Goal: Task Accomplishment & Management: Manage account settings

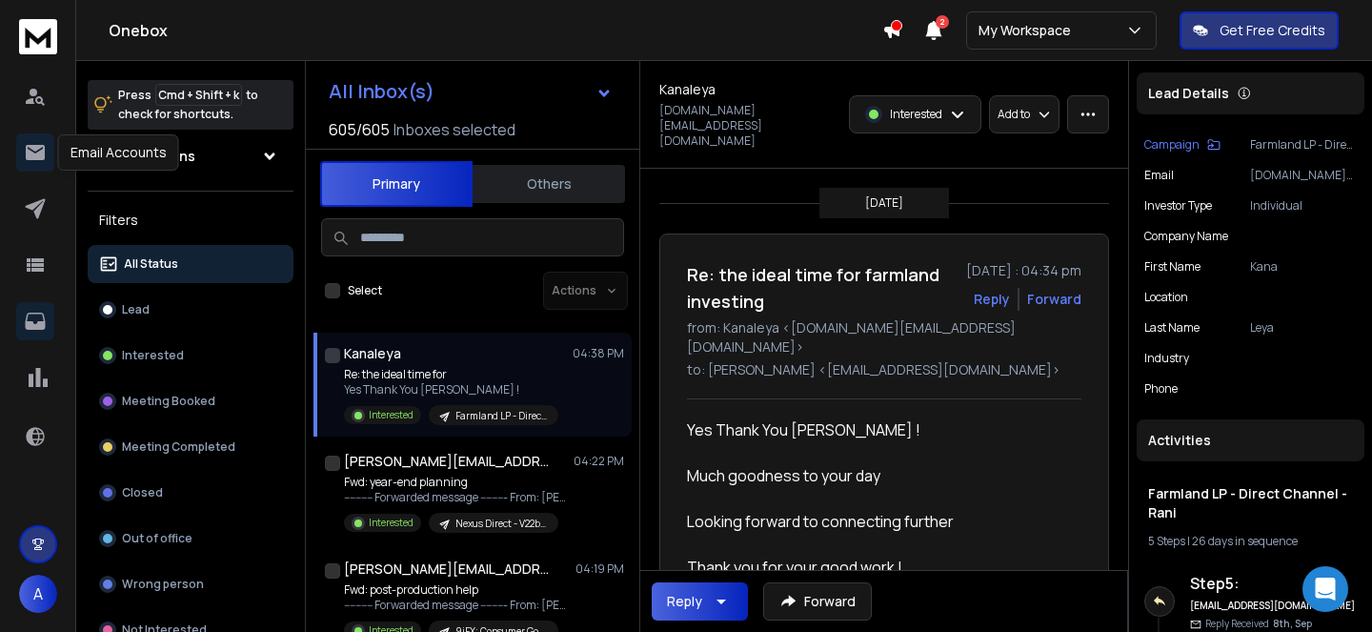
click at [34, 157] on icon at bounding box center [35, 152] width 19 height 15
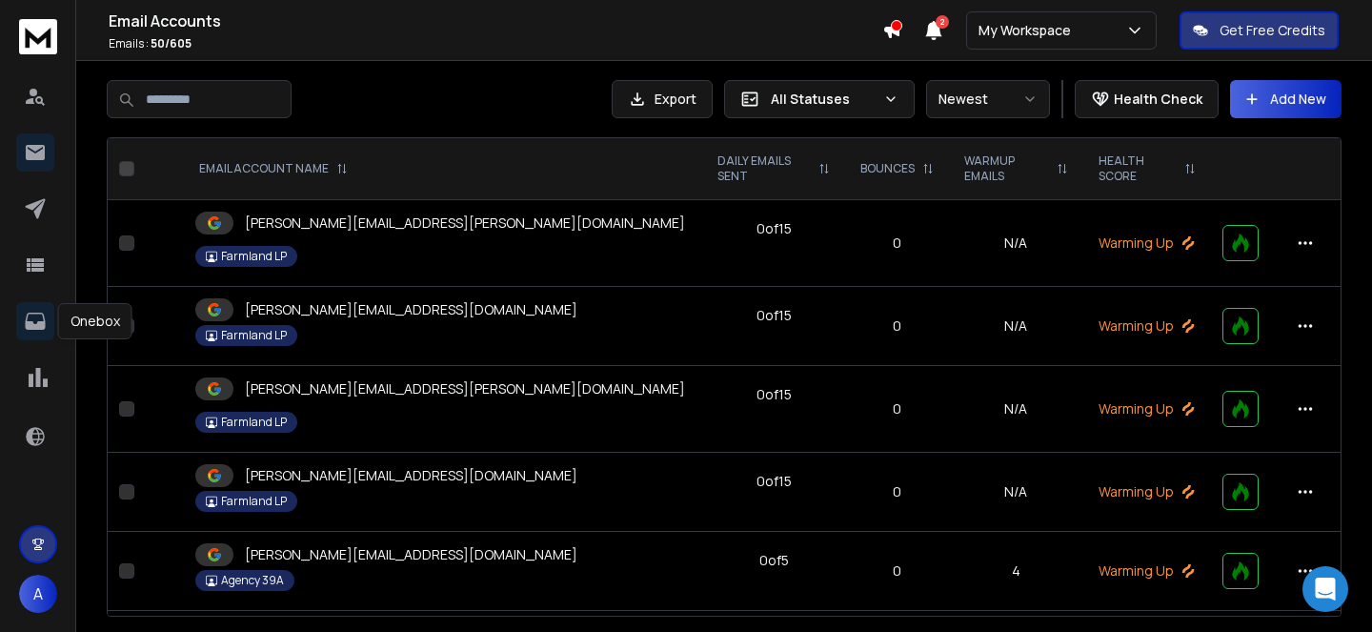
click at [37, 326] on icon at bounding box center [35, 321] width 20 height 17
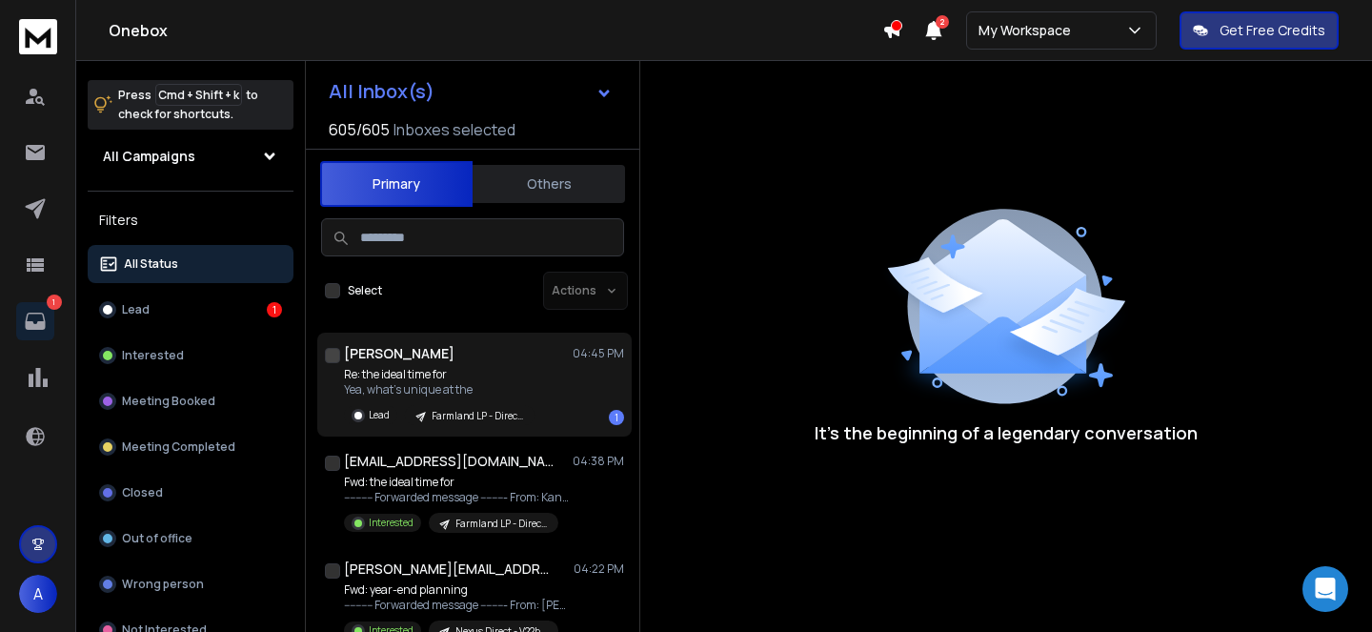
click at [429, 400] on div "Re: the ideal time for Yea, what’s unique at the Lead Farmland LP - Direct Chan…" at bounding box center [439, 396] width 191 height 58
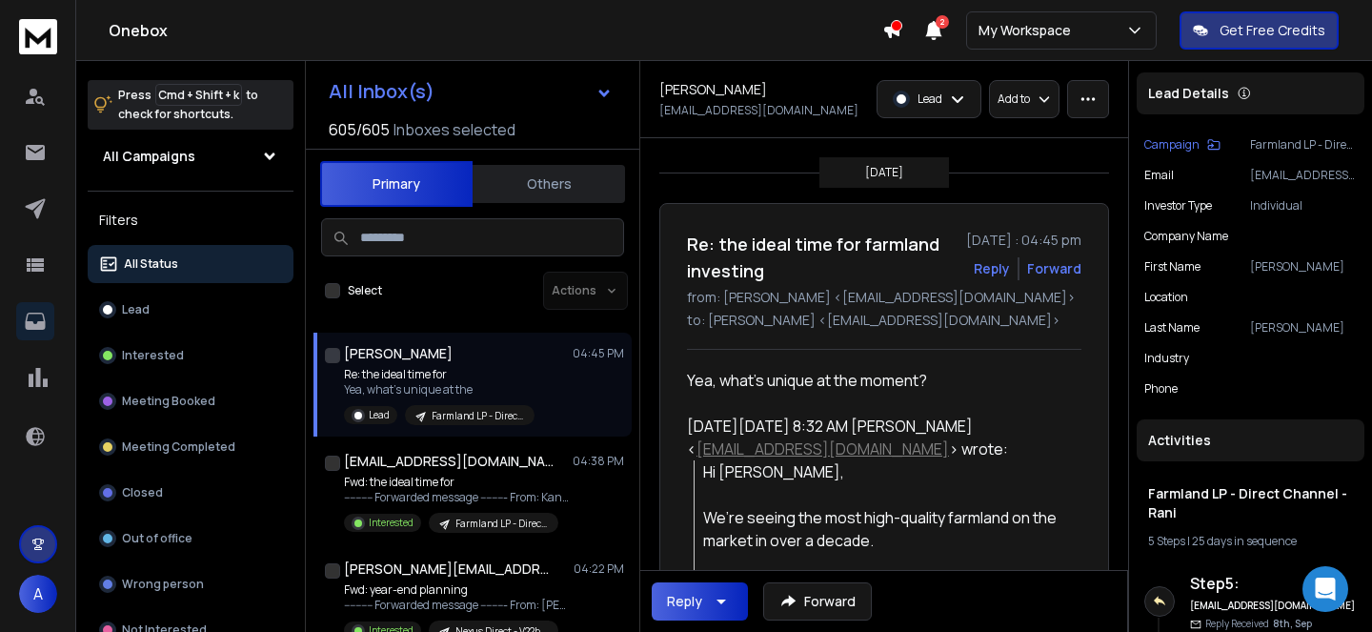
click at [944, 98] on div "Lead" at bounding box center [929, 99] width 103 height 36
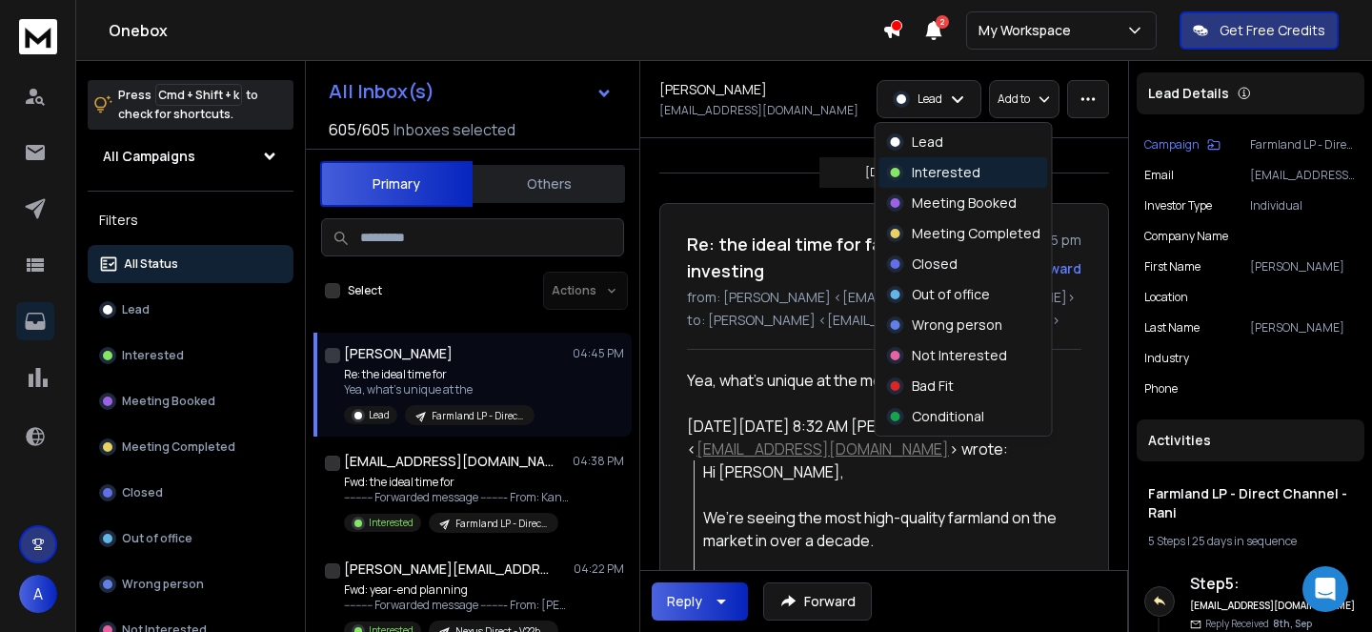
click at [929, 165] on p "Interested" at bounding box center [946, 172] width 69 height 19
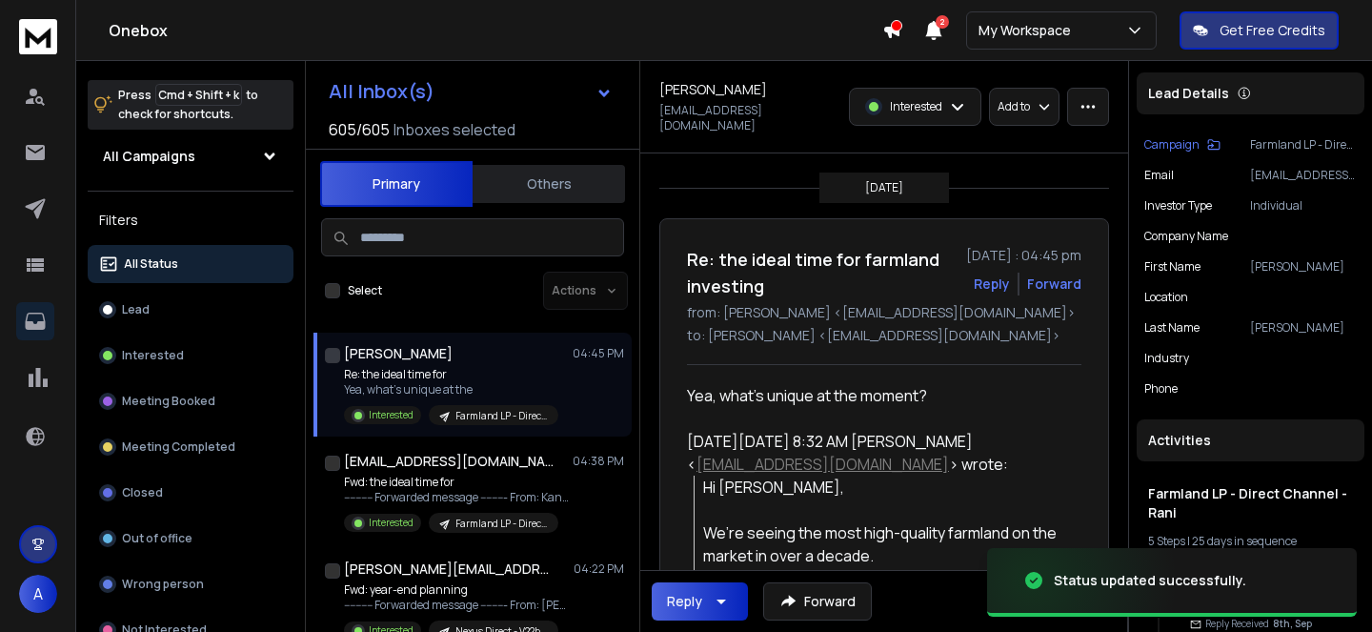
click at [1047, 274] on div "Forward" at bounding box center [1054, 283] width 54 height 19
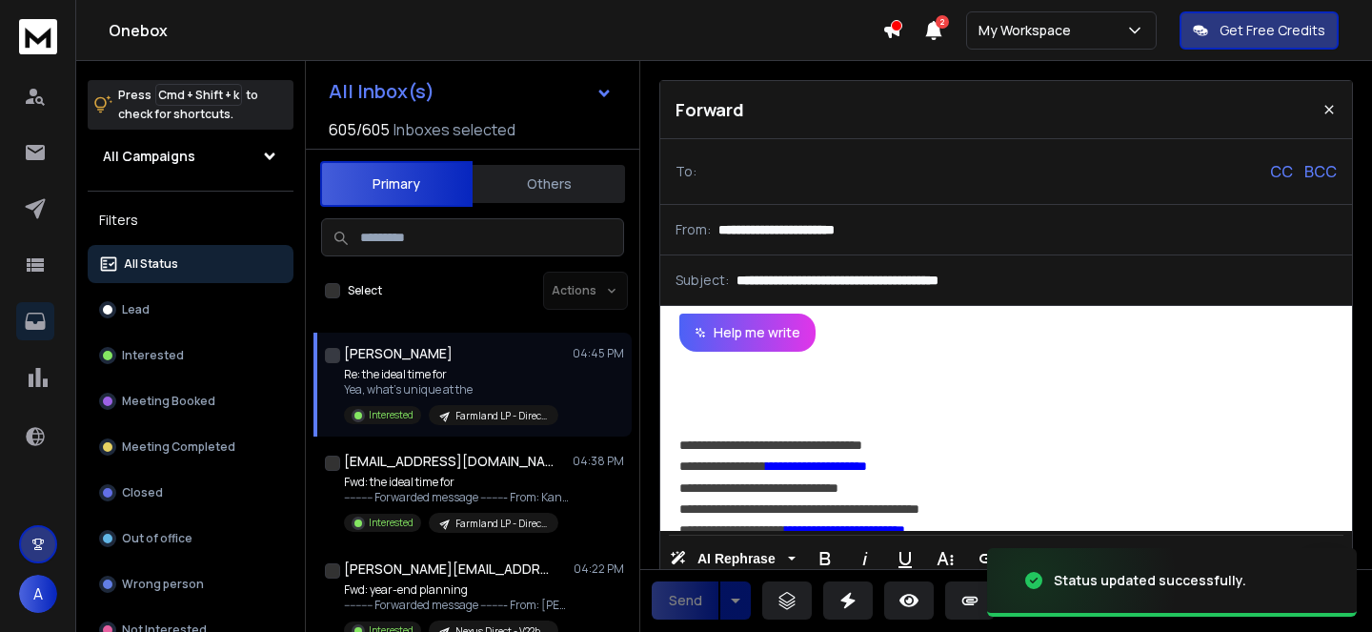
click at [746, 169] on input at bounding box center [770, 171] width 133 height 34
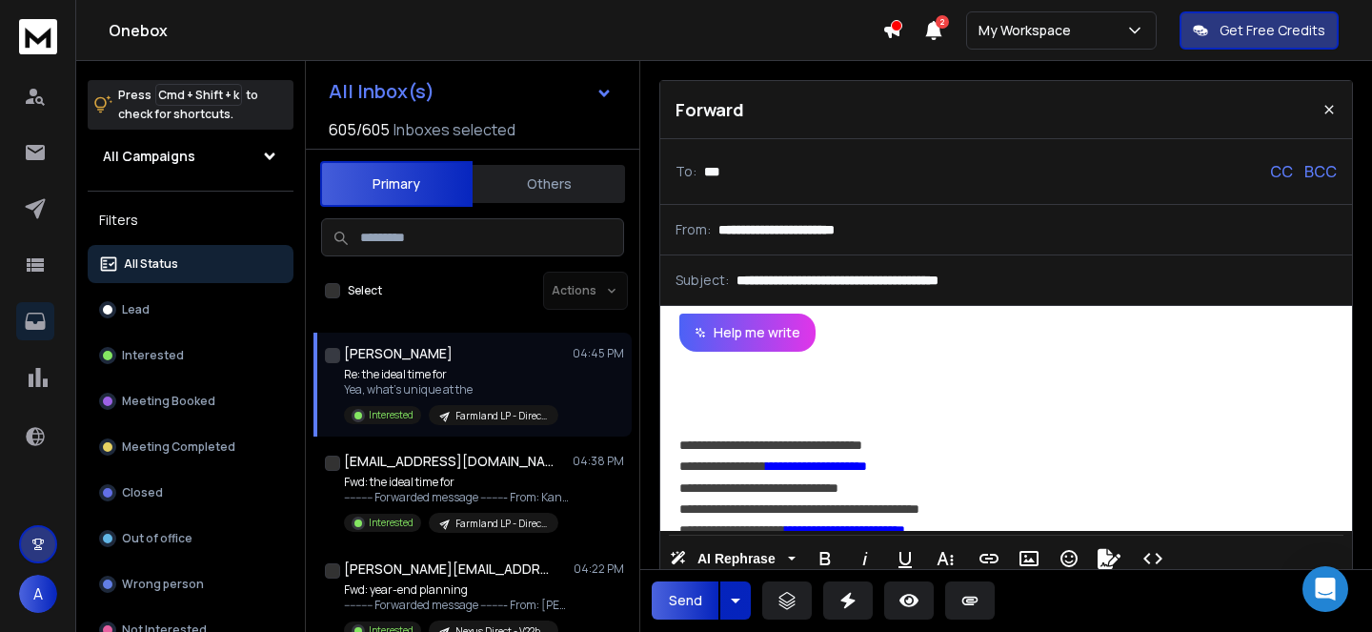
type input "**********"
click at [677, 596] on button "Send" at bounding box center [685, 600] width 67 height 38
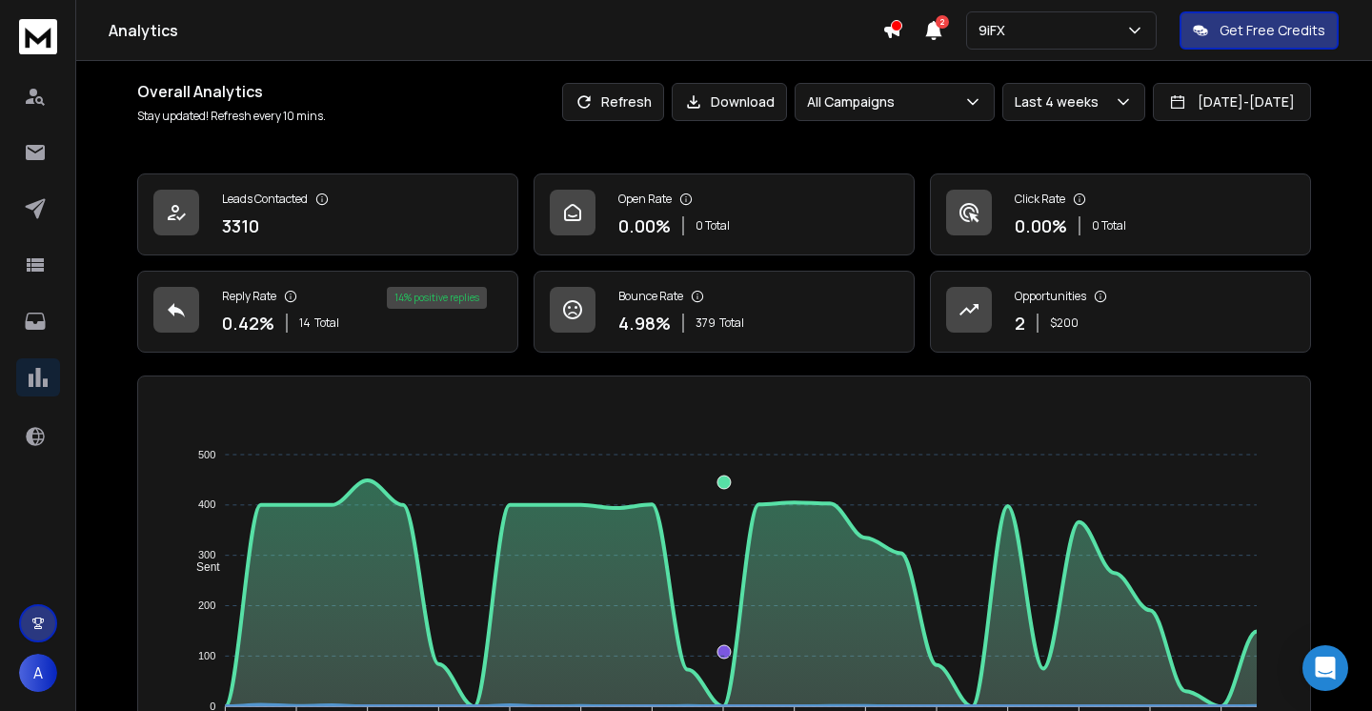
scroll to position [747, 0]
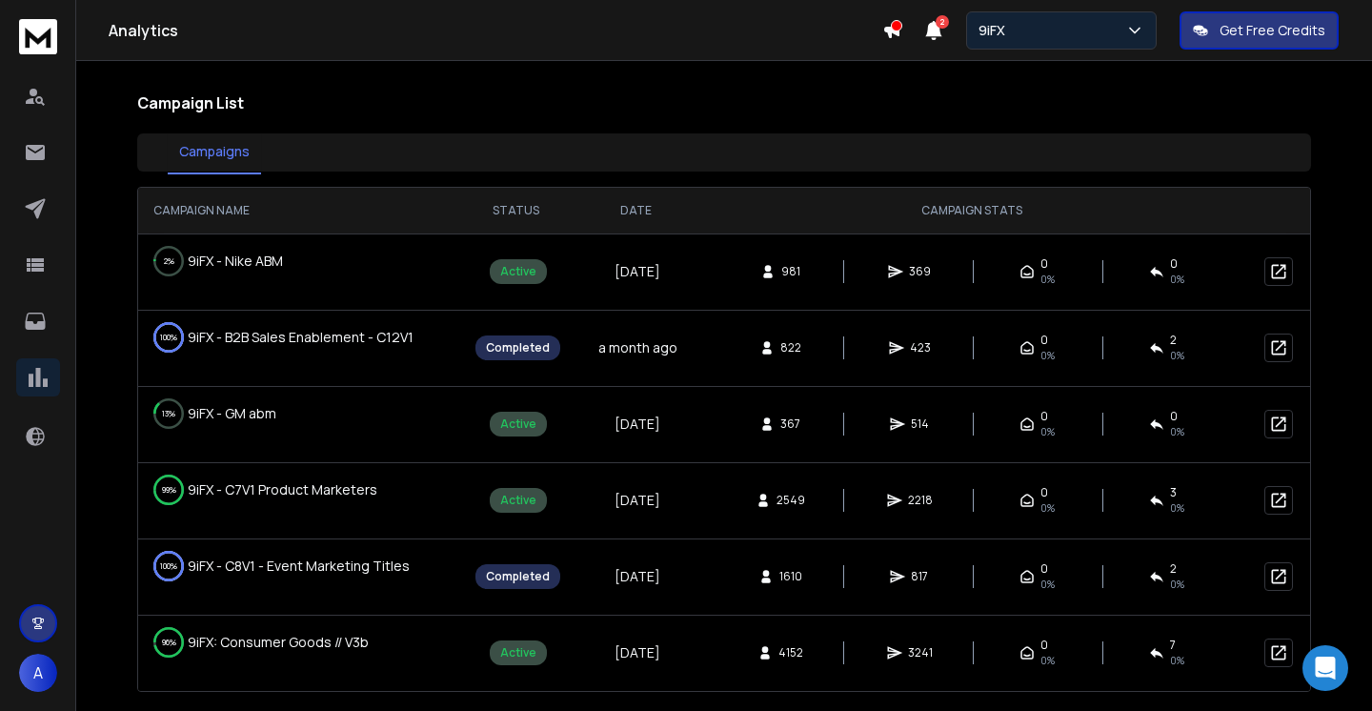
click at [1040, 28] on div "9iFX" at bounding box center [1062, 30] width 166 height 19
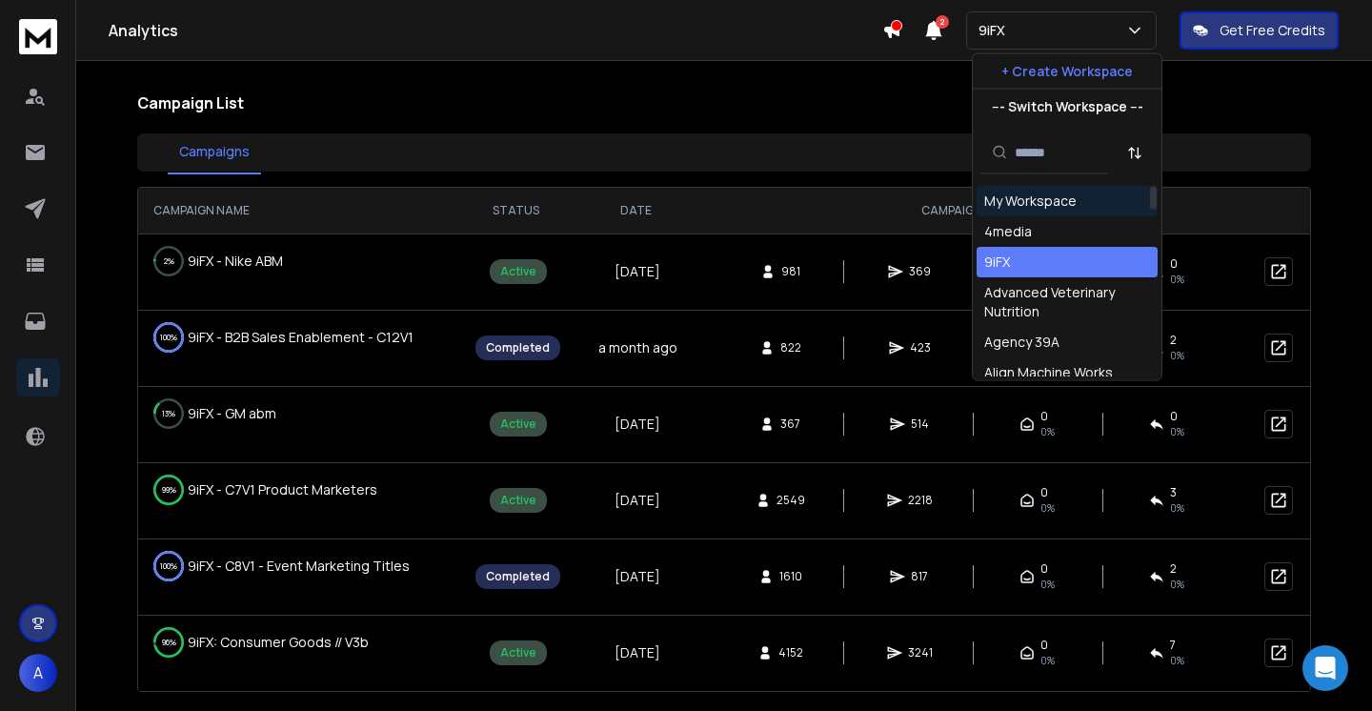
click at [1018, 192] on div "My Workspace" at bounding box center [1030, 201] width 92 height 19
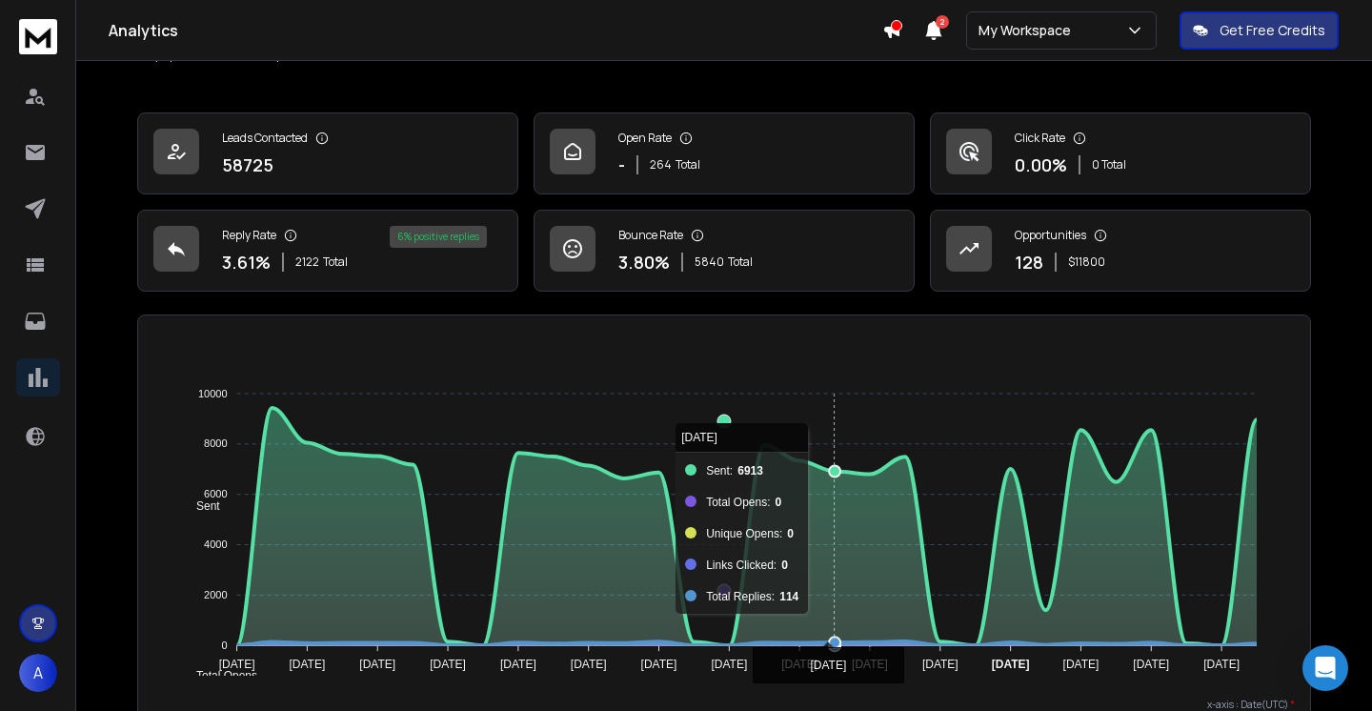
scroll to position [58, 0]
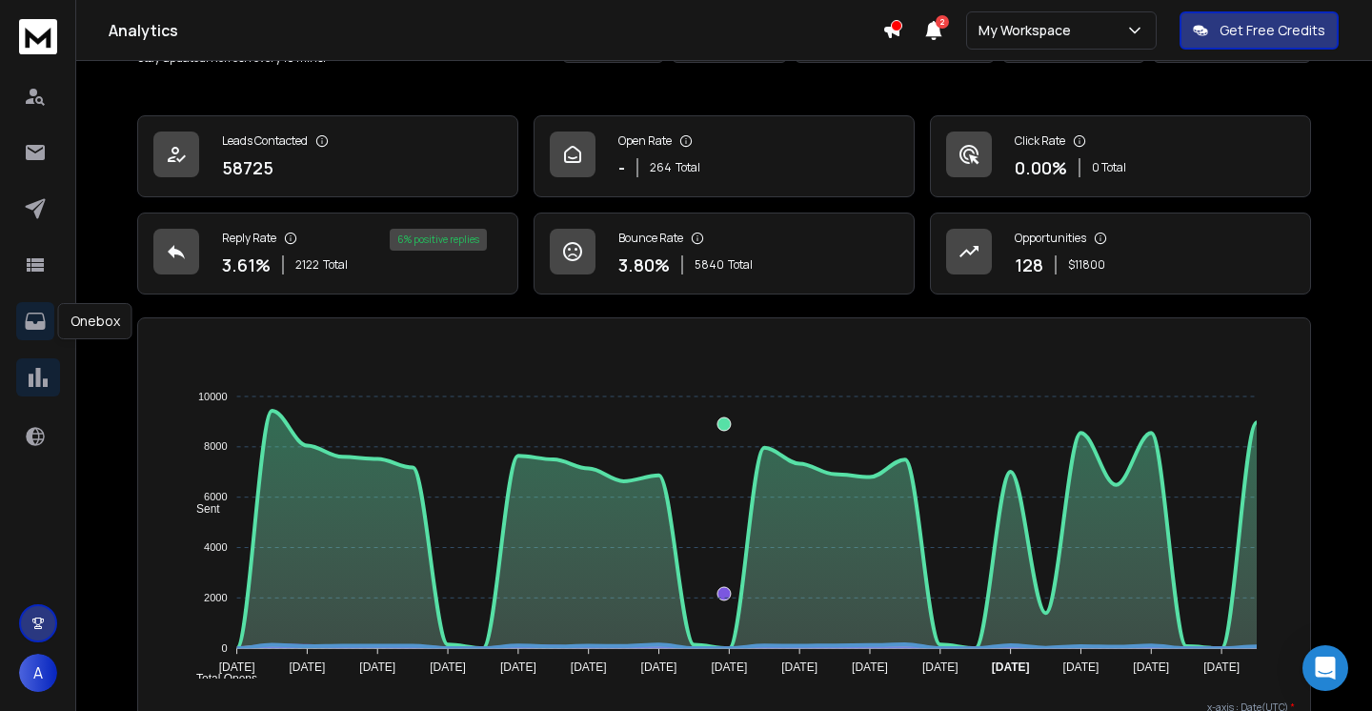
click at [39, 316] on icon at bounding box center [35, 321] width 23 height 23
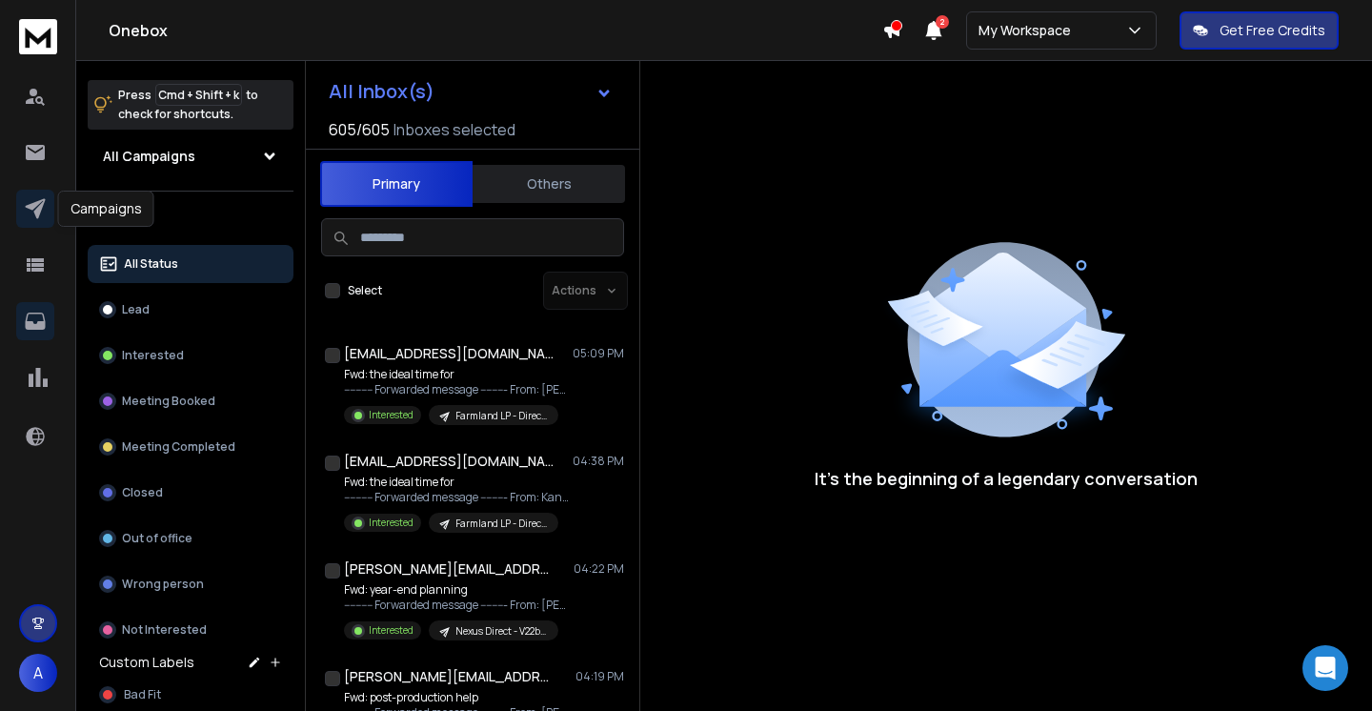
click at [35, 198] on icon at bounding box center [35, 208] width 23 height 23
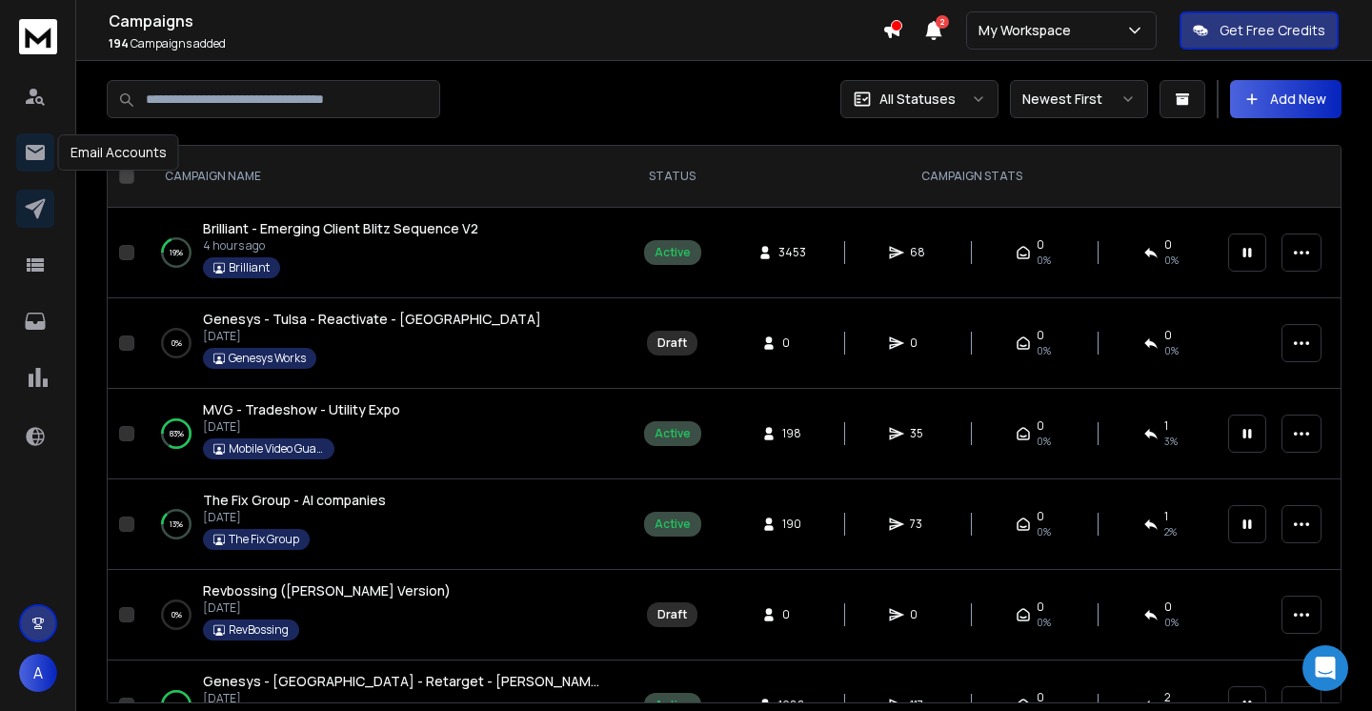
click at [33, 151] on icon at bounding box center [35, 152] width 23 height 23
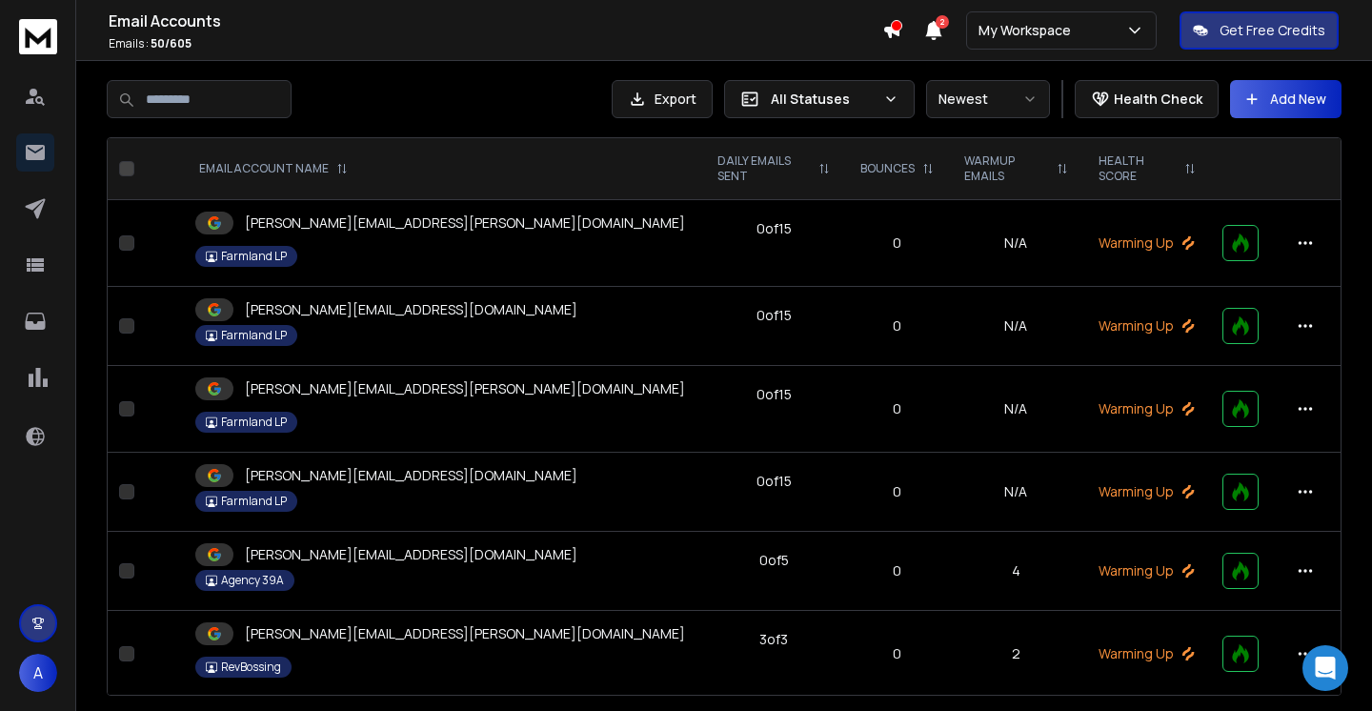
click at [131, 241] on button "button" at bounding box center [126, 242] width 15 height 15
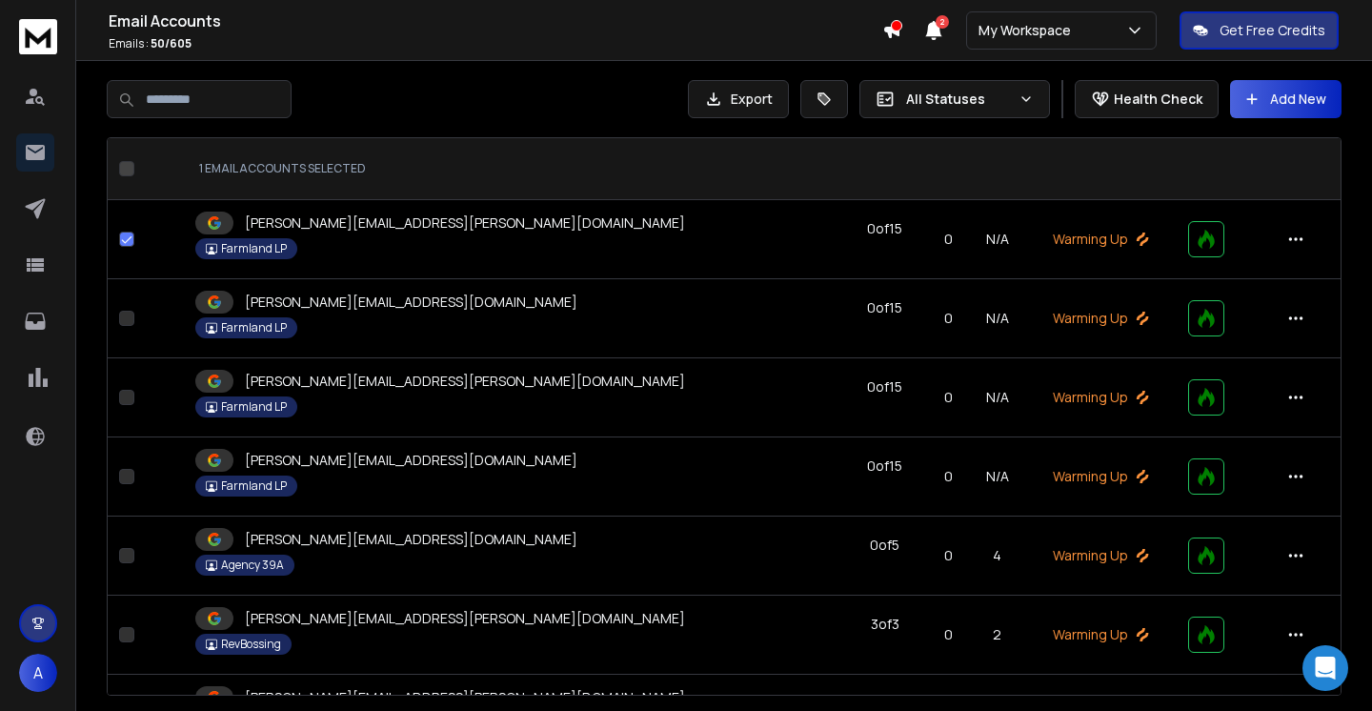
click at [128, 317] on button "button" at bounding box center [126, 318] width 15 height 15
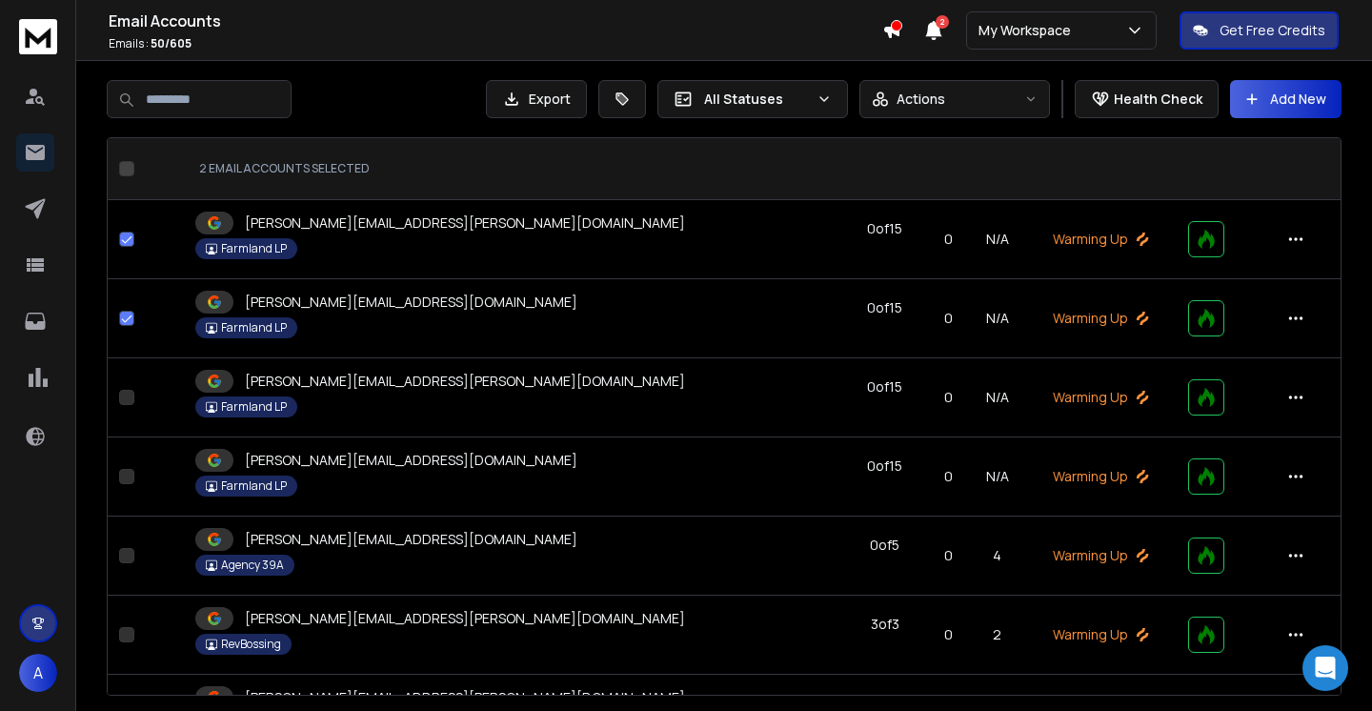
click at [128, 392] on button "button" at bounding box center [126, 397] width 15 height 15
click at [126, 481] on button "button" at bounding box center [126, 476] width 15 height 15
click at [972, 103] on div "Actions" at bounding box center [944, 99] width 145 height 19
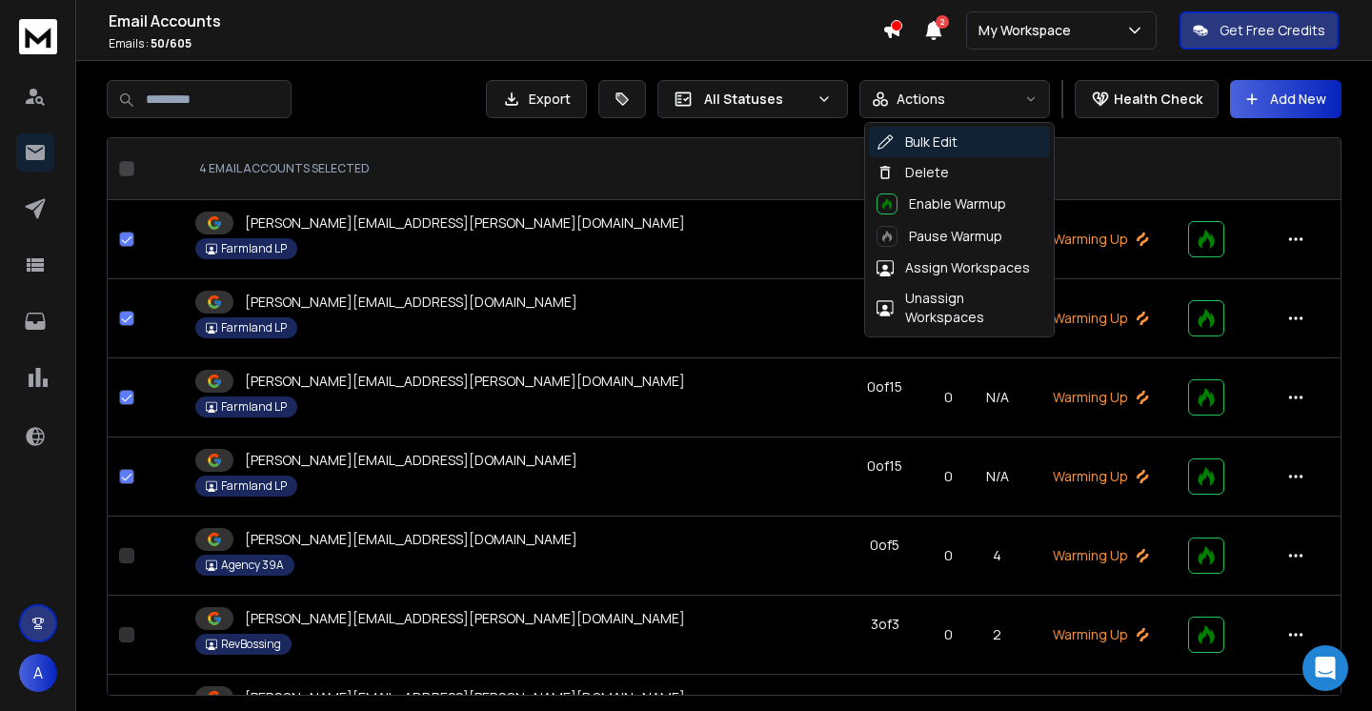
click at [943, 142] on div "Bulk Edit" at bounding box center [917, 141] width 81 height 19
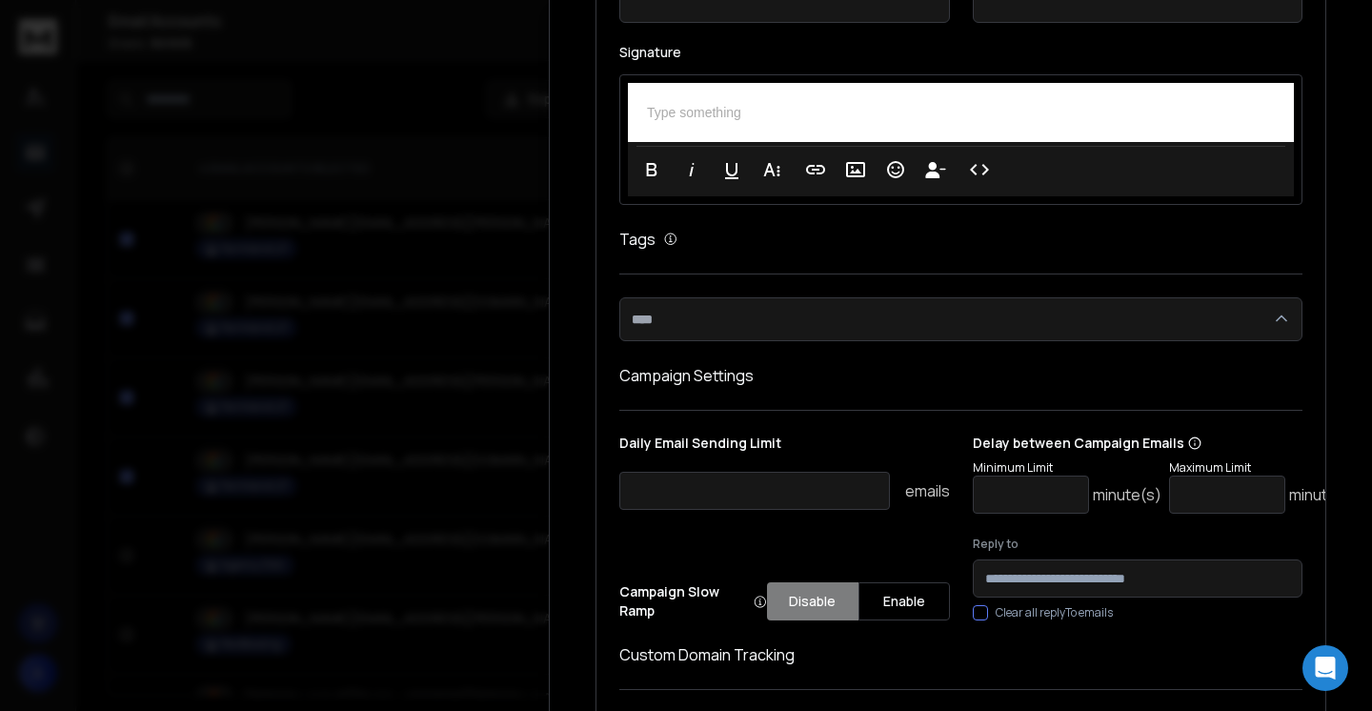
scroll to position [241, 0]
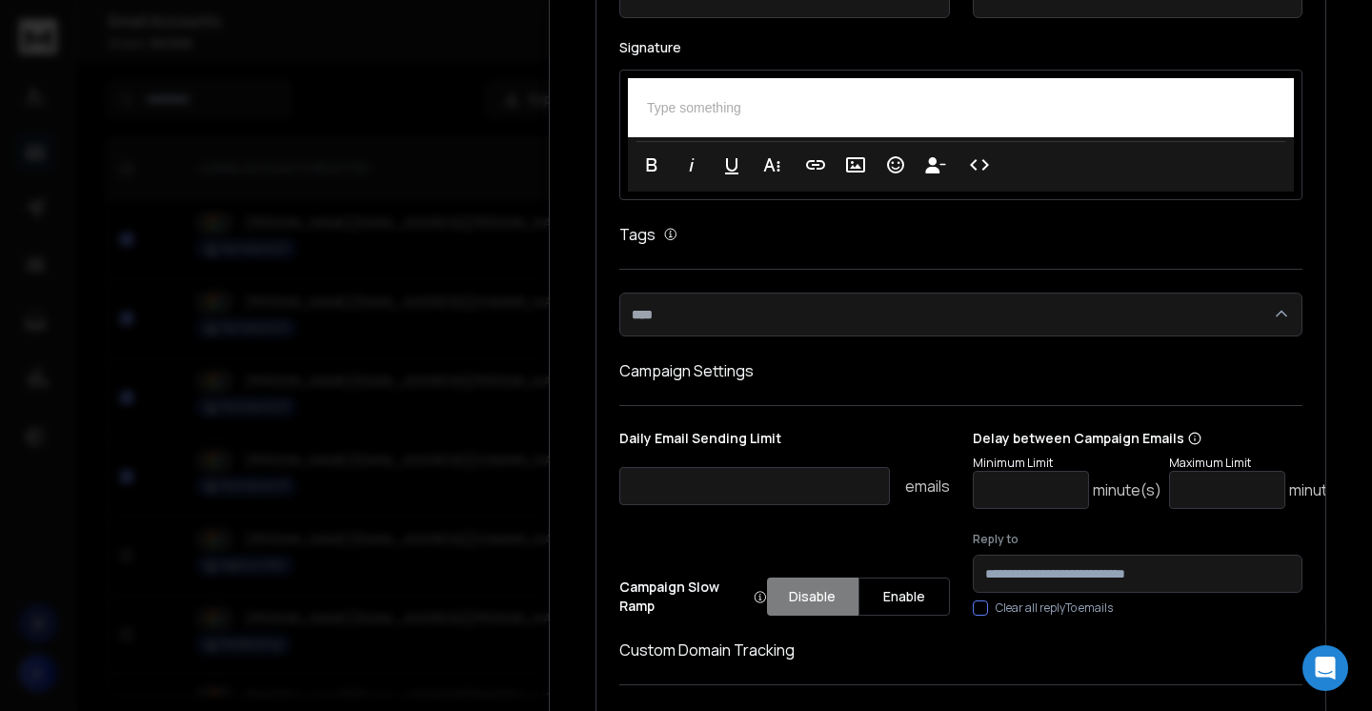
click at [677, 490] on input "number" at bounding box center [754, 486] width 271 height 38
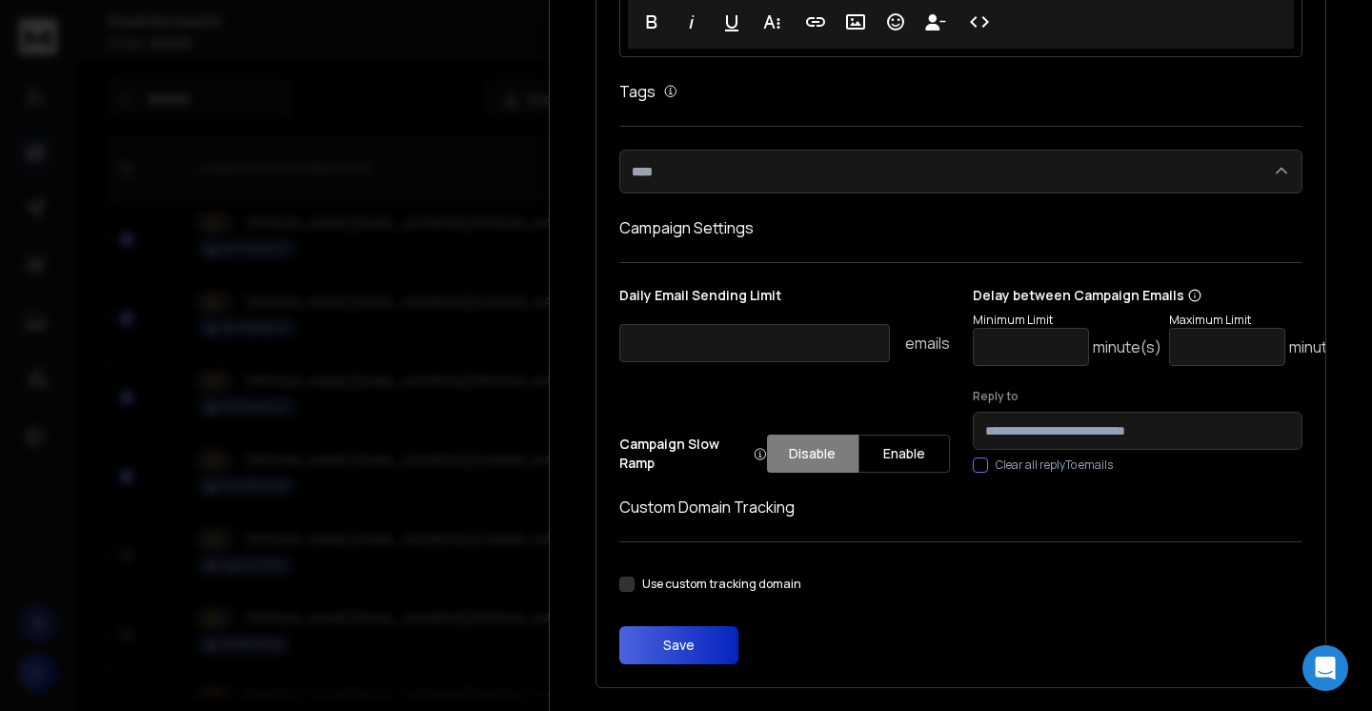
scroll to position [414, 0]
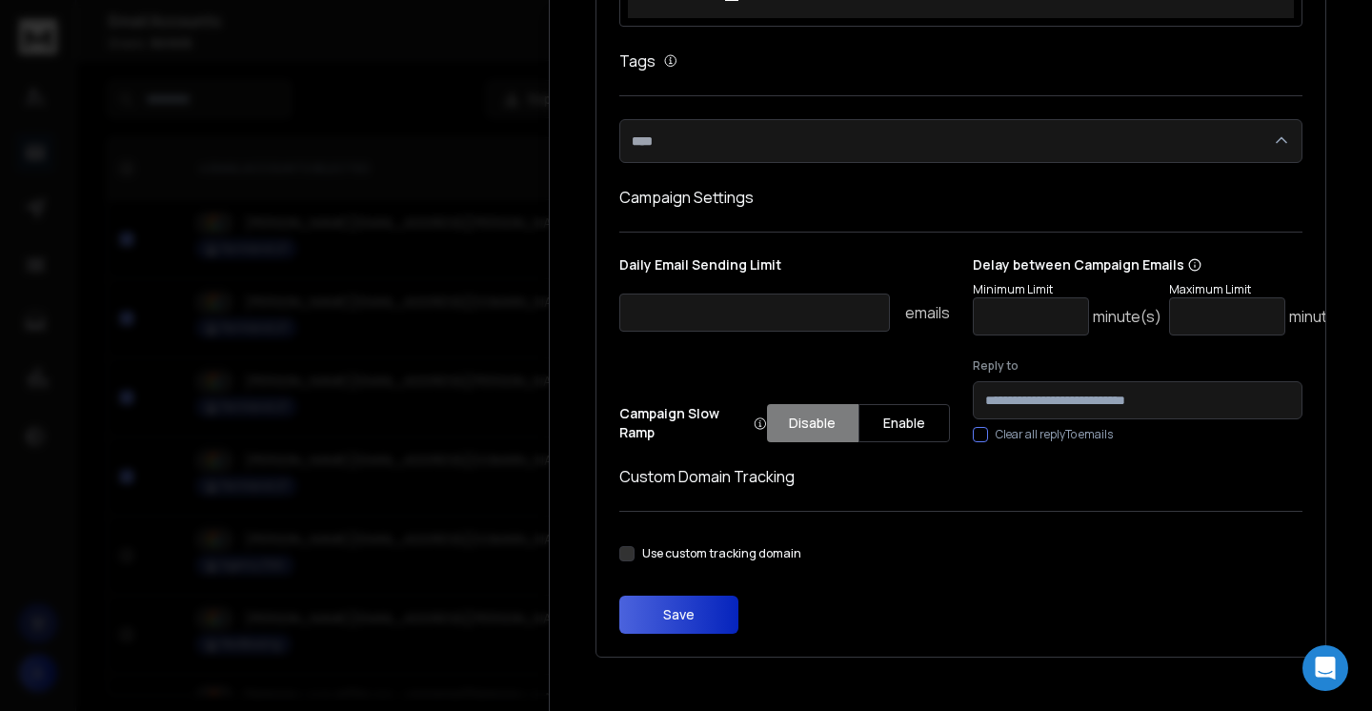
type input "*"
click at [681, 620] on button "Save" at bounding box center [678, 615] width 119 height 38
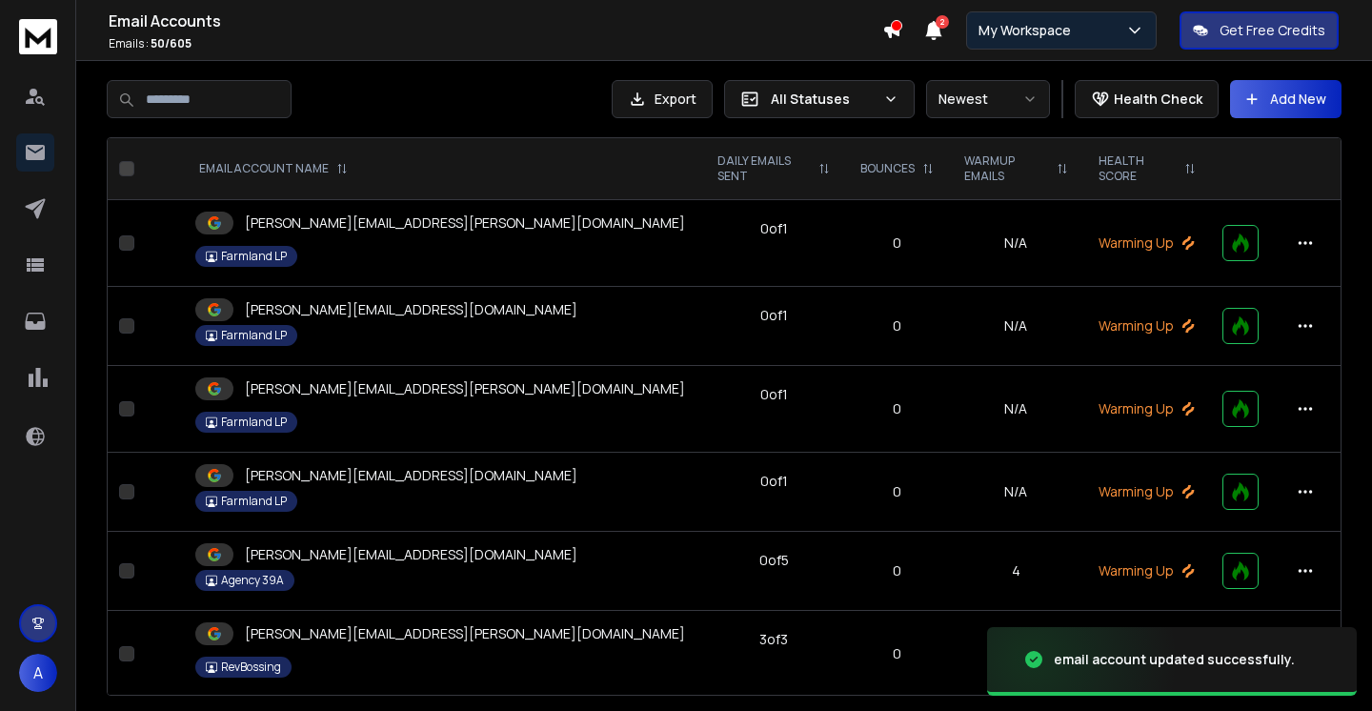
click at [1079, 35] on p "My Workspace" at bounding box center [1029, 30] width 100 height 19
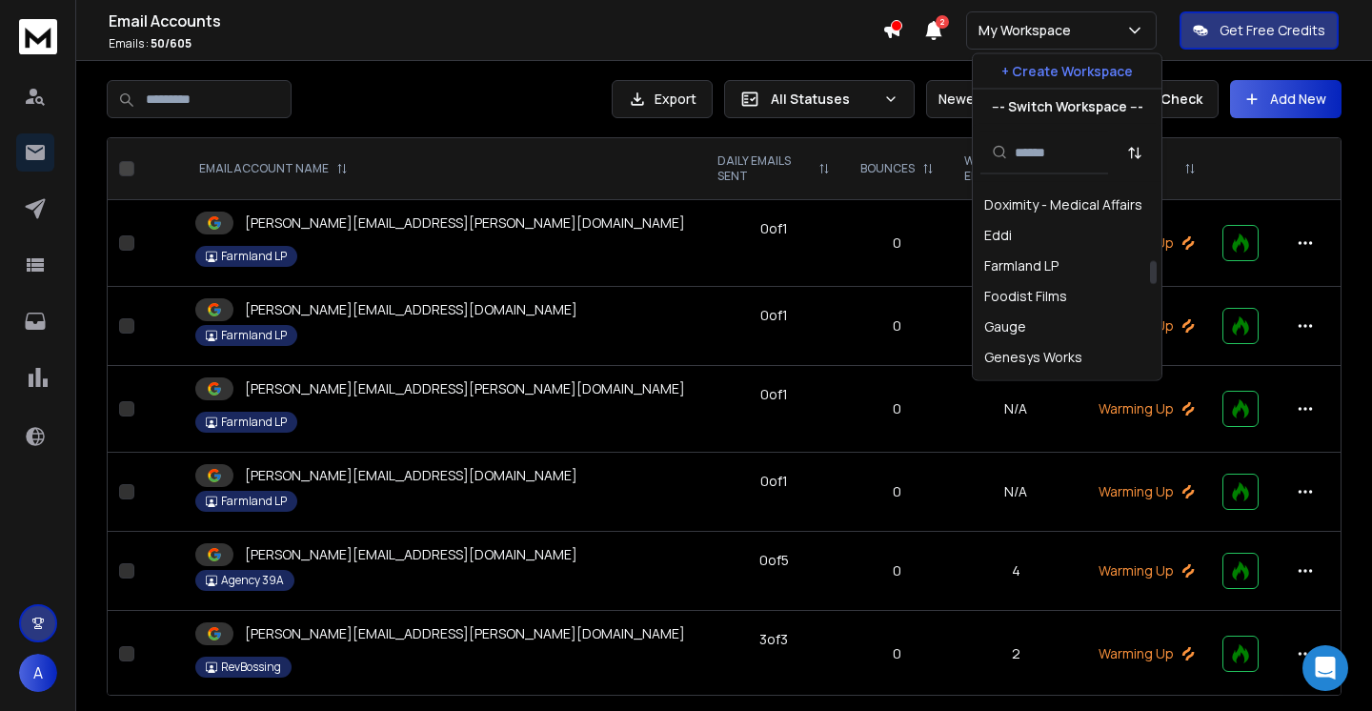
scroll to position [629, 0]
click at [1041, 260] on div "Farmland LP" at bounding box center [1021, 269] width 74 height 19
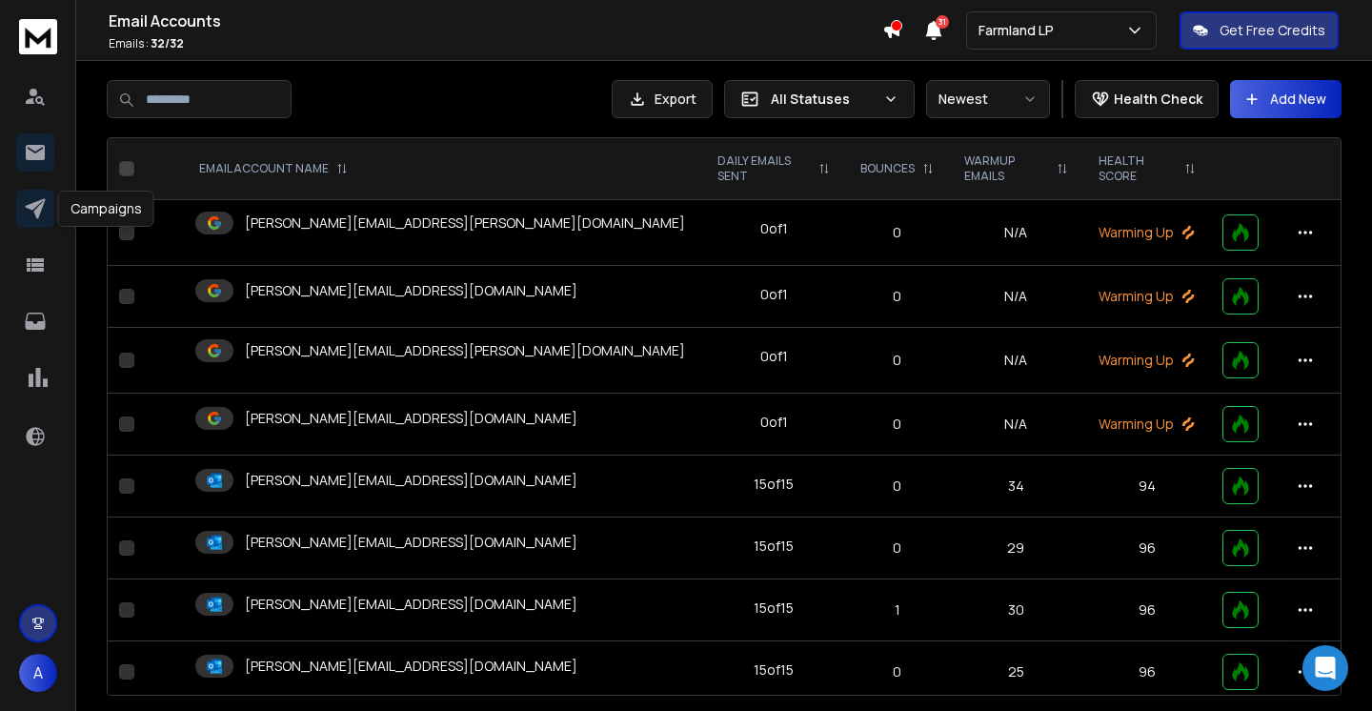
click at [30, 204] on icon at bounding box center [35, 208] width 20 height 20
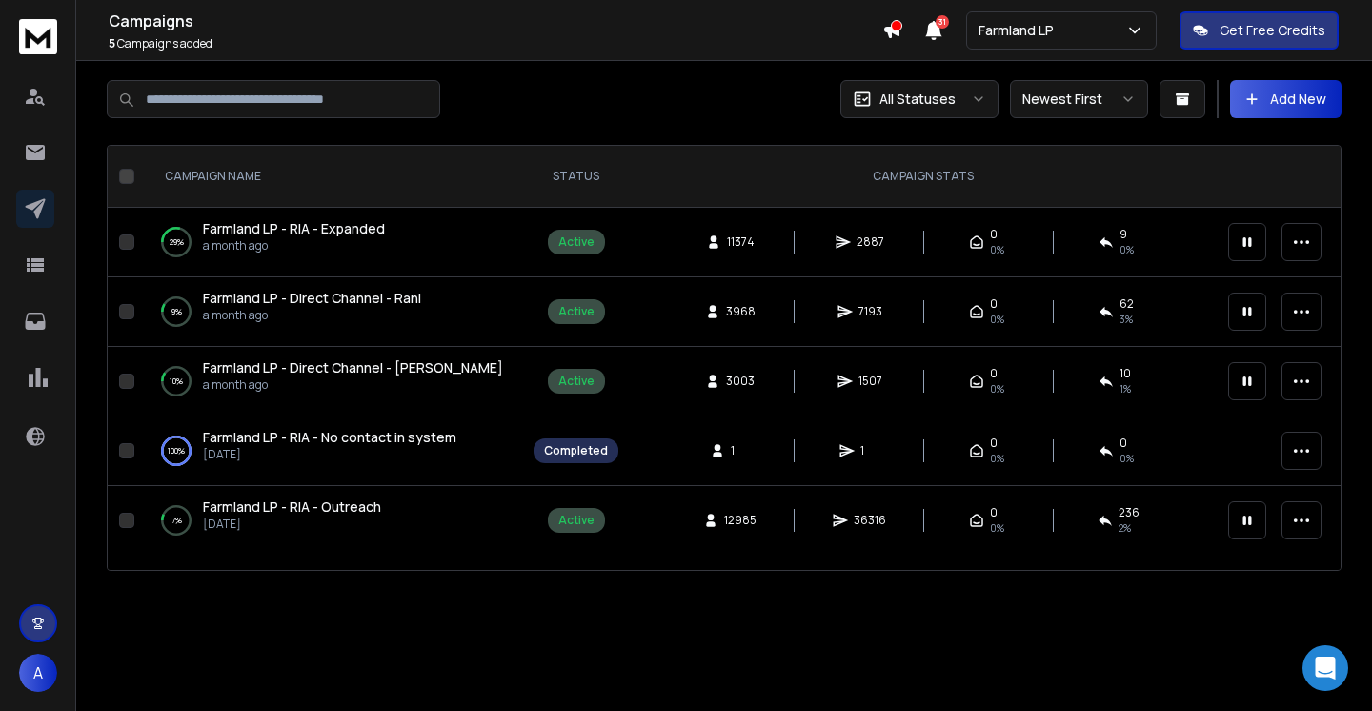
click at [319, 227] on span "Farmland LP - RIA - Expanded" at bounding box center [294, 228] width 182 height 18
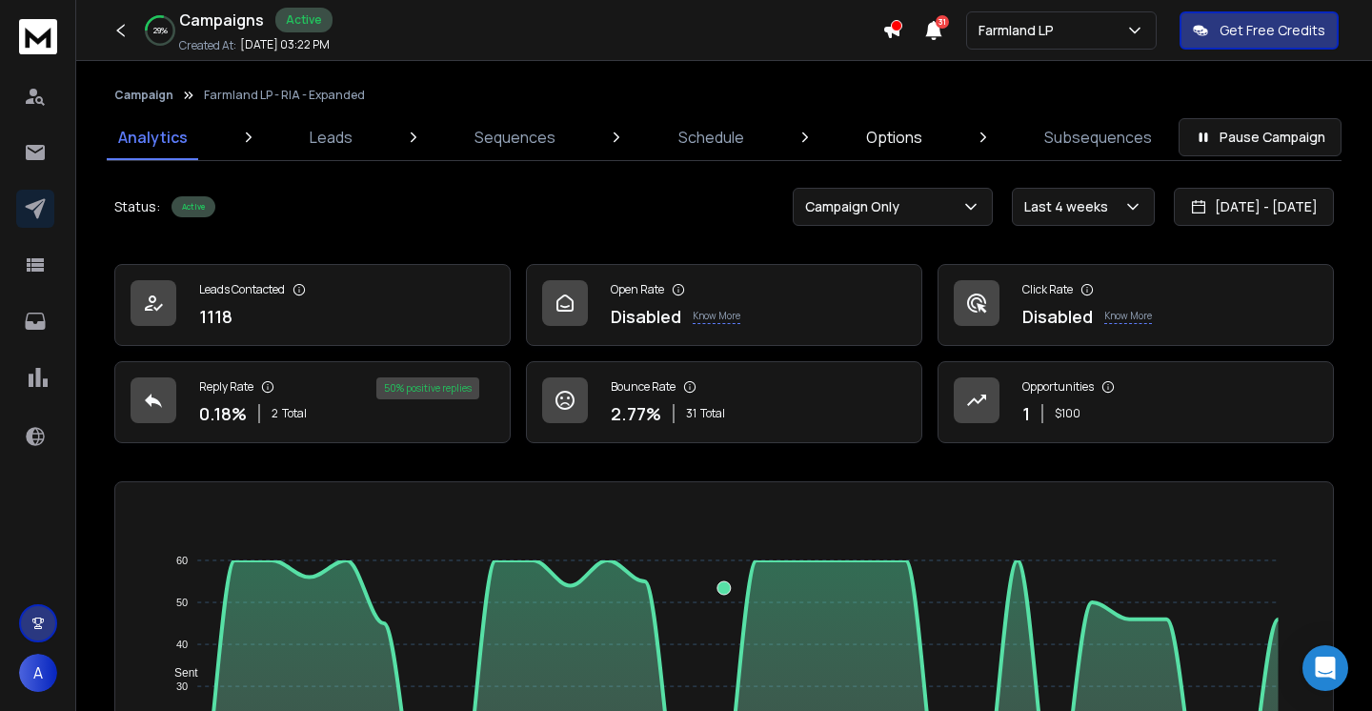
click at [915, 138] on p "Options" at bounding box center [894, 137] width 56 height 23
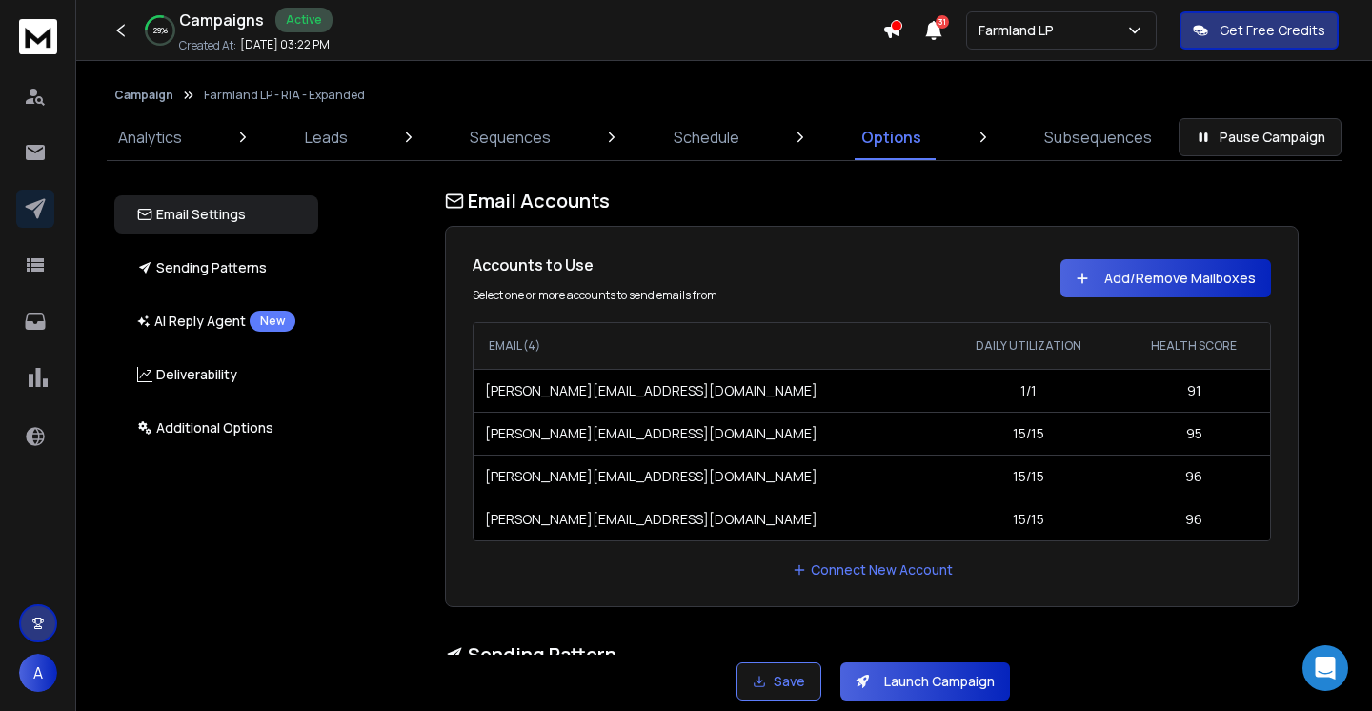
click at [1170, 277] on button "Add/Remove Mailboxes" at bounding box center [1165, 278] width 211 height 38
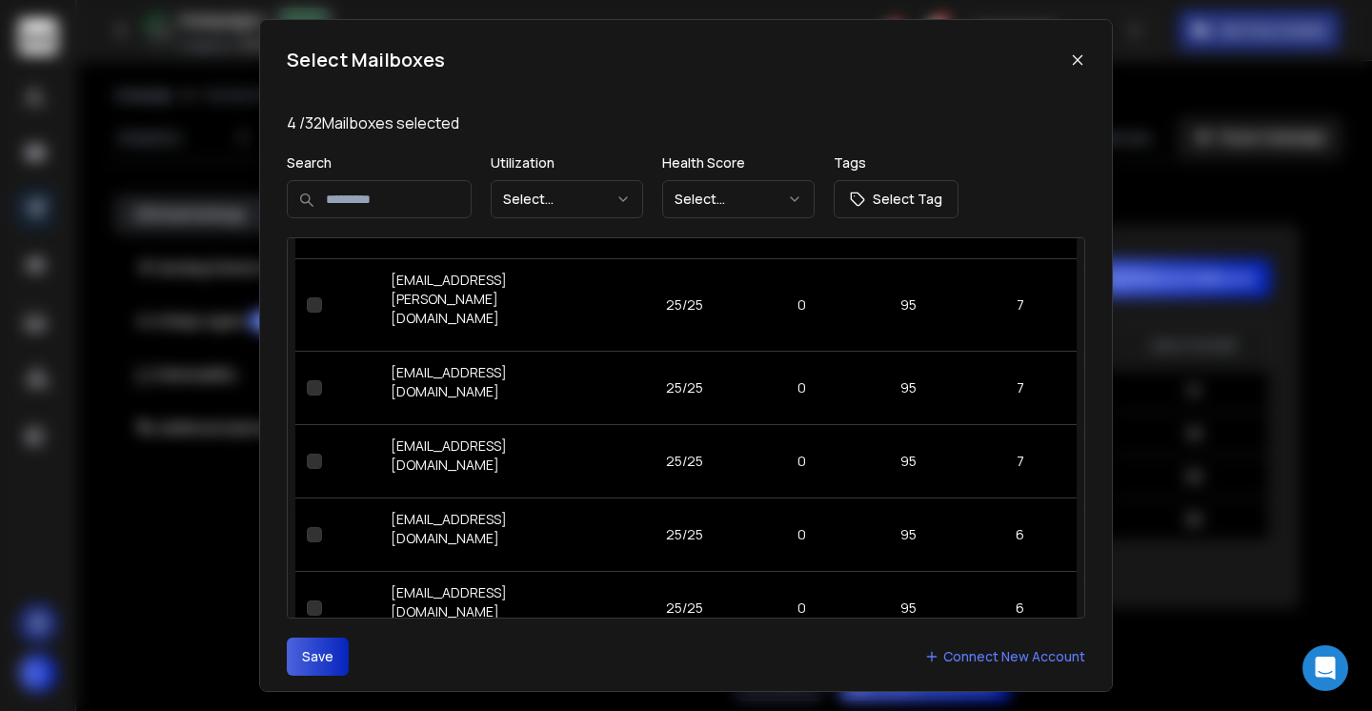
scroll to position [1674, 0]
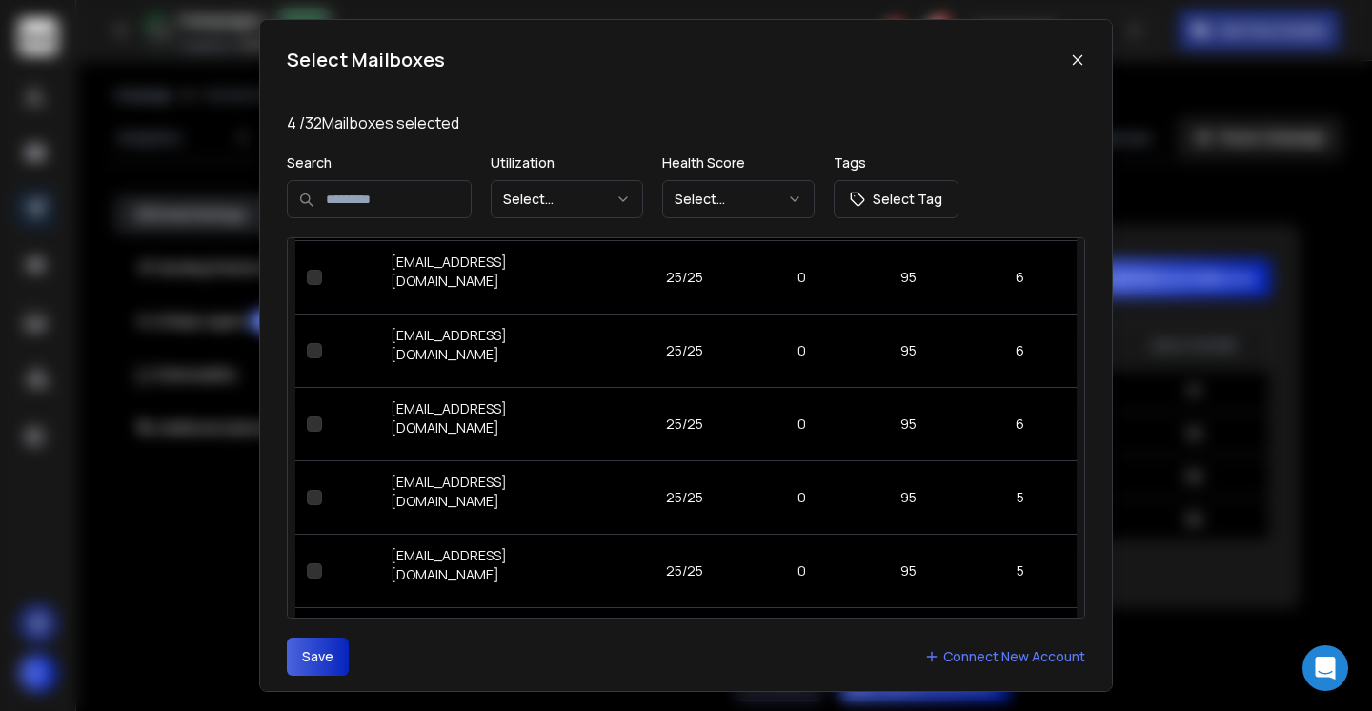
click at [314, 660] on button "Save" at bounding box center [318, 656] width 62 height 38
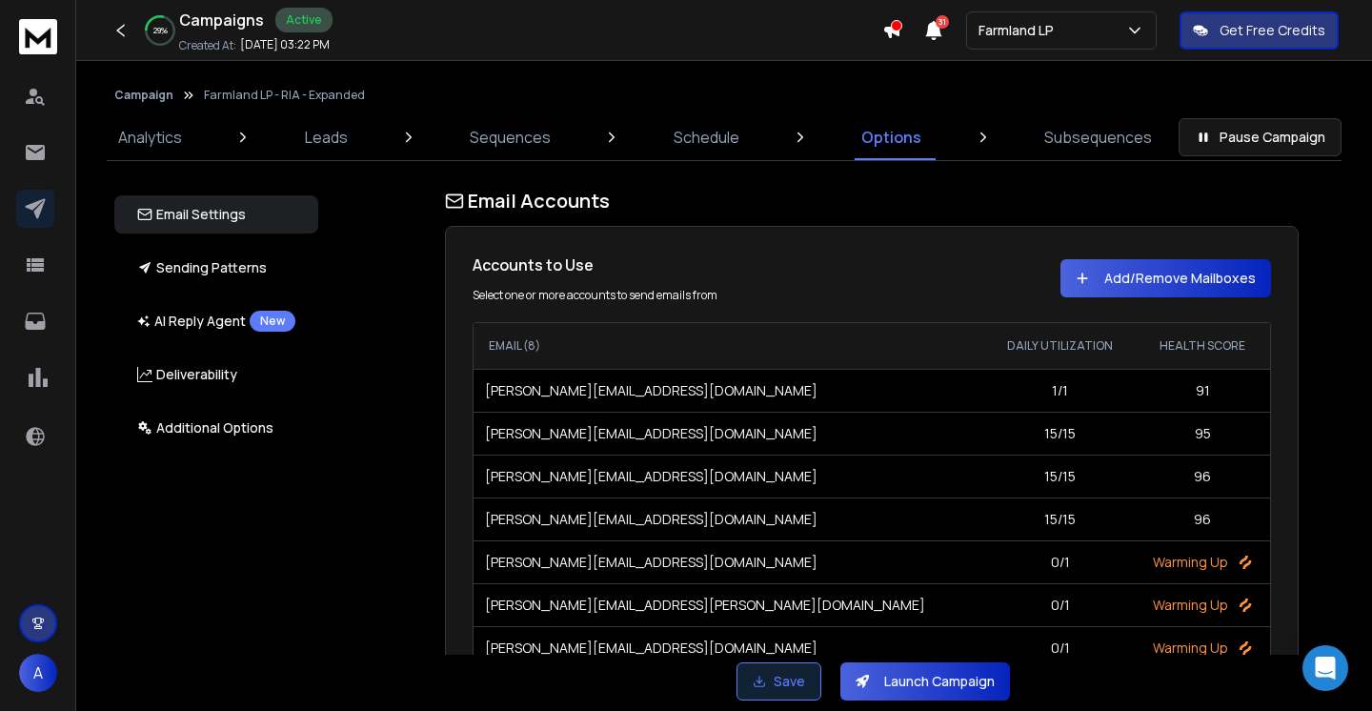
click at [763, 683] on icon "submit" at bounding box center [759, 685] width 10 height 4
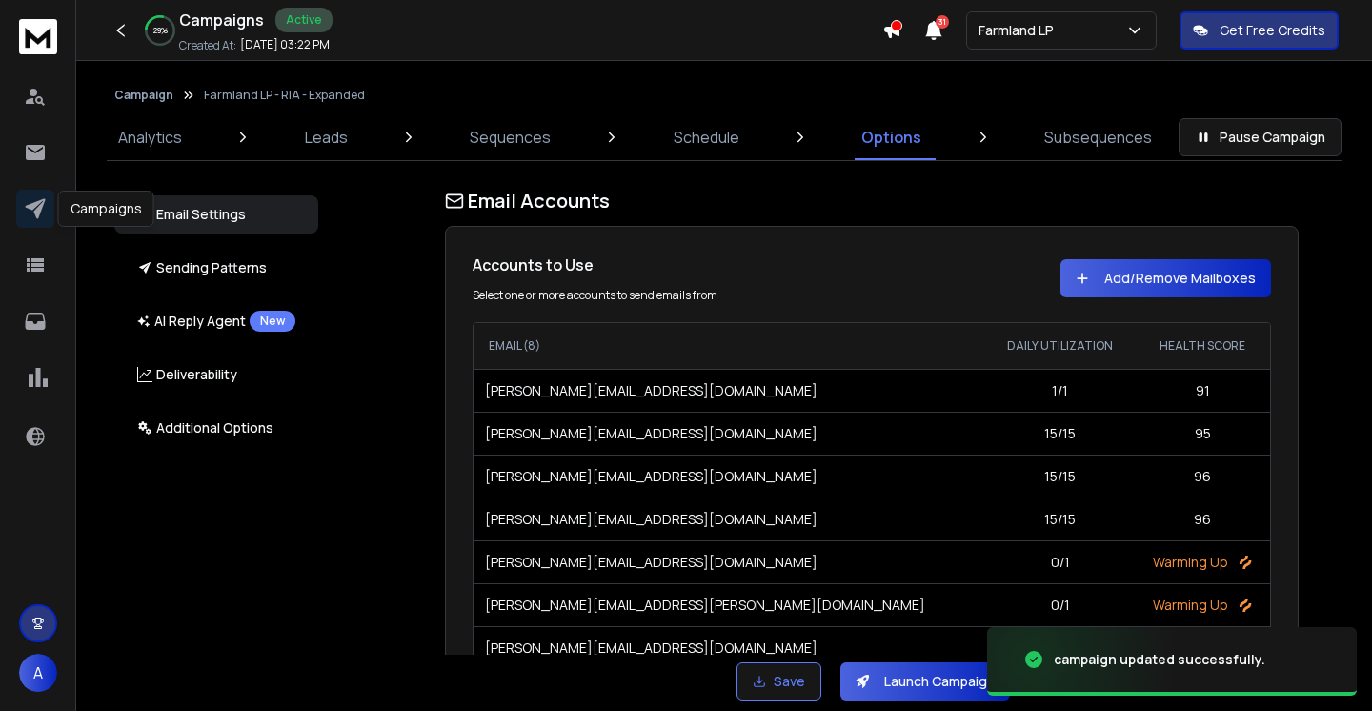
click at [36, 211] on icon at bounding box center [35, 208] width 20 height 20
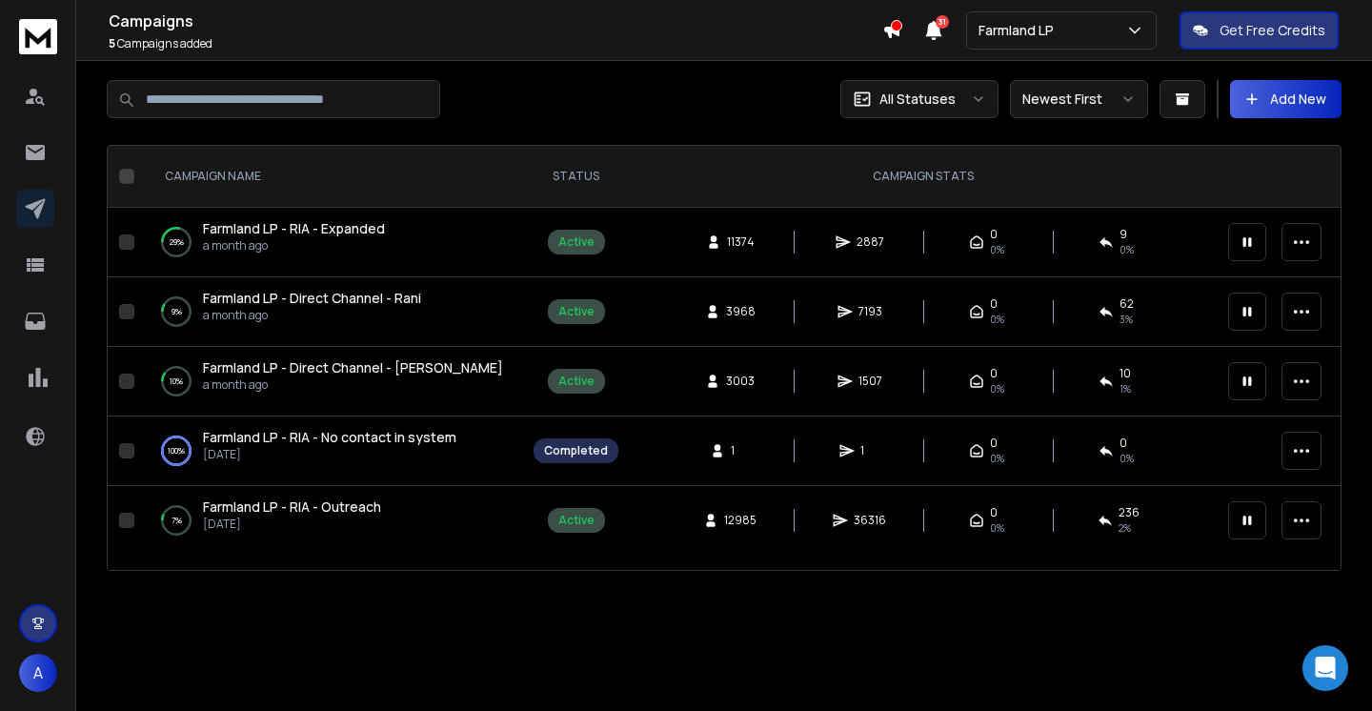
click at [291, 505] on span "Farmland LP - RIA - Outreach" at bounding box center [292, 506] width 178 height 18
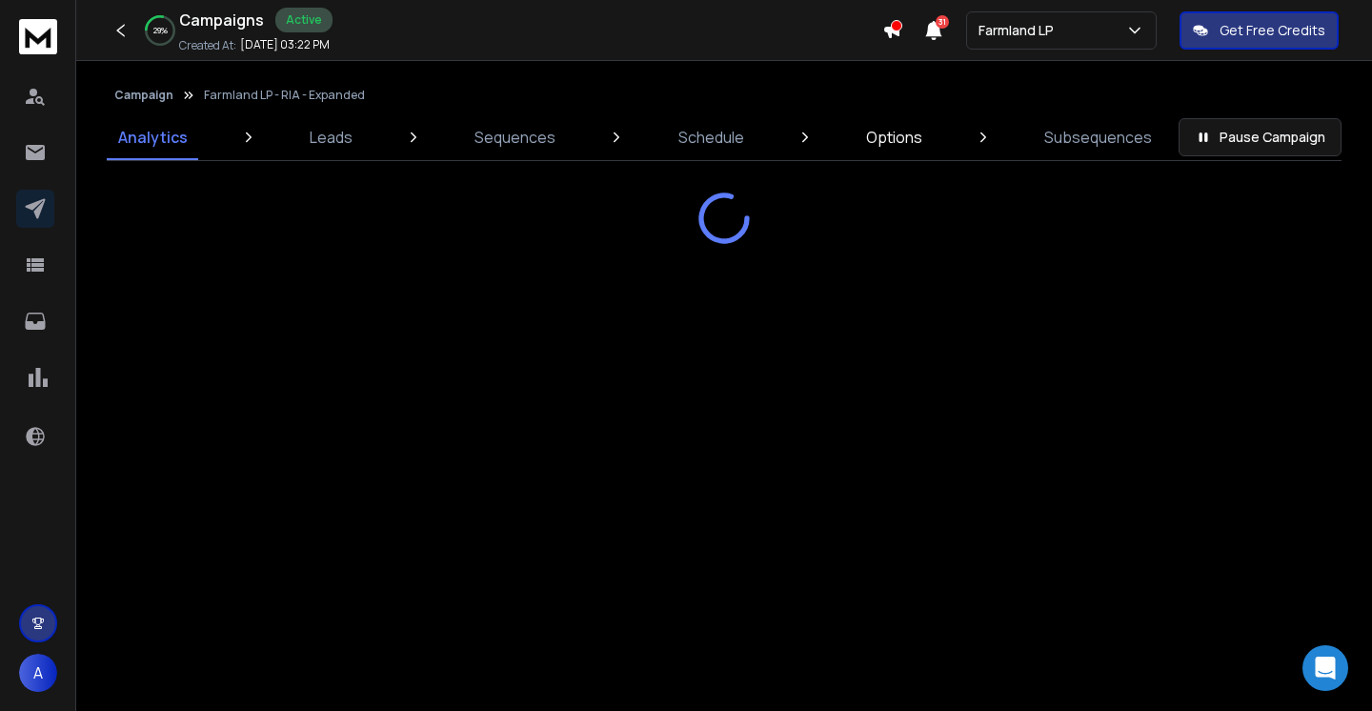
click at [901, 140] on p "Options" at bounding box center [894, 137] width 56 height 23
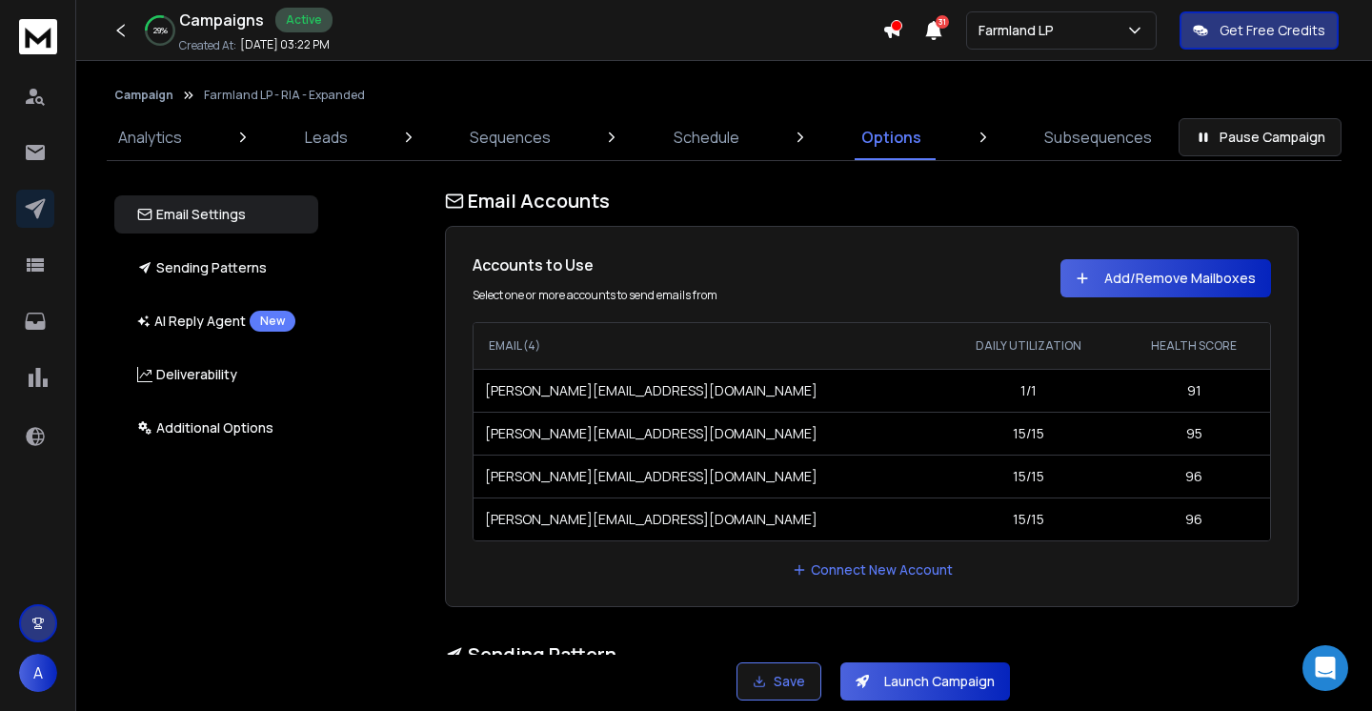
click at [1189, 275] on button "Add/Remove Mailboxes" at bounding box center [1165, 278] width 211 height 38
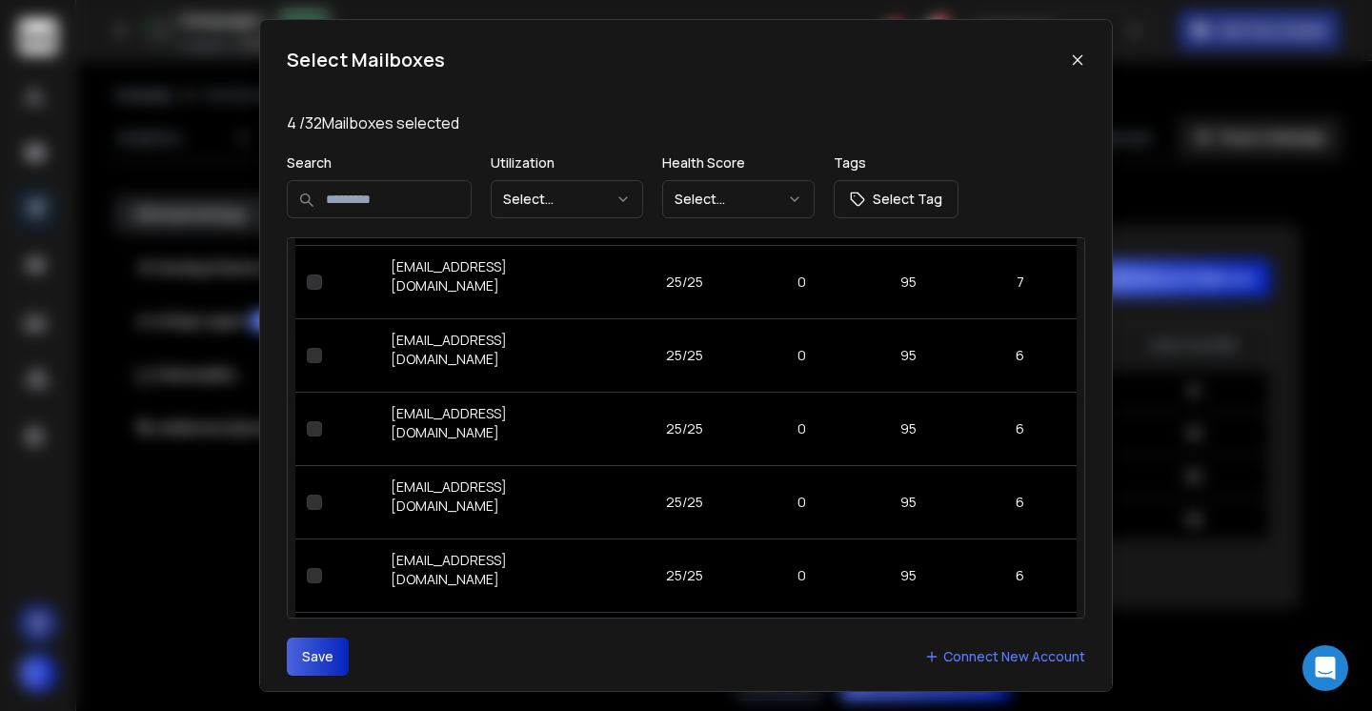
scroll to position [1674, 0]
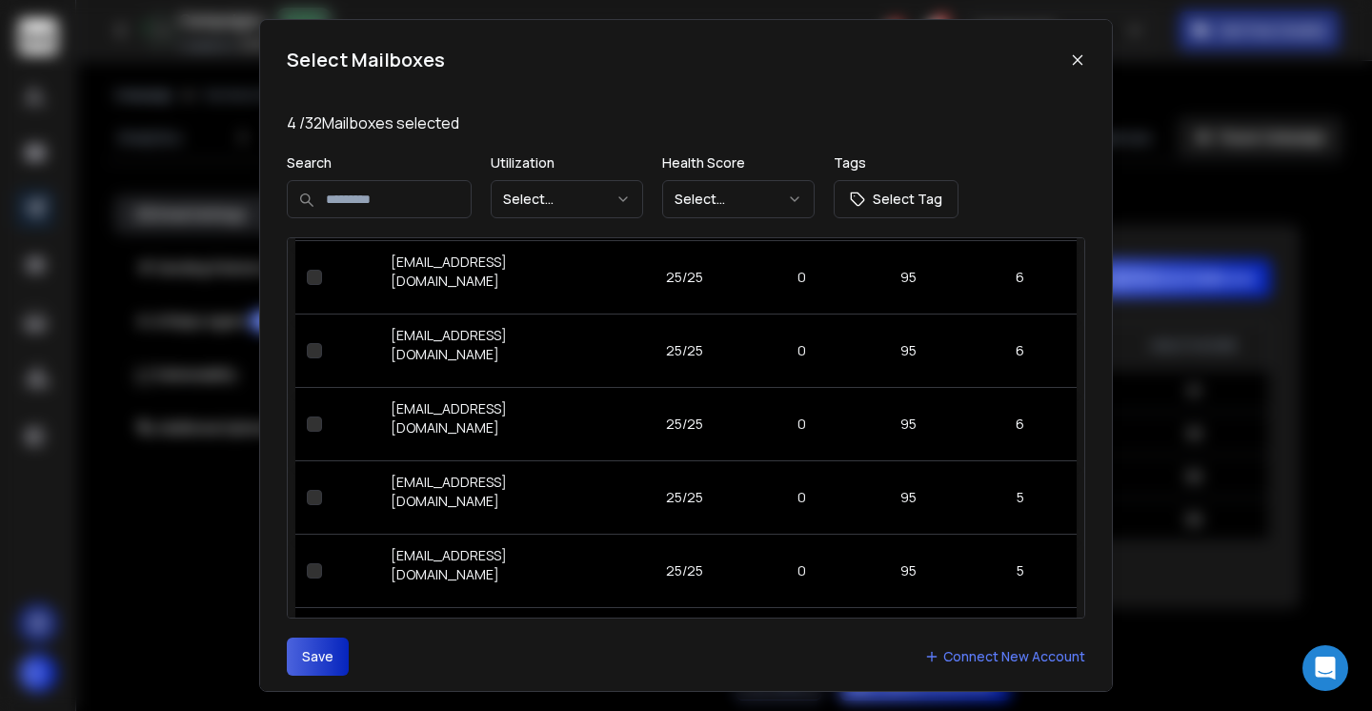
click at [313, 654] on button "Save" at bounding box center [318, 656] width 62 height 38
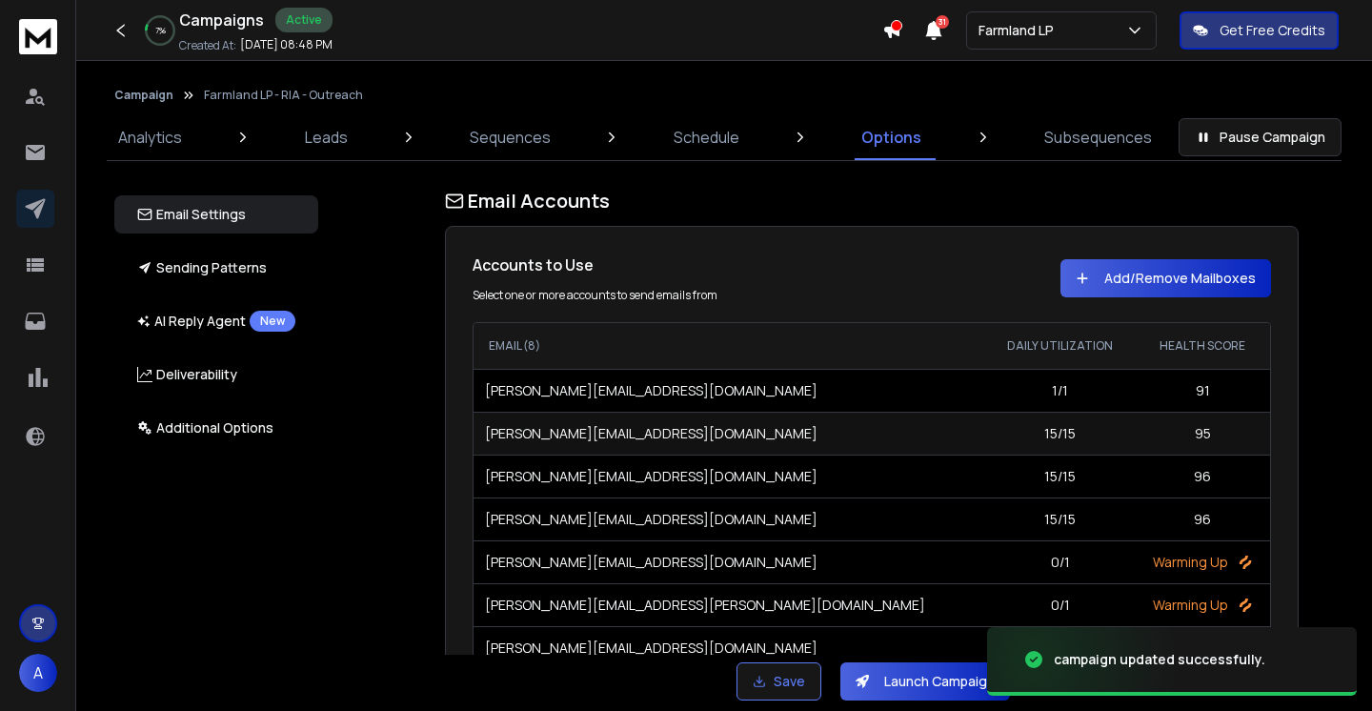
scroll to position [9, 0]
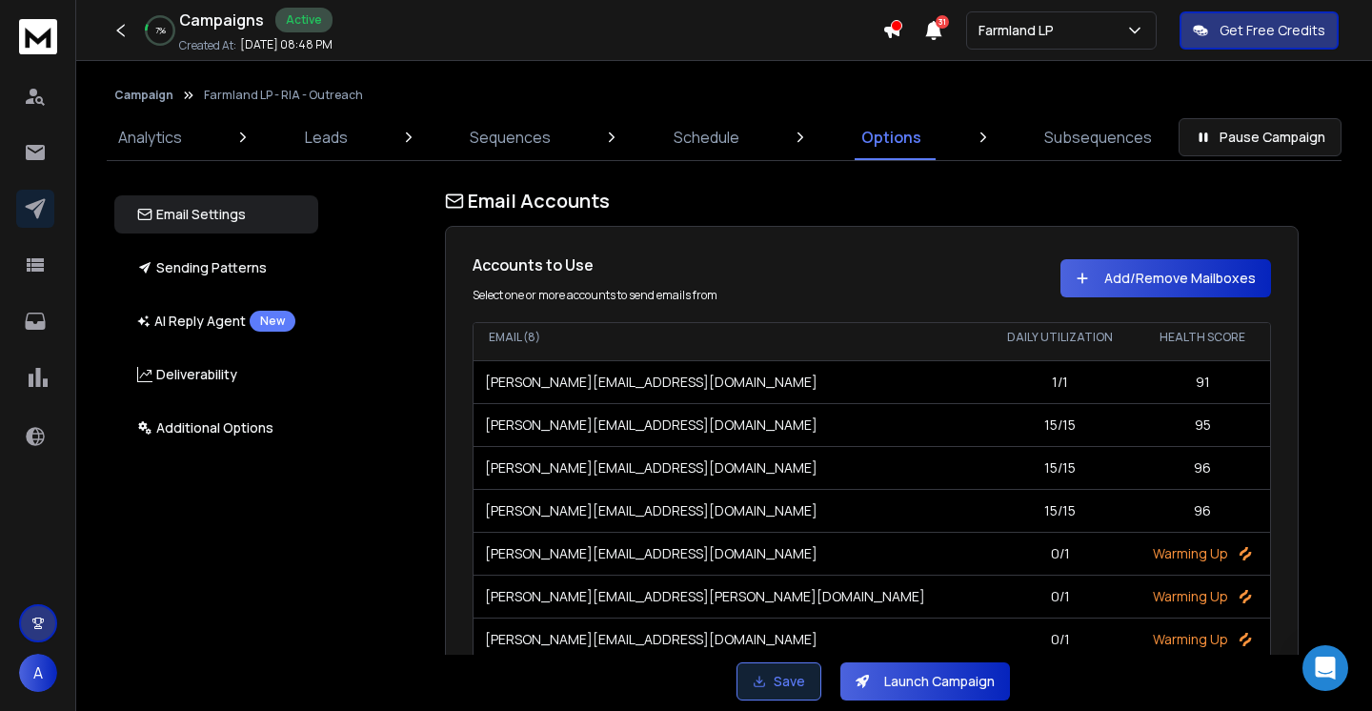
click at [762, 685] on icon "submit" at bounding box center [759, 681] width 13 height 13
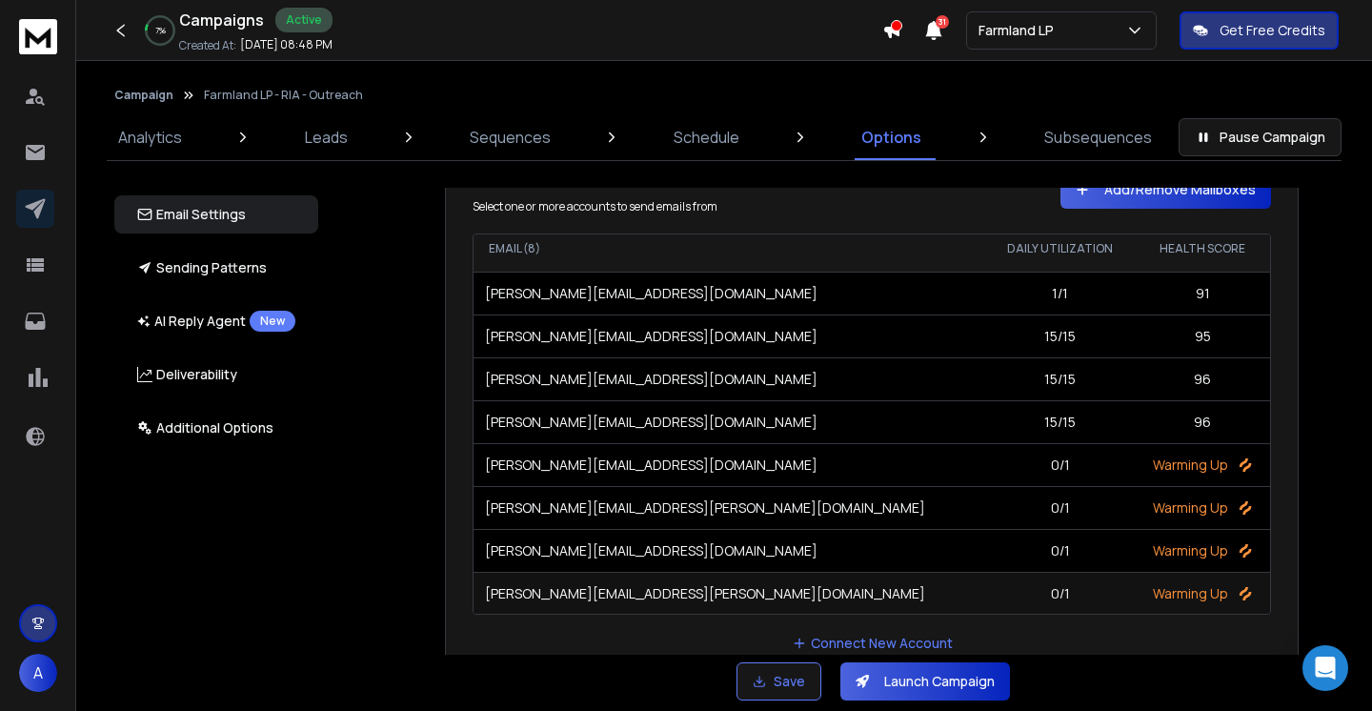
scroll to position [85, 0]
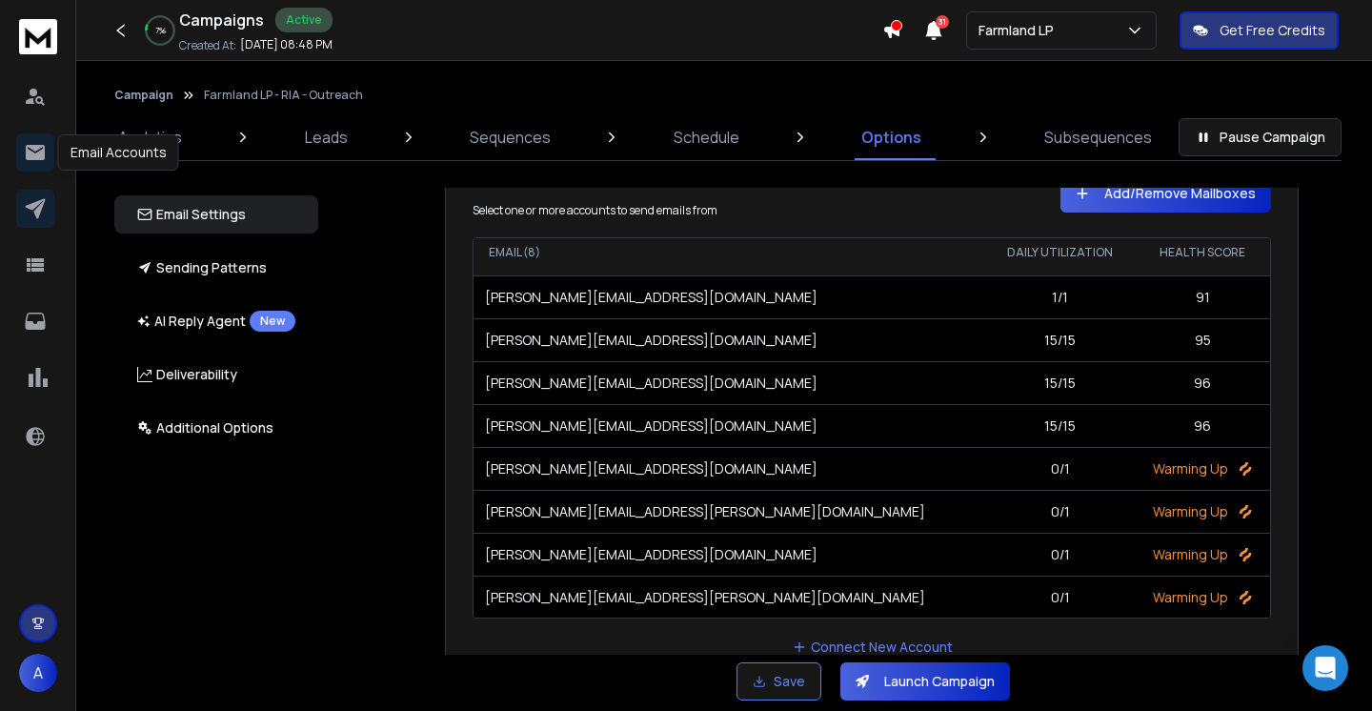
click at [35, 154] on icon at bounding box center [35, 152] width 19 height 15
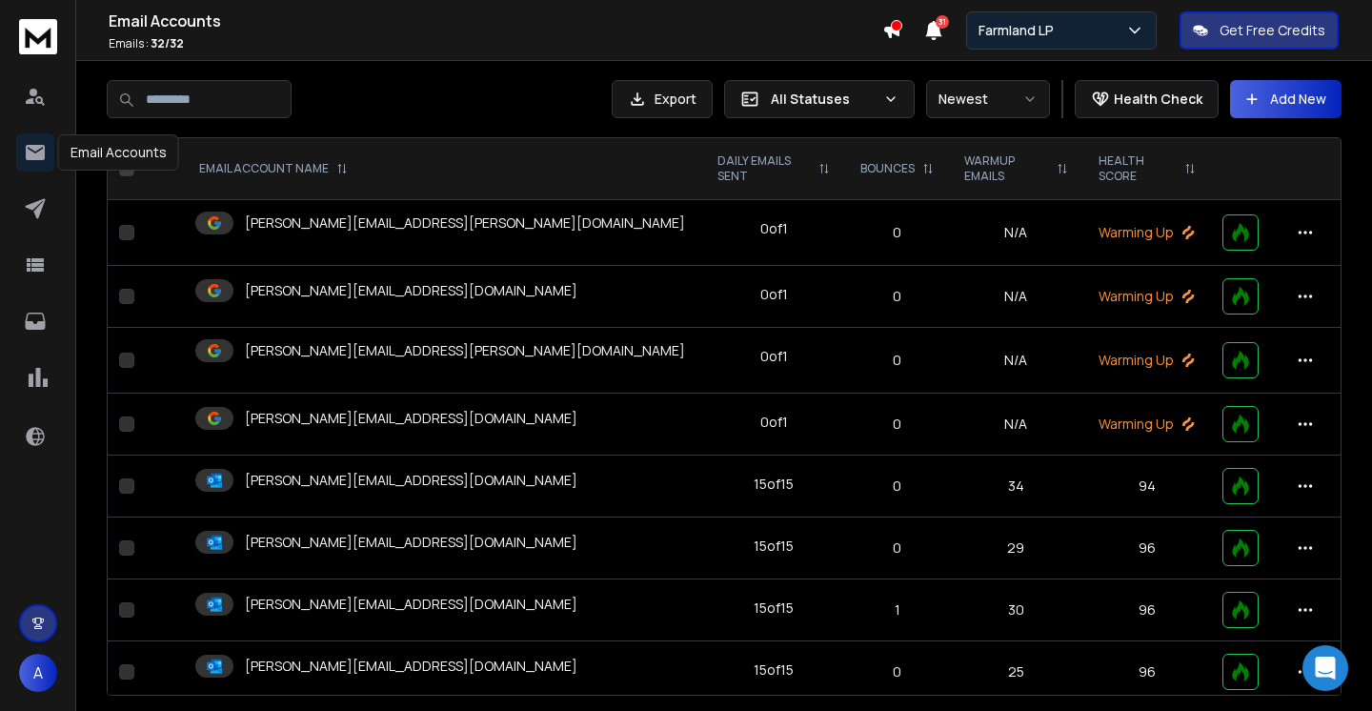
click at [1059, 37] on p "Farmland LP" at bounding box center [1020, 30] width 83 height 19
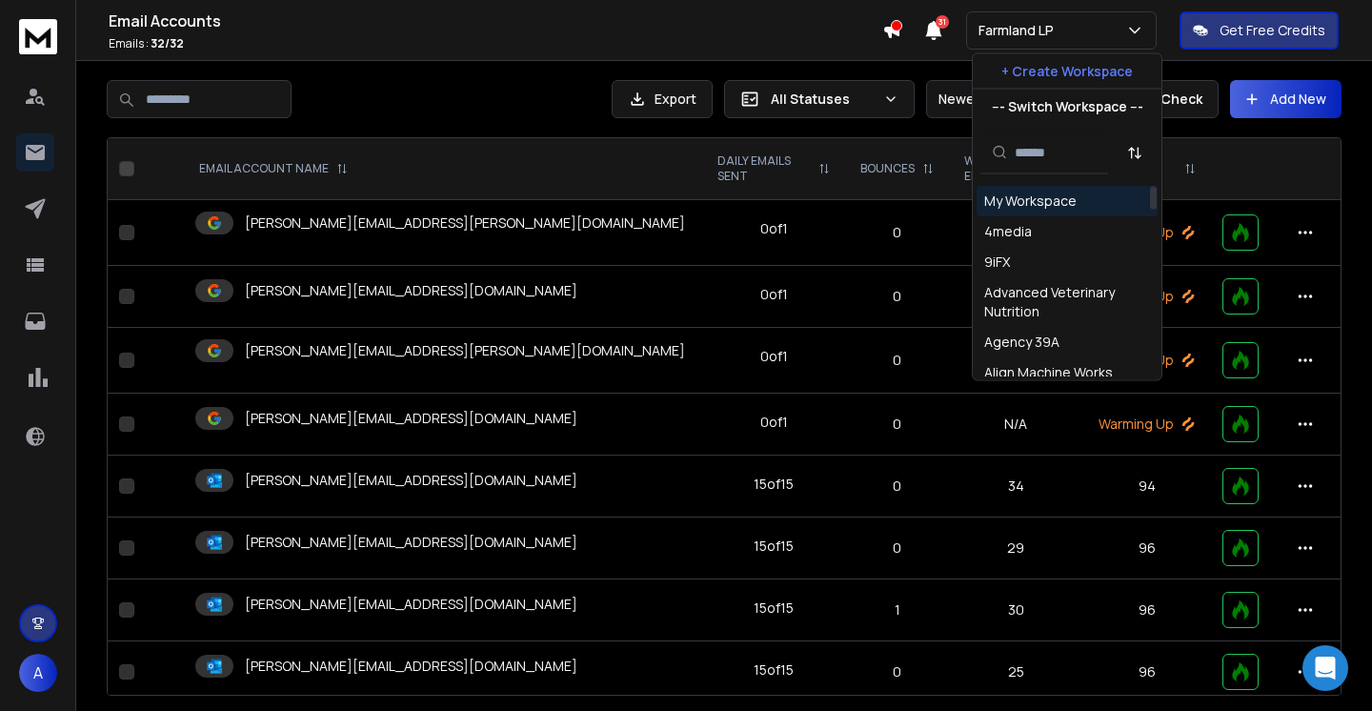
click at [1015, 195] on div "My Workspace" at bounding box center [1030, 201] width 92 height 19
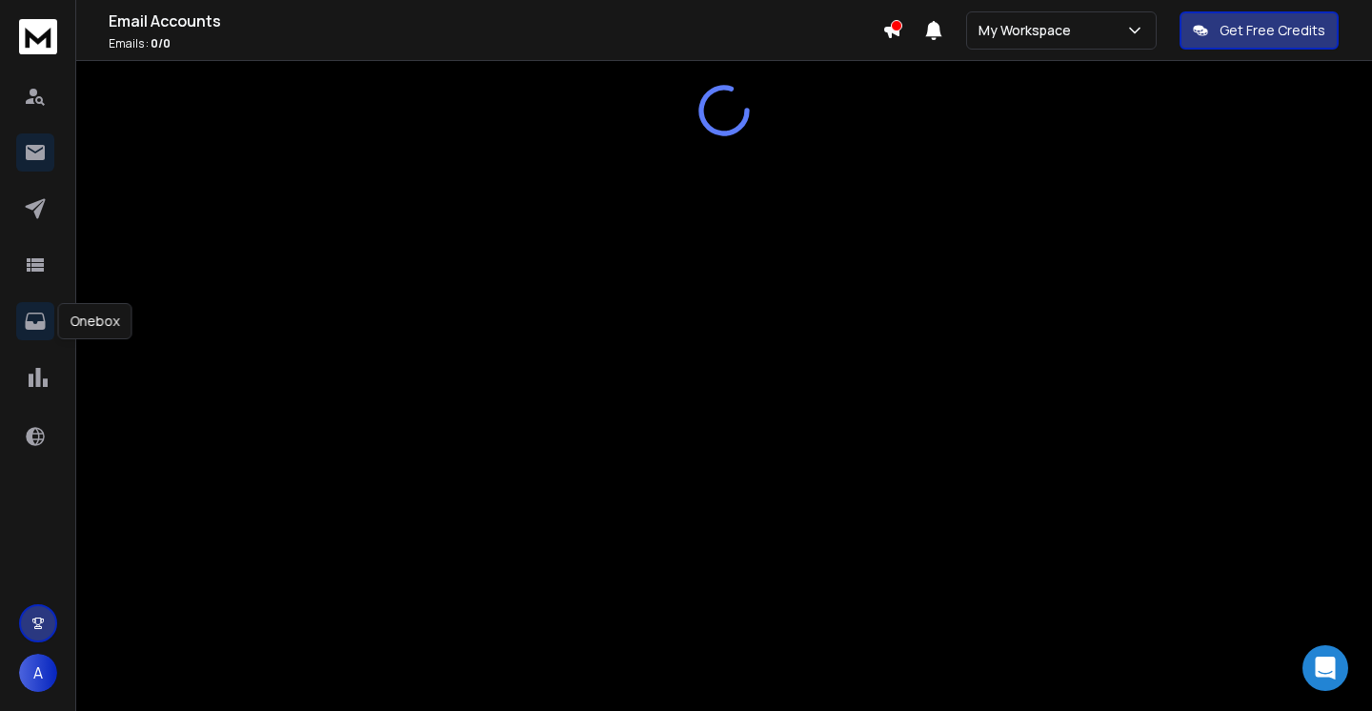
click at [33, 320] on icon at bounding box center [35, 321] width 23 height 23
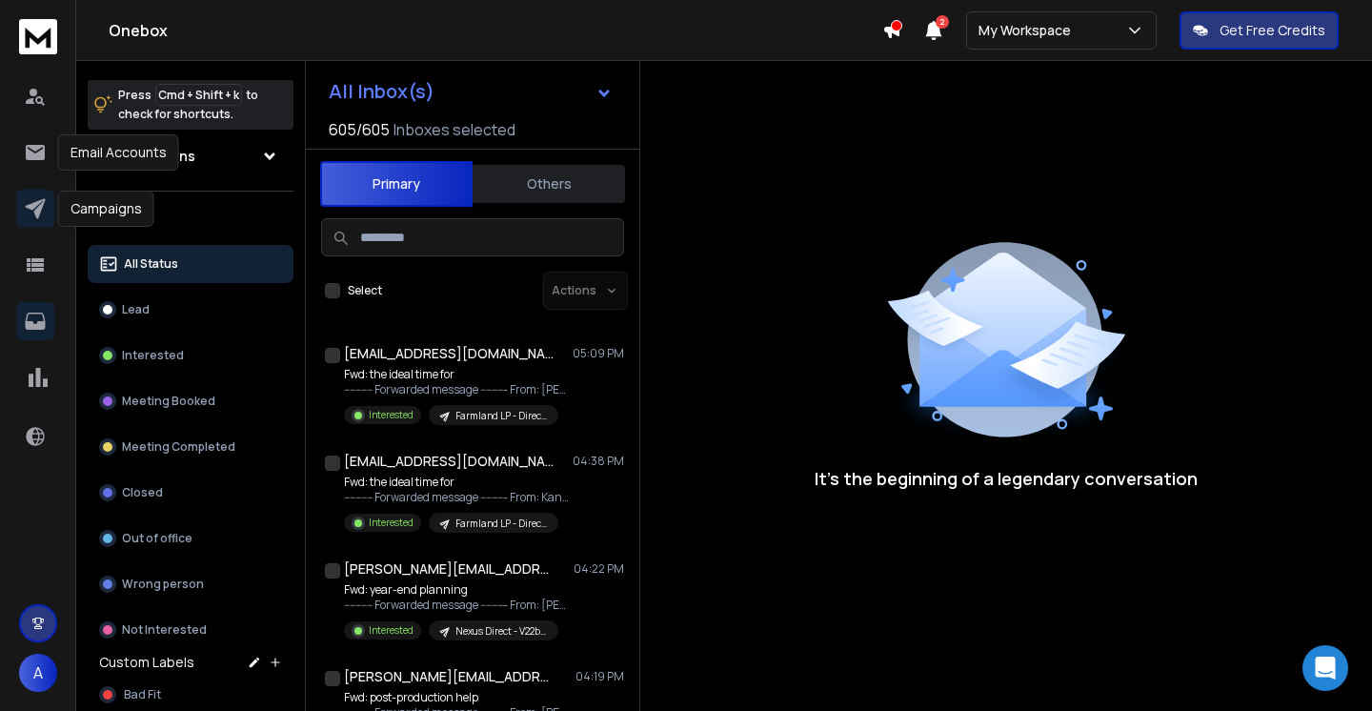
click at [40, 209] on icon at bounding box center [35, 208] width 20 height 20
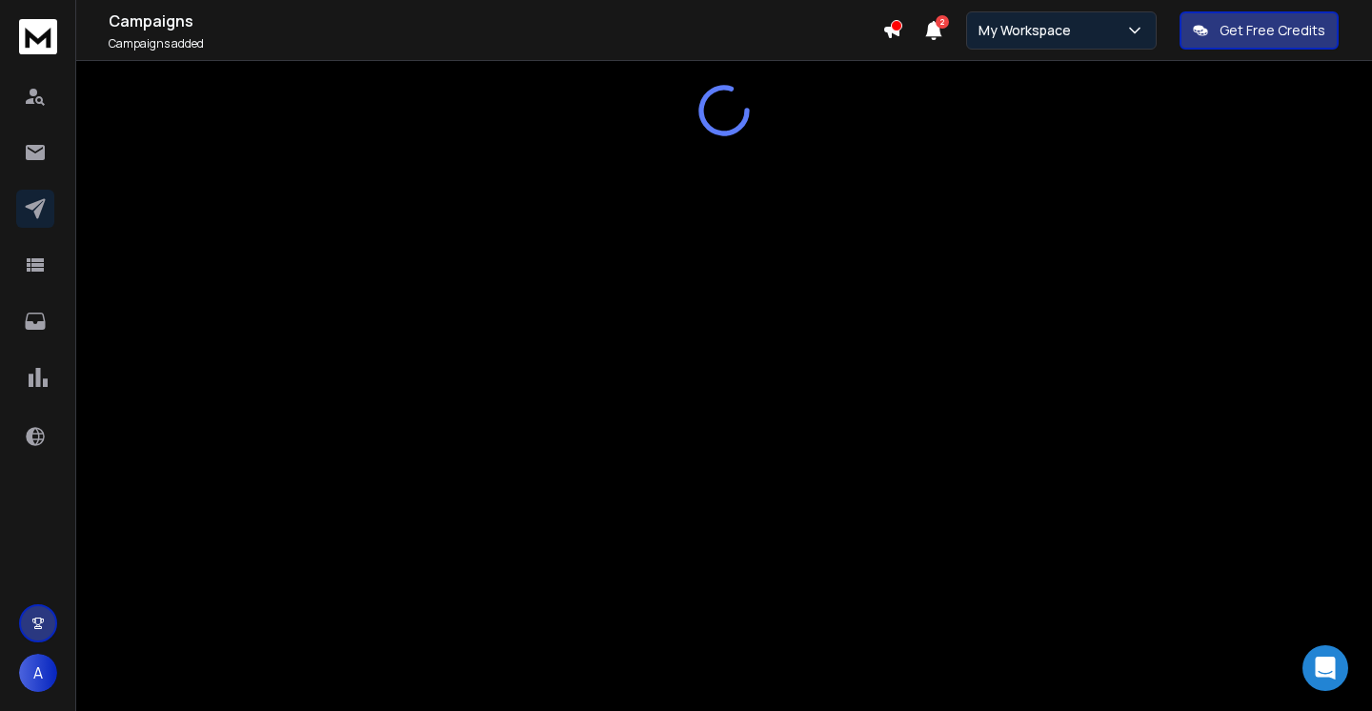
click at [1021, 27] on p "My Workspace" at bounding box center [1029, 30] width 100 height 19
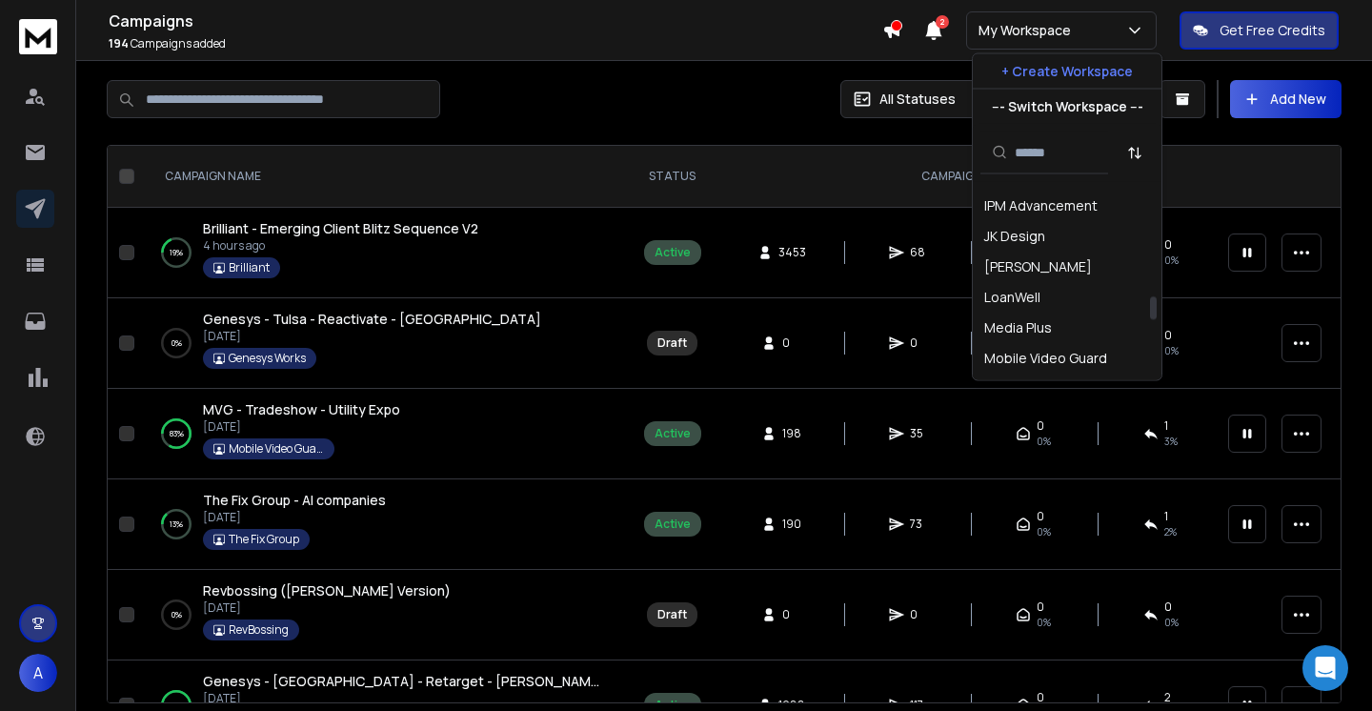
scroll to position [938, 0]
click at [1037, 348] on div "Mobile Video Guard" at bounding box center [1045, 357] width 123 height 19
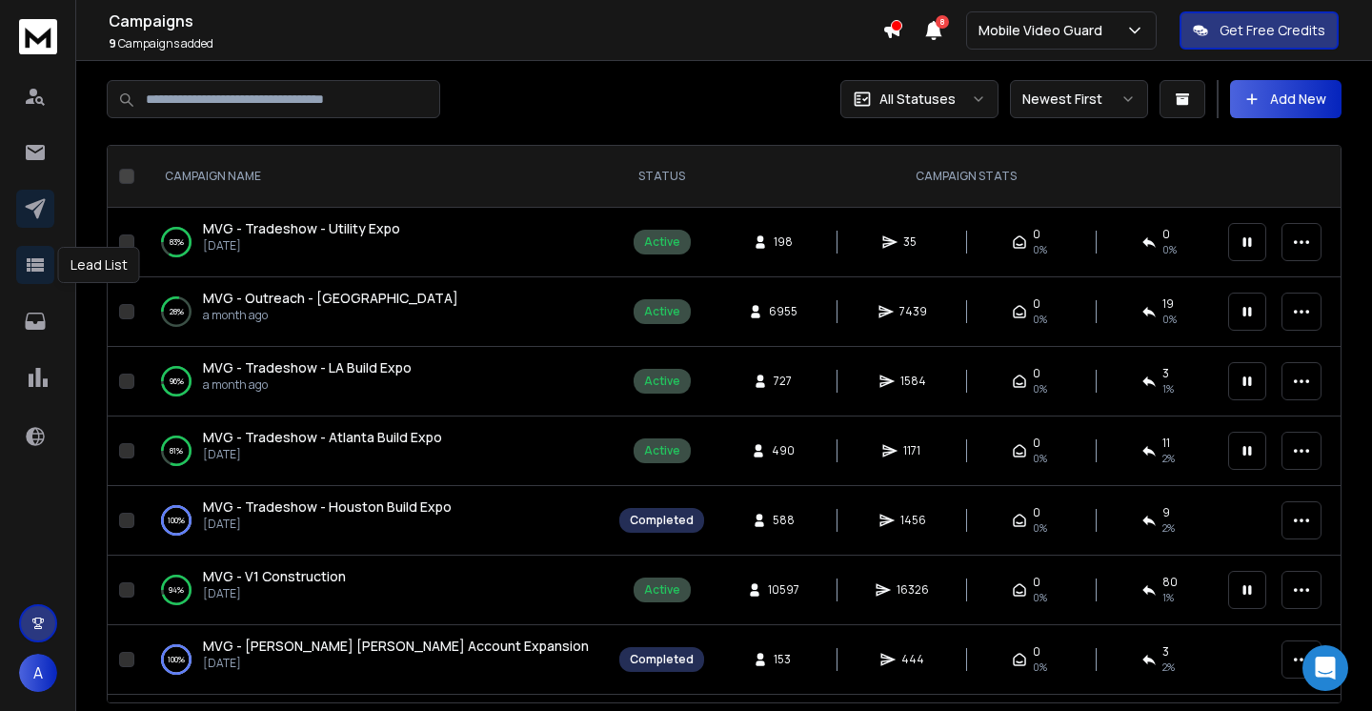
click at [34, 266] on icon at bounding box center [35, 264] width 17 height 13
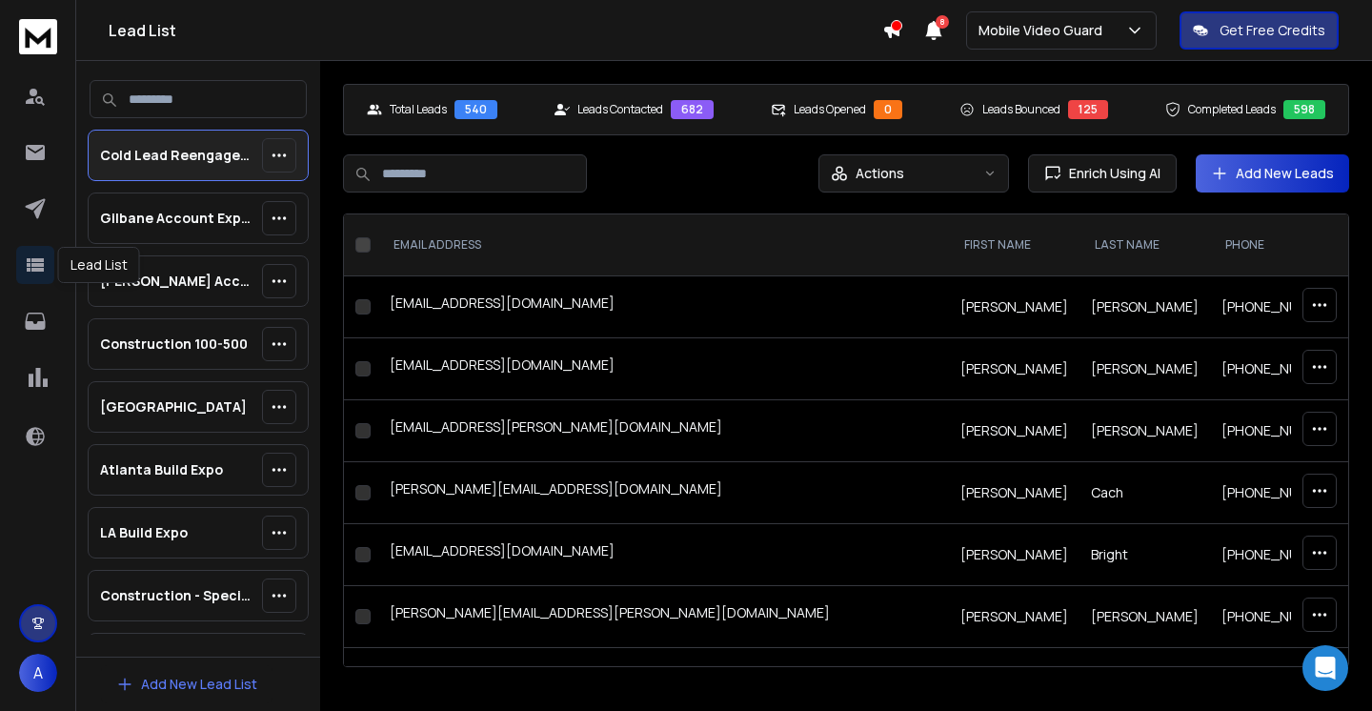
click at [191, 680] on button "Add New Lead List" at bounding box center [187, 684] width 172 height 38
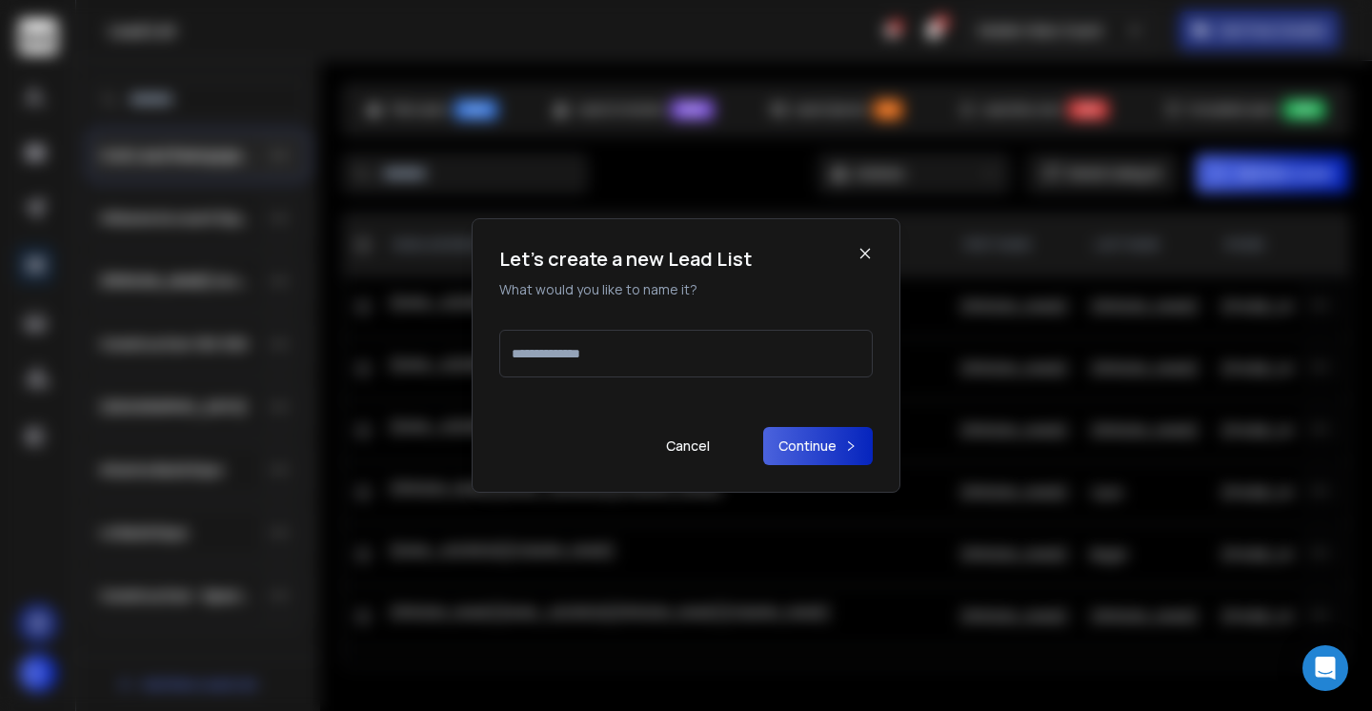
click at [594, 359] on input at bounding box center [685, 354] width 373 height 48
type input "**********"
click at [811, 445] on button "Continue" at bounding box center [818, 446] width 110 height 38
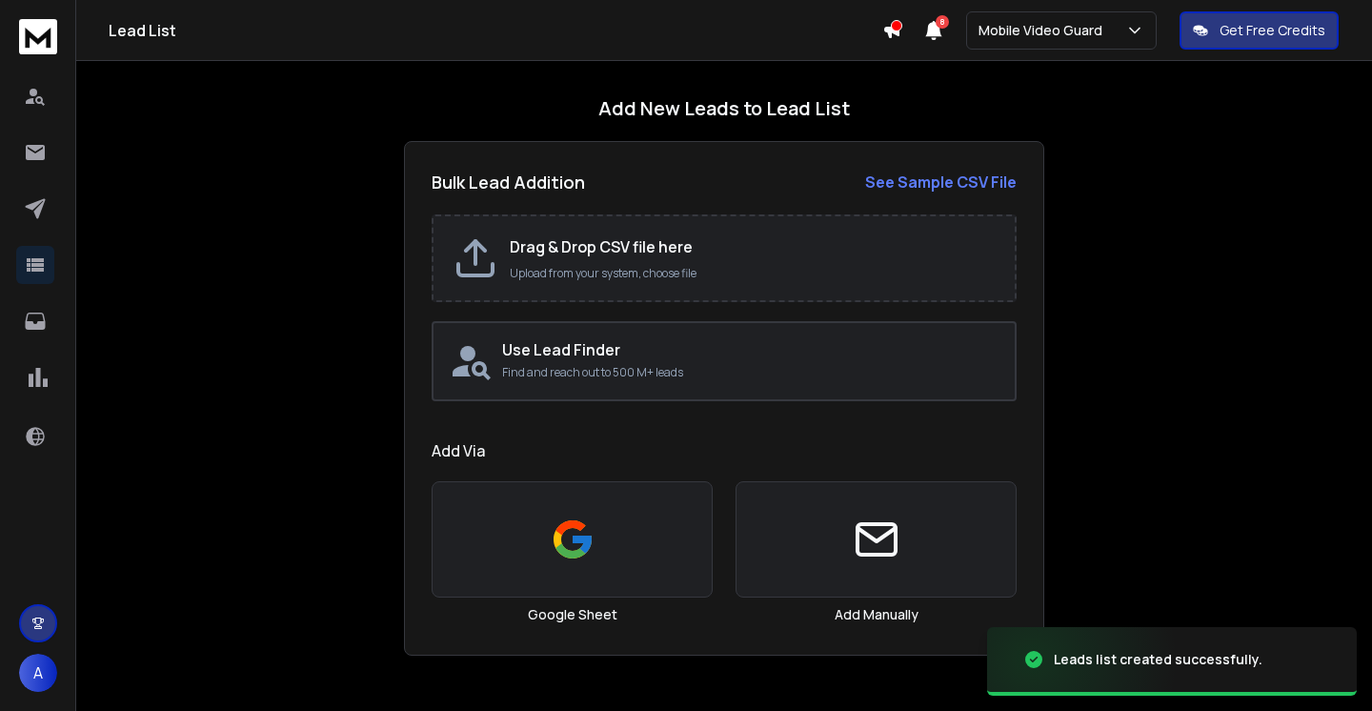
click at [614, 232] on div "Drag & Drop CSV file here Upload from your system, choose file" at bounding box center [724, 258] width 585 height 88
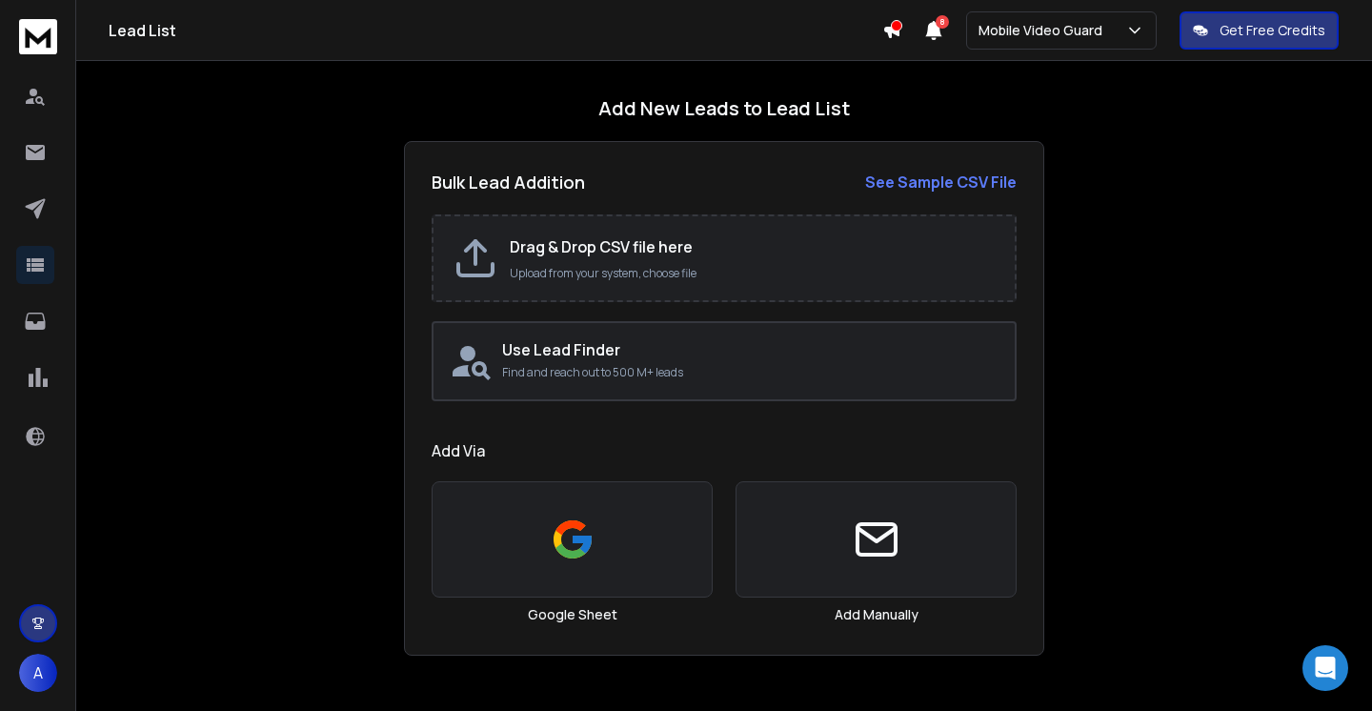
type input "**********"
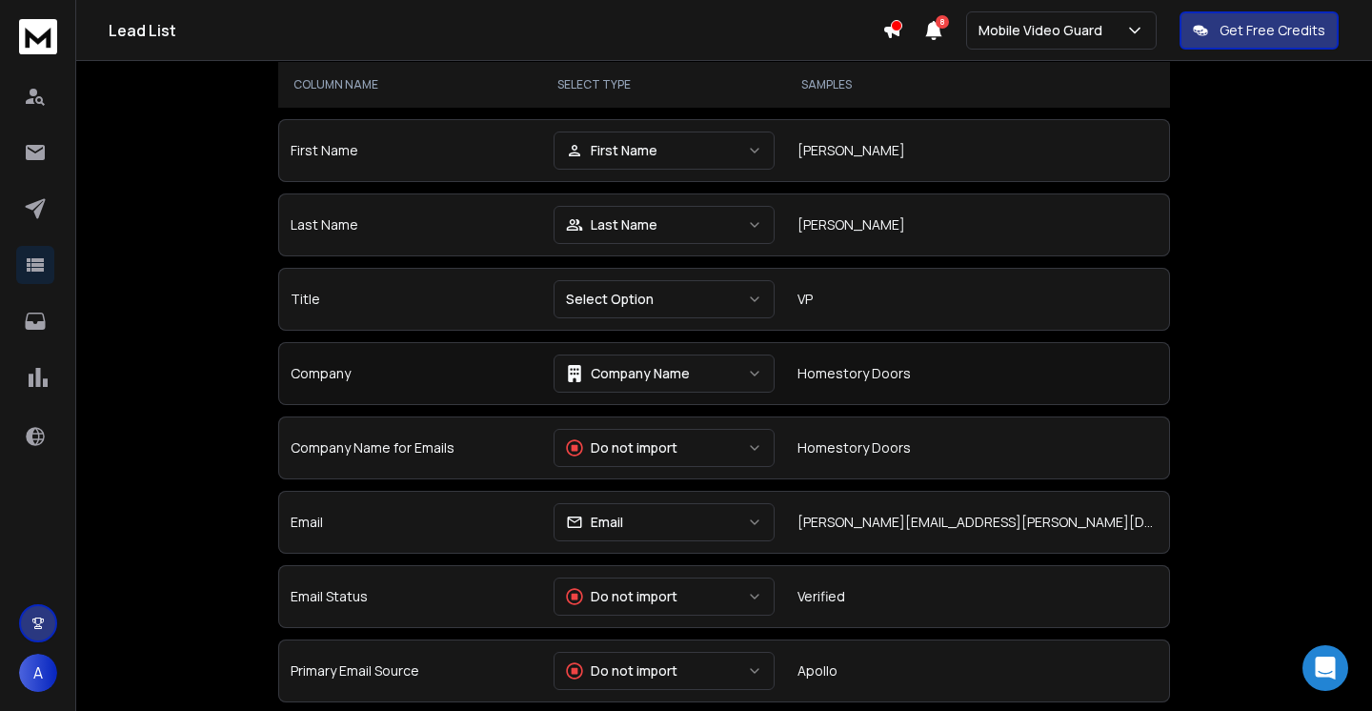
scroll to position [422, 0]
click at [632, 297] on button "Select Option" at bounding box center [665, 299] width 222 height 38
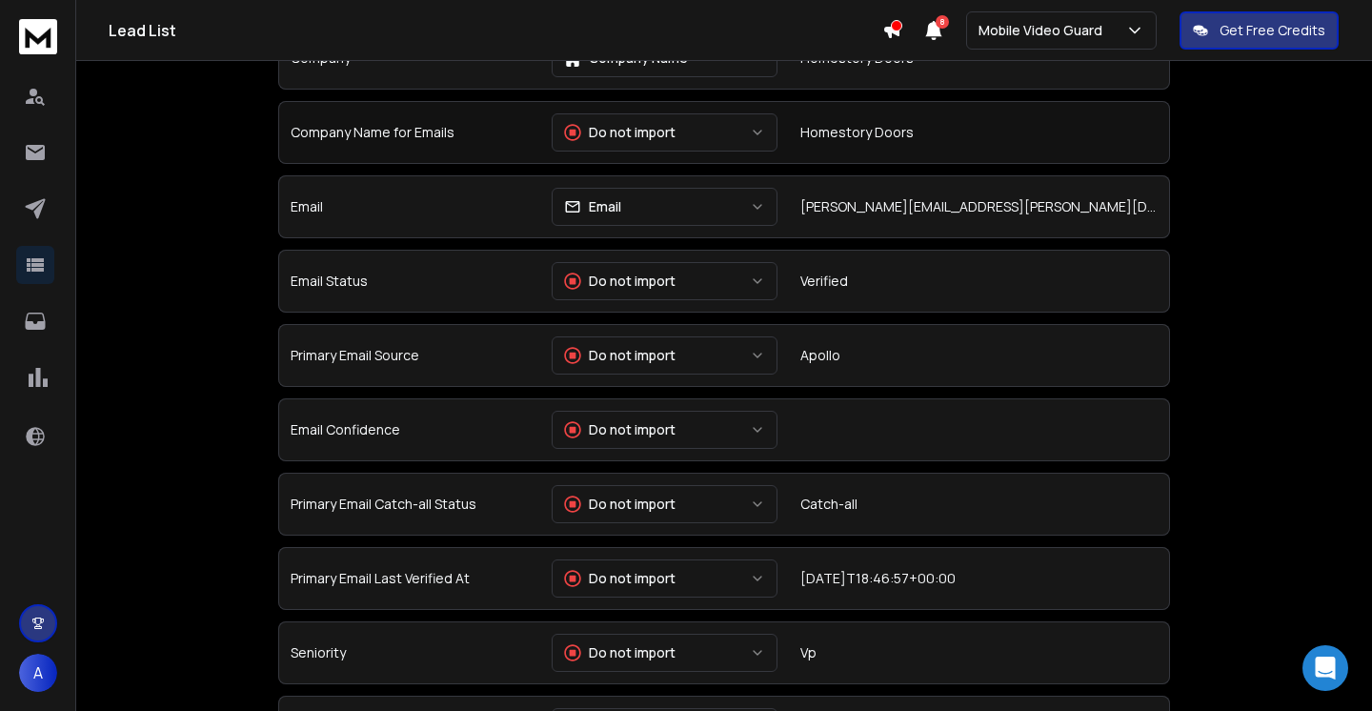
scroll to position [735, 0]
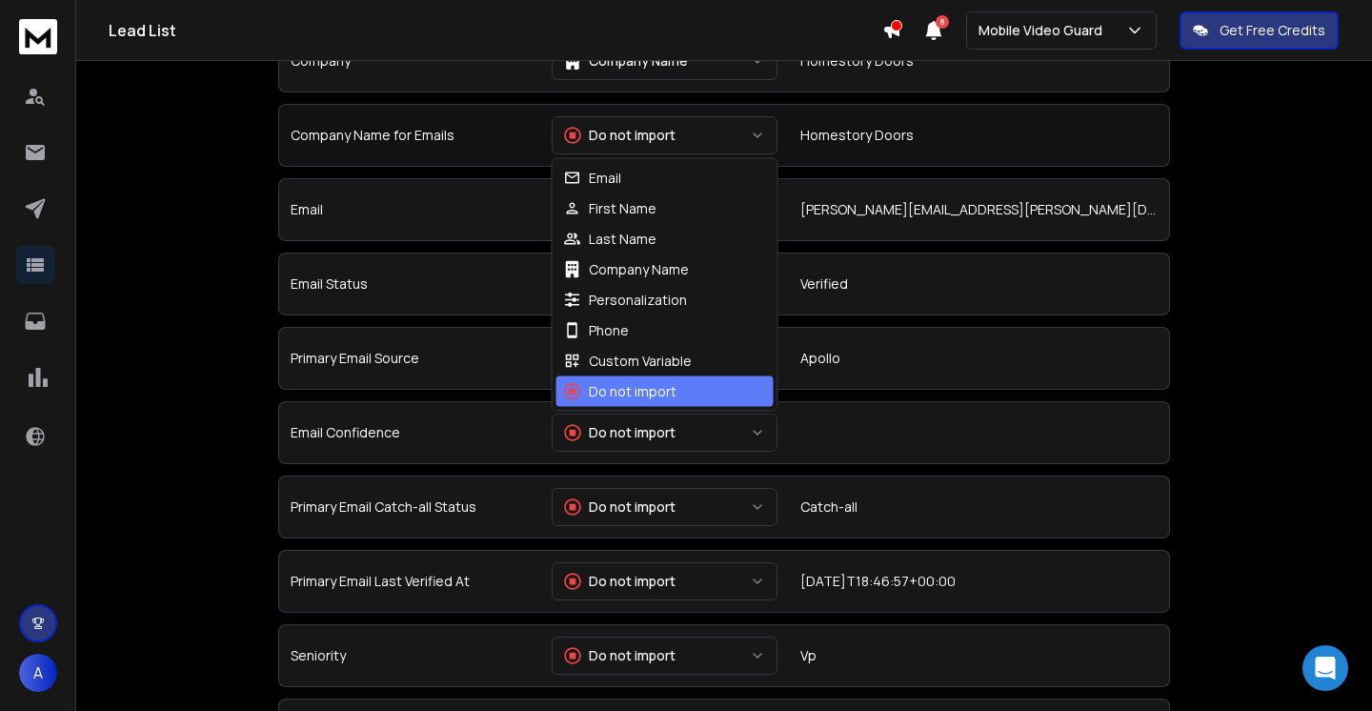
click at [645, 131] on div "Do not import" at bounding box center [619, 135] width 111 height 19
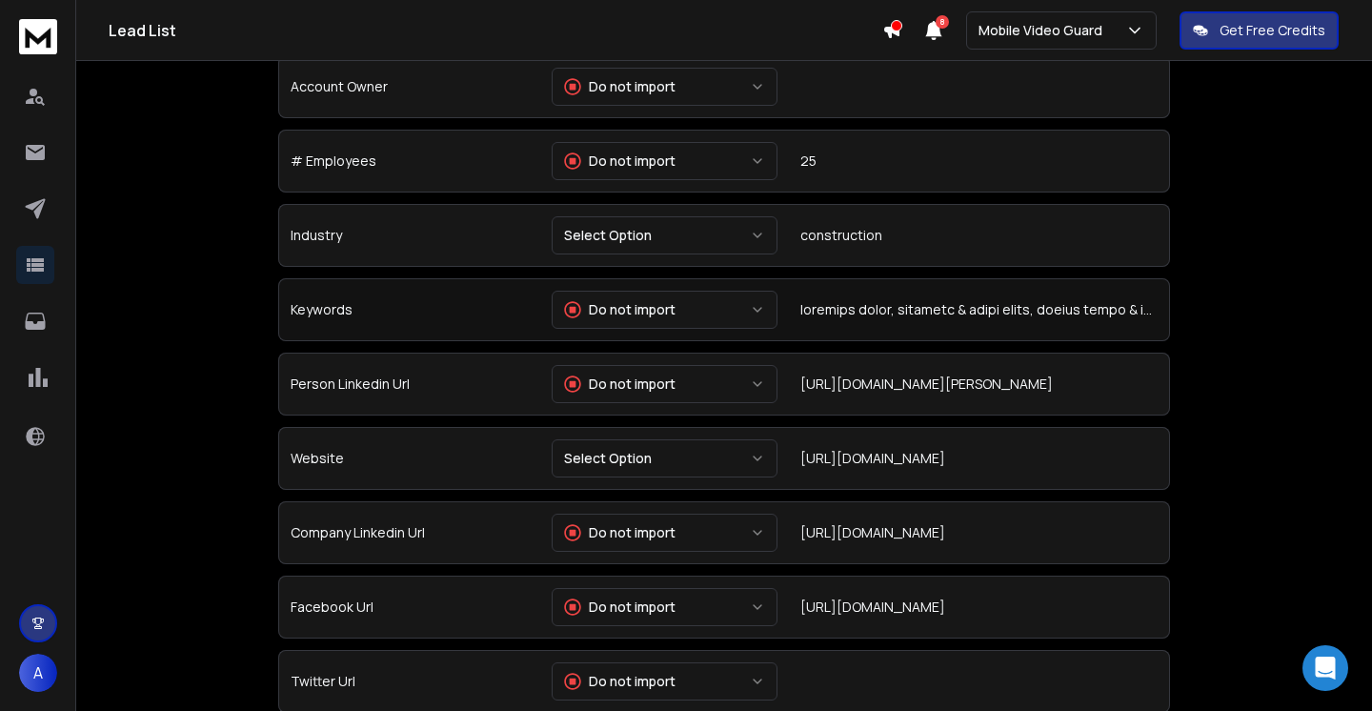
scroll to position [1901, 0]
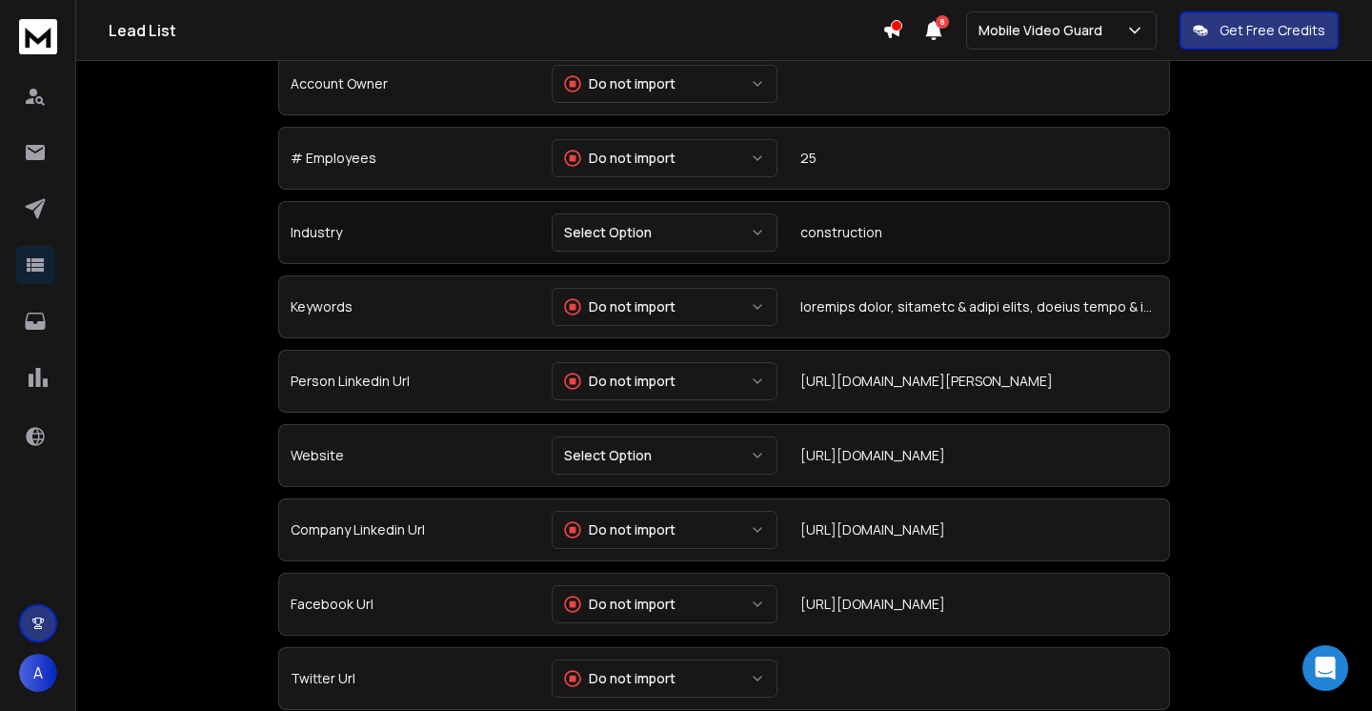
click at [658, 237] on button "Select Option" at bounding box center [664, 232] width 225 height 38
click at [643, 466] on button "Select Option" at bounding box center [664, 455] width 225 height 38
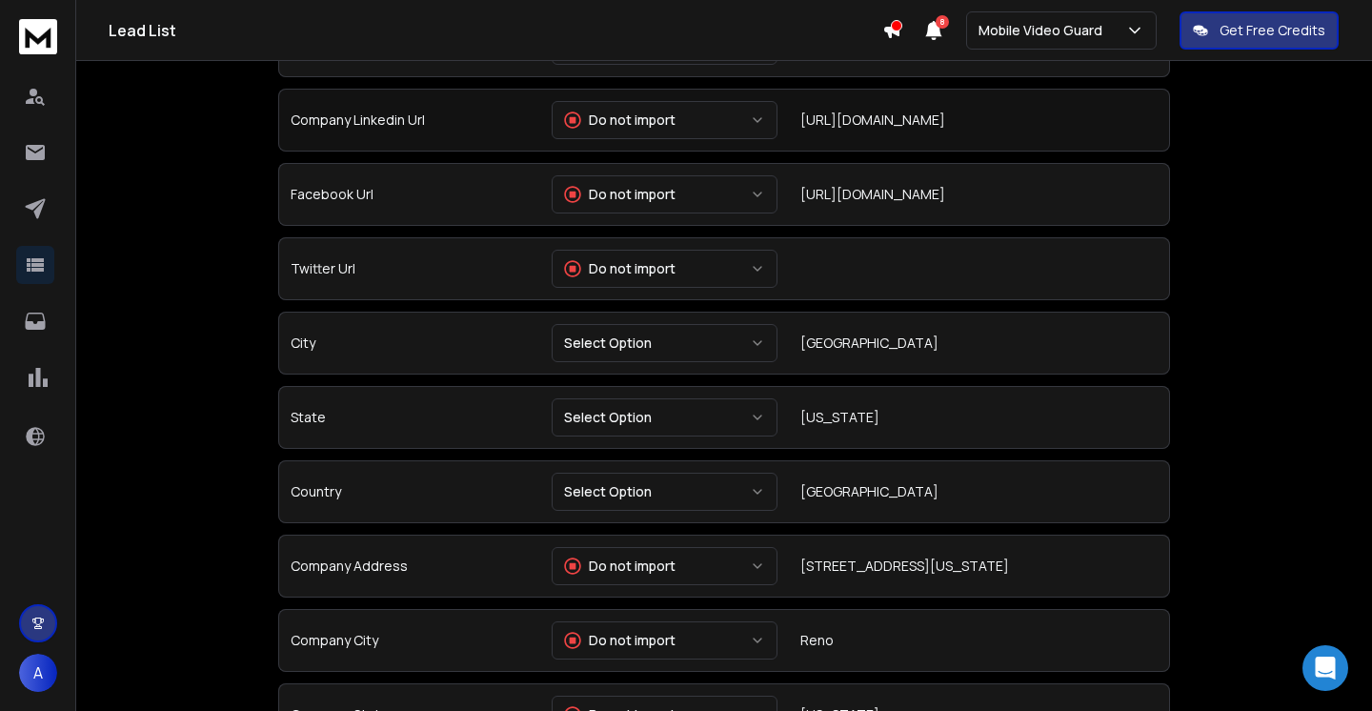
scroll to position [2326, 0]
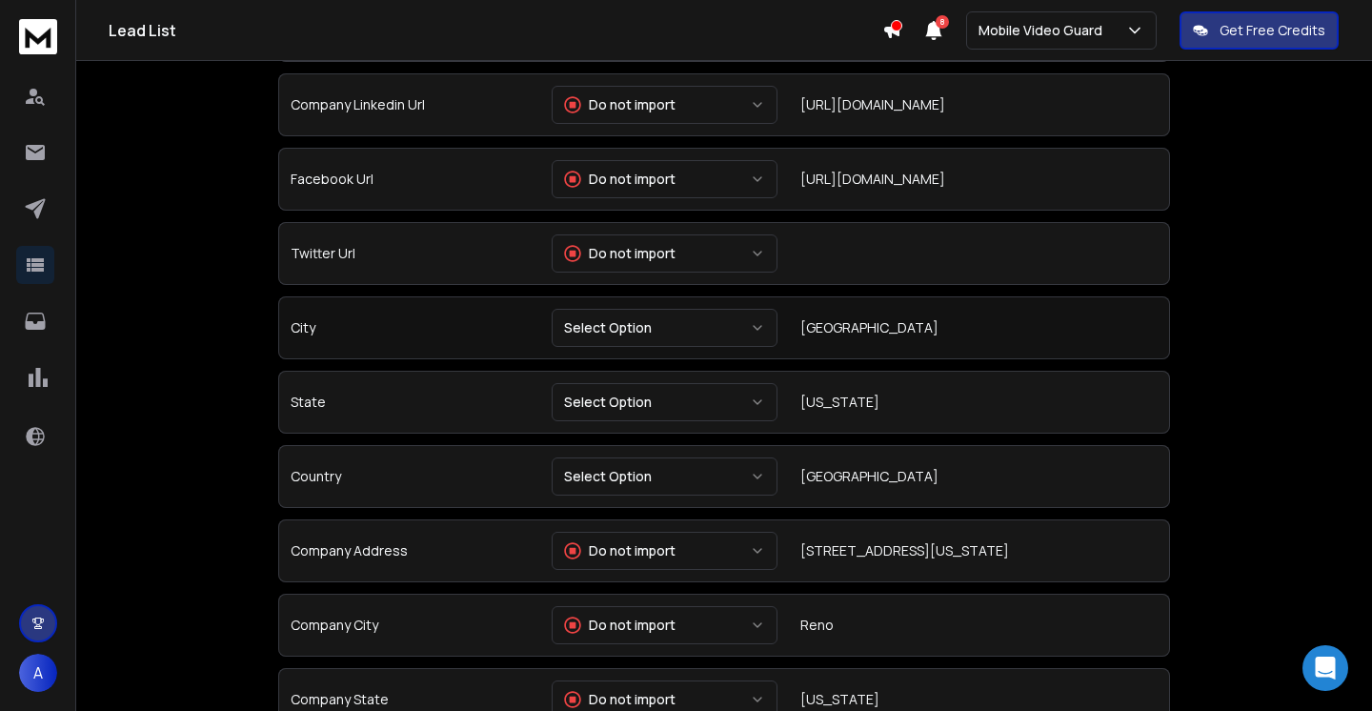
click at [631, 334] on button "Select Option" at bounding box center [664, 328] width 225 height 38
click at [627, 399] on button "Select Option" at bounding box center [664, 402] width 225 height 38
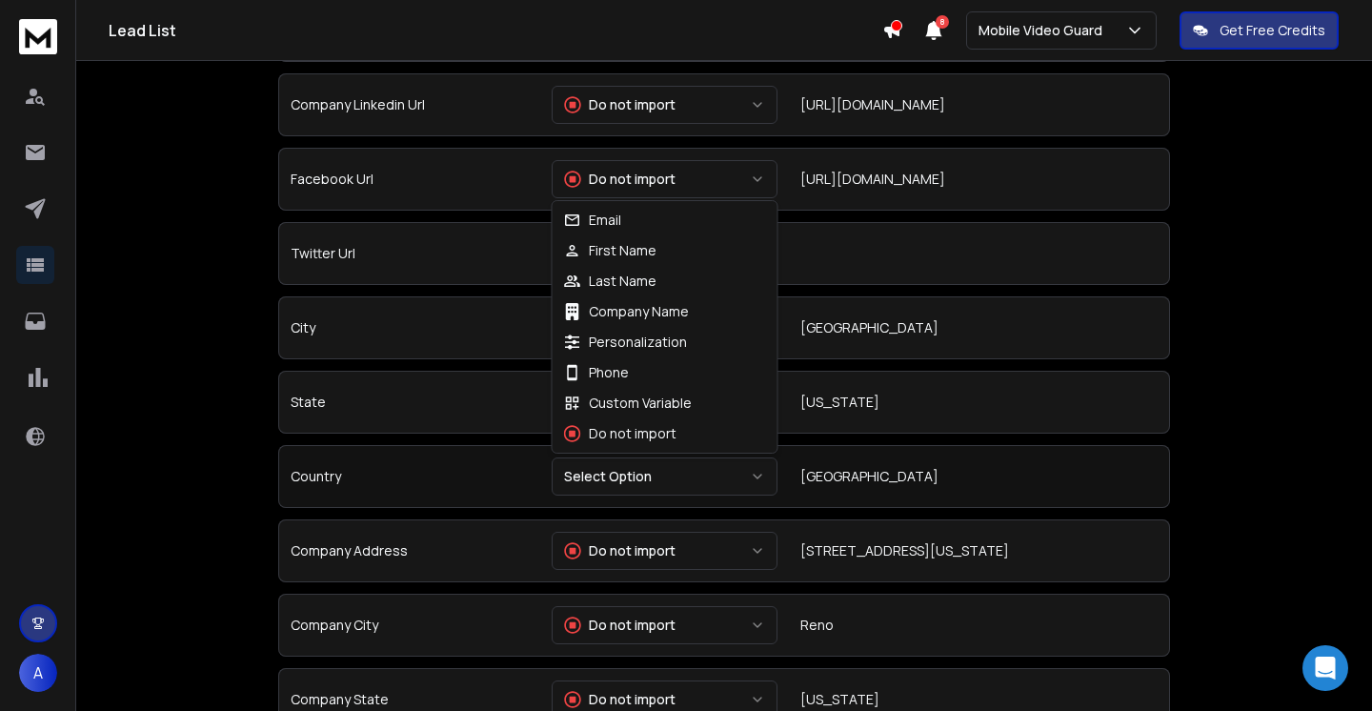
click at [623, 478] on button "Select Option" at bounding box center [664, 476] width 225 height 38
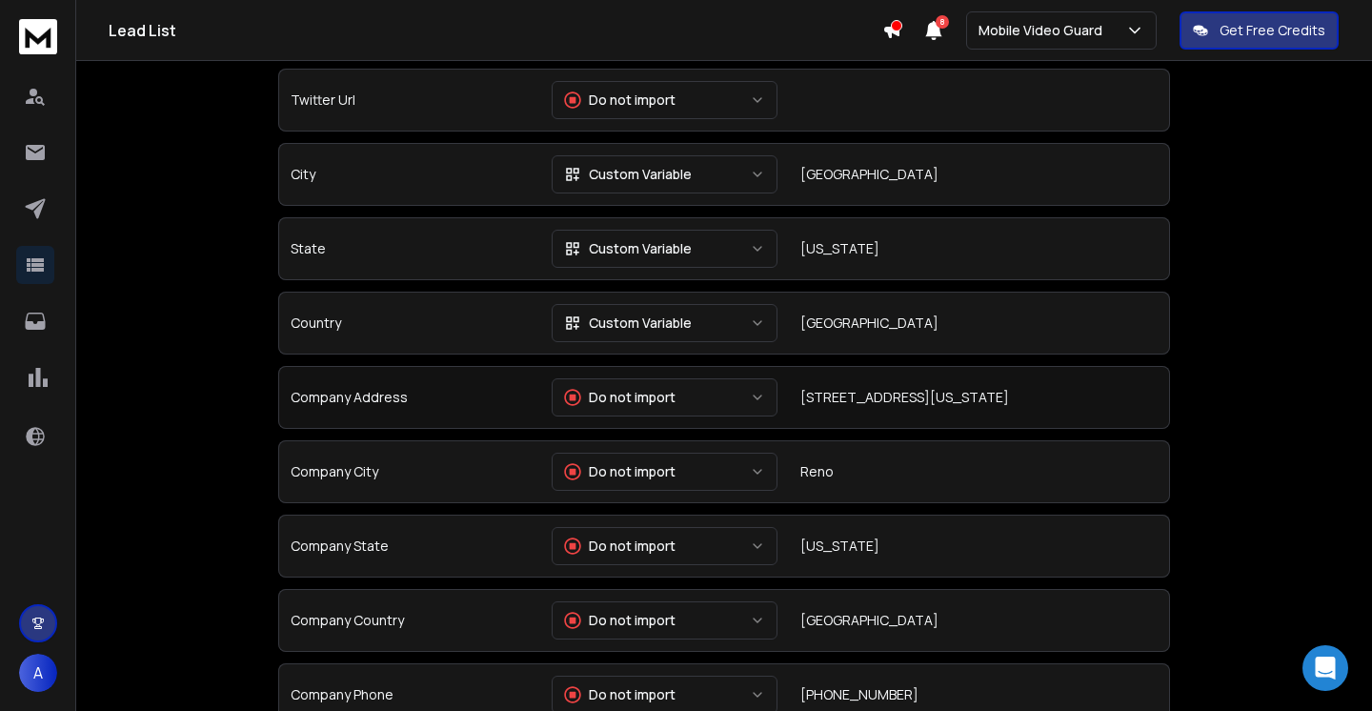
scroll to position [2549, 0]
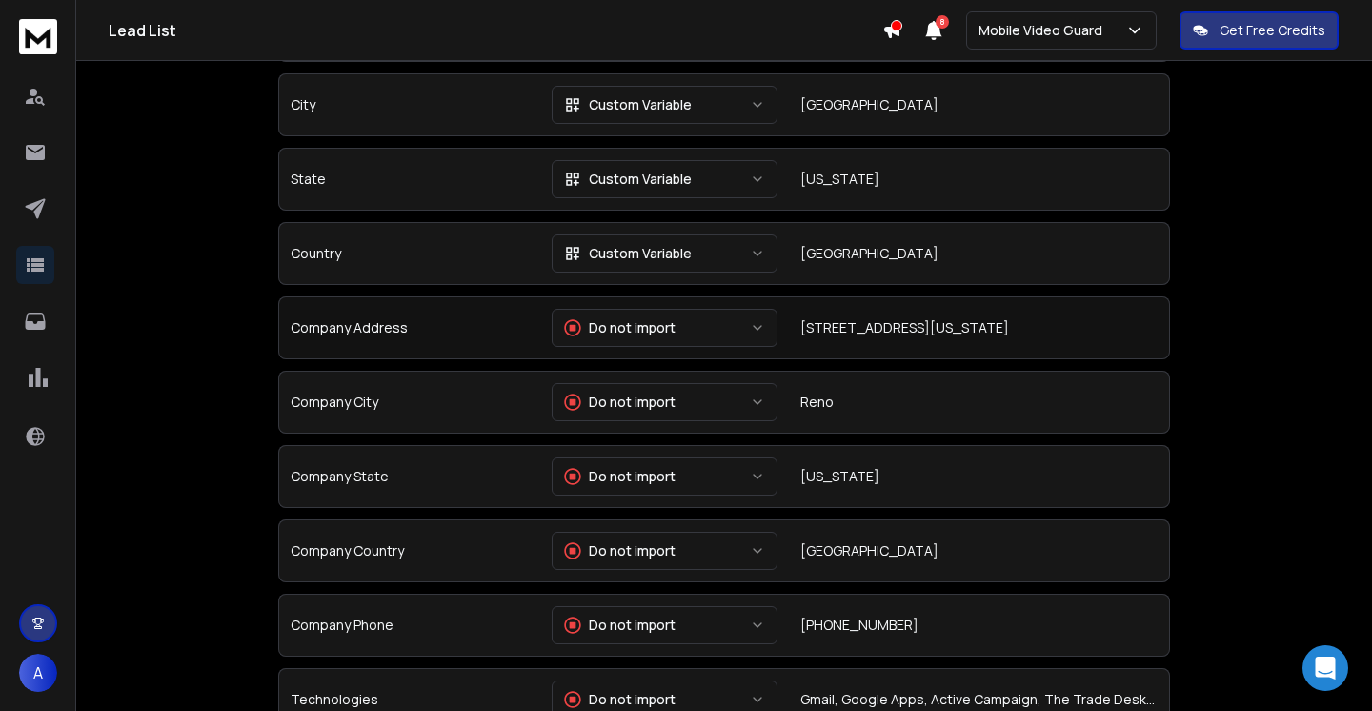
click at [649, 309] on button "Do not import" at bounding box center [664, 328] width 225 height 38
click at [639, 407] on div "Do not import" at bounding box center [619, 402] width 111 height 19
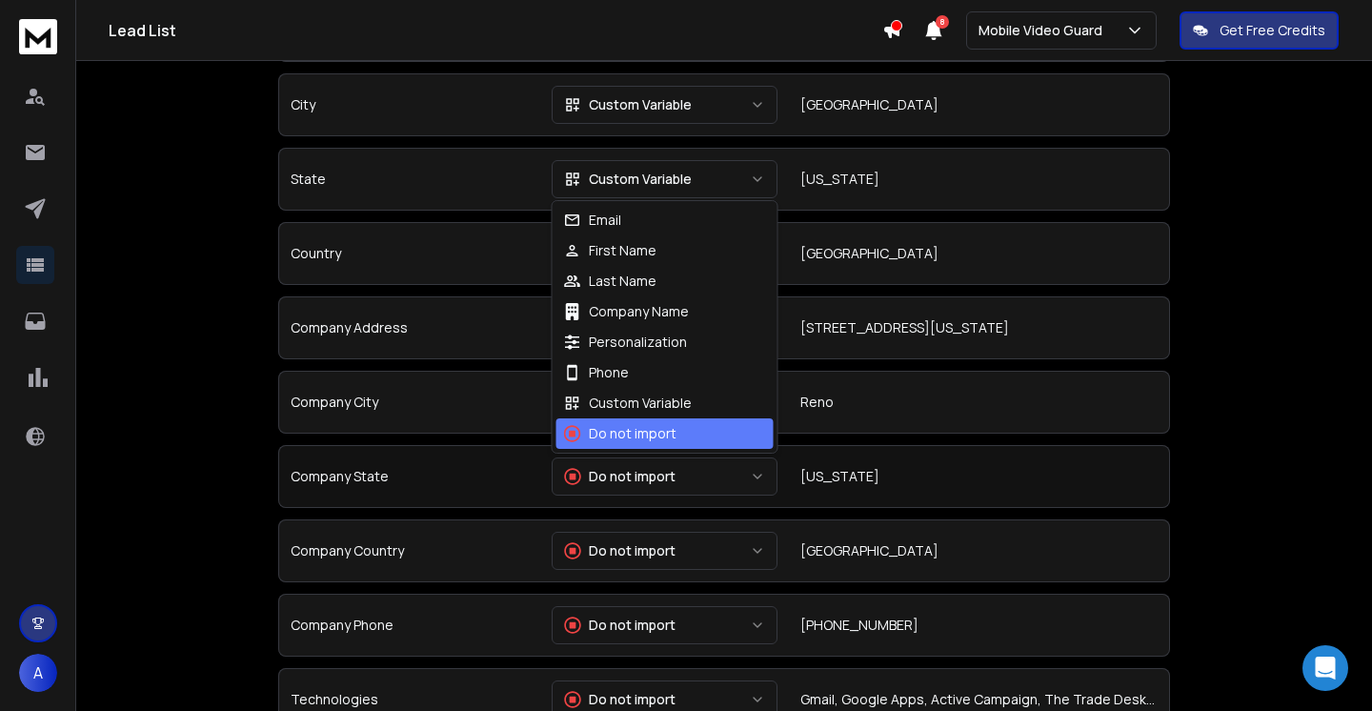
click at [642, 482] on div "Do not import" at bounding box center [619, 476] width 111 height 19
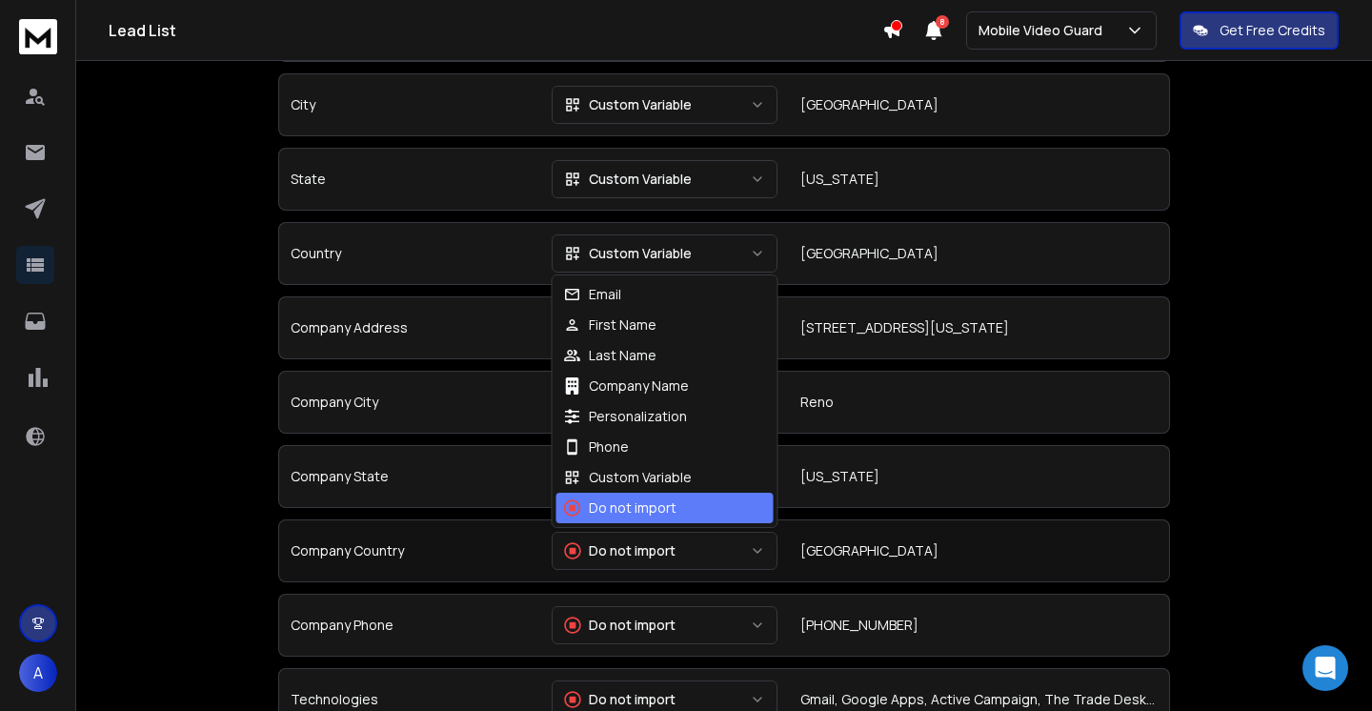
click at [616, 557] on div "Do not import" at bounding box center [619, 550] width 111 height 19
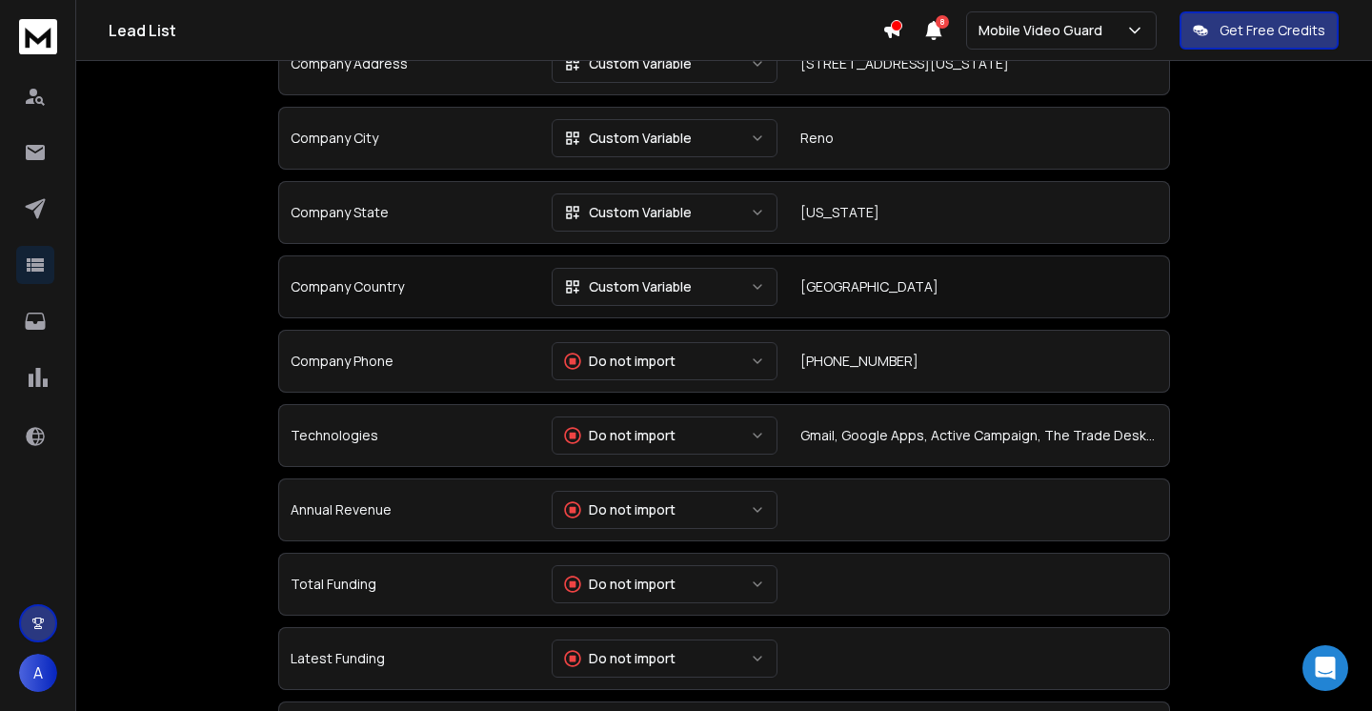
scroll to position [2836, 0]
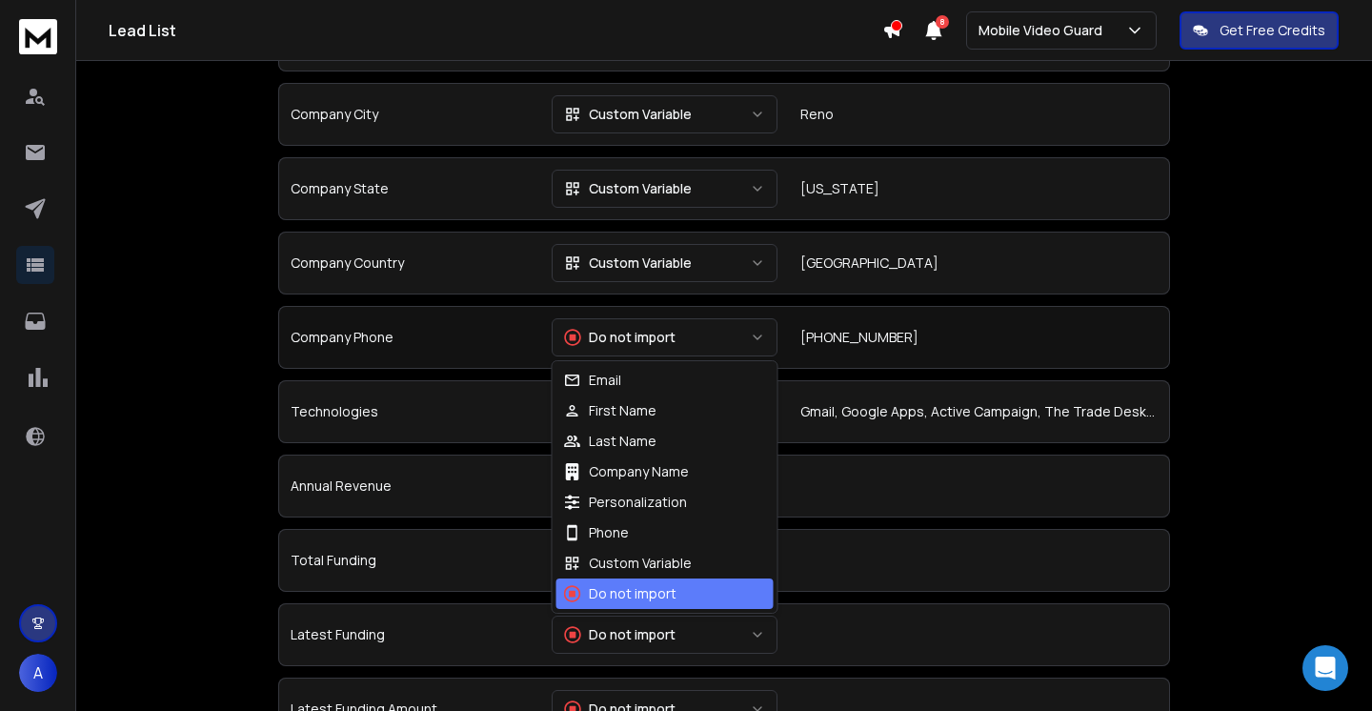
click at [660, 342] on div "Do not import" at bounding box center [619, 337] width 111 height 19
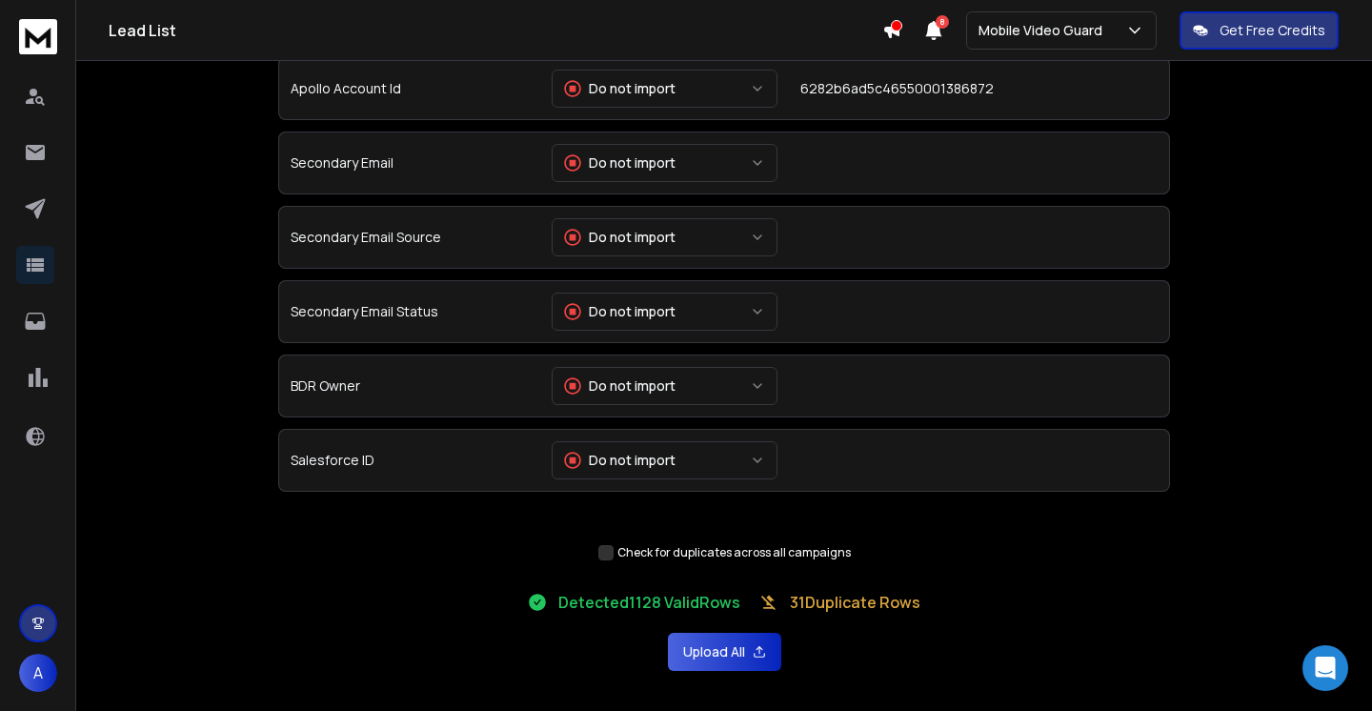
scroll to position [4147, 0]
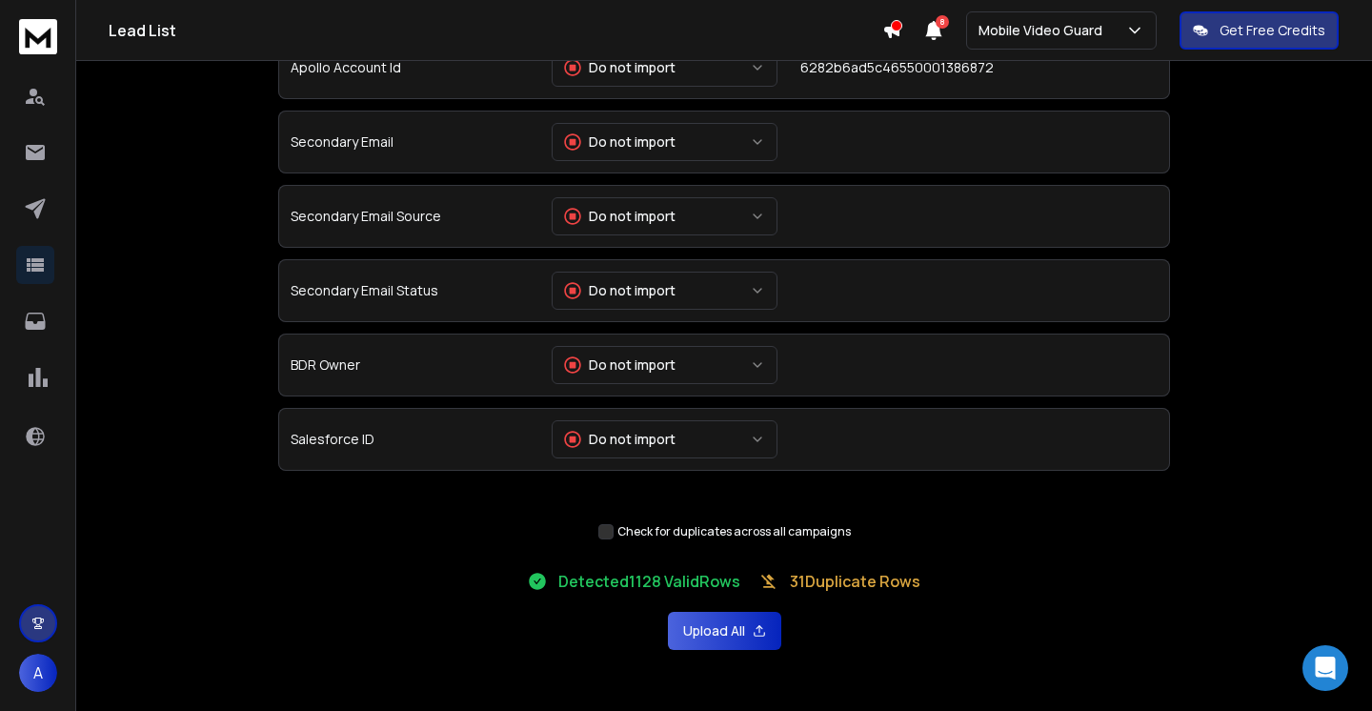
click at [614, 535] on button "Check for duplicates across all campaigns" at bounding box center [605, 531] width 15 height 15
click at [723, 632] on button "Upload All" at bounding box center [724, 631] width 113 height 38
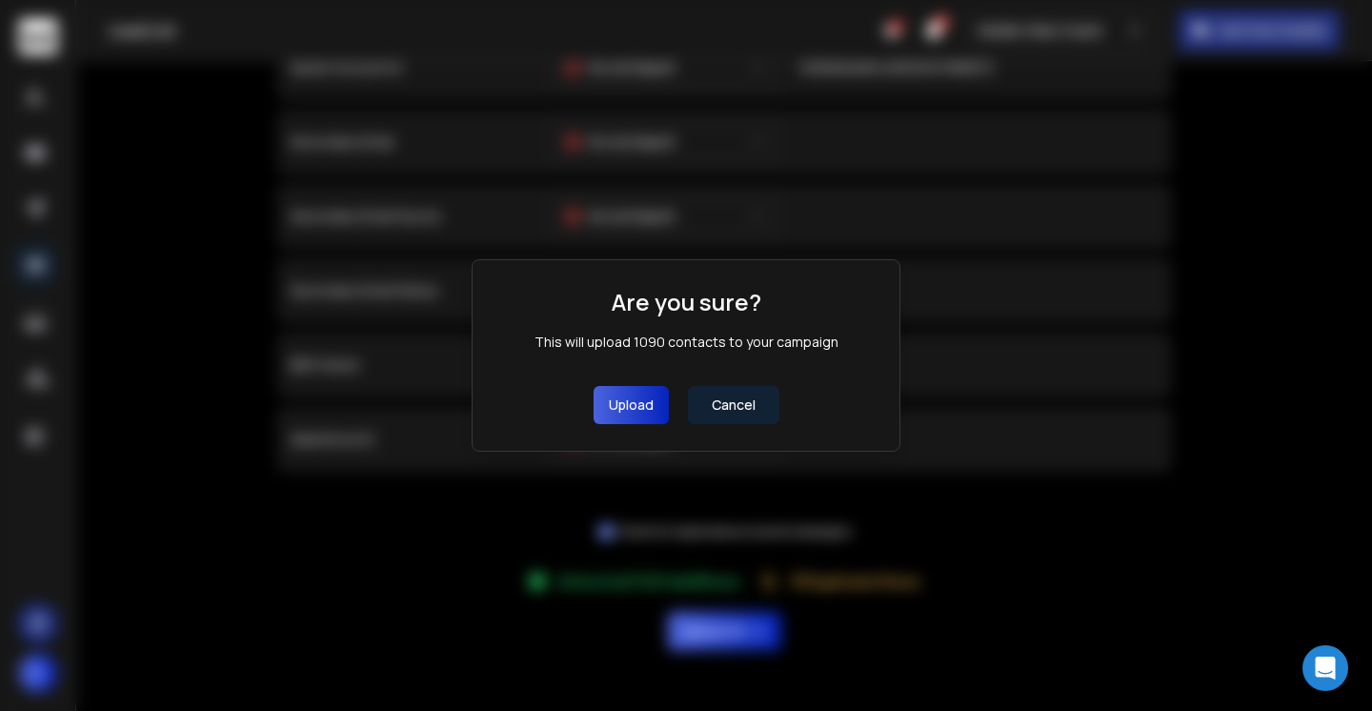
click at [638, 411] on button "Upload" at bounding box center [631, 405] width 75 height 38
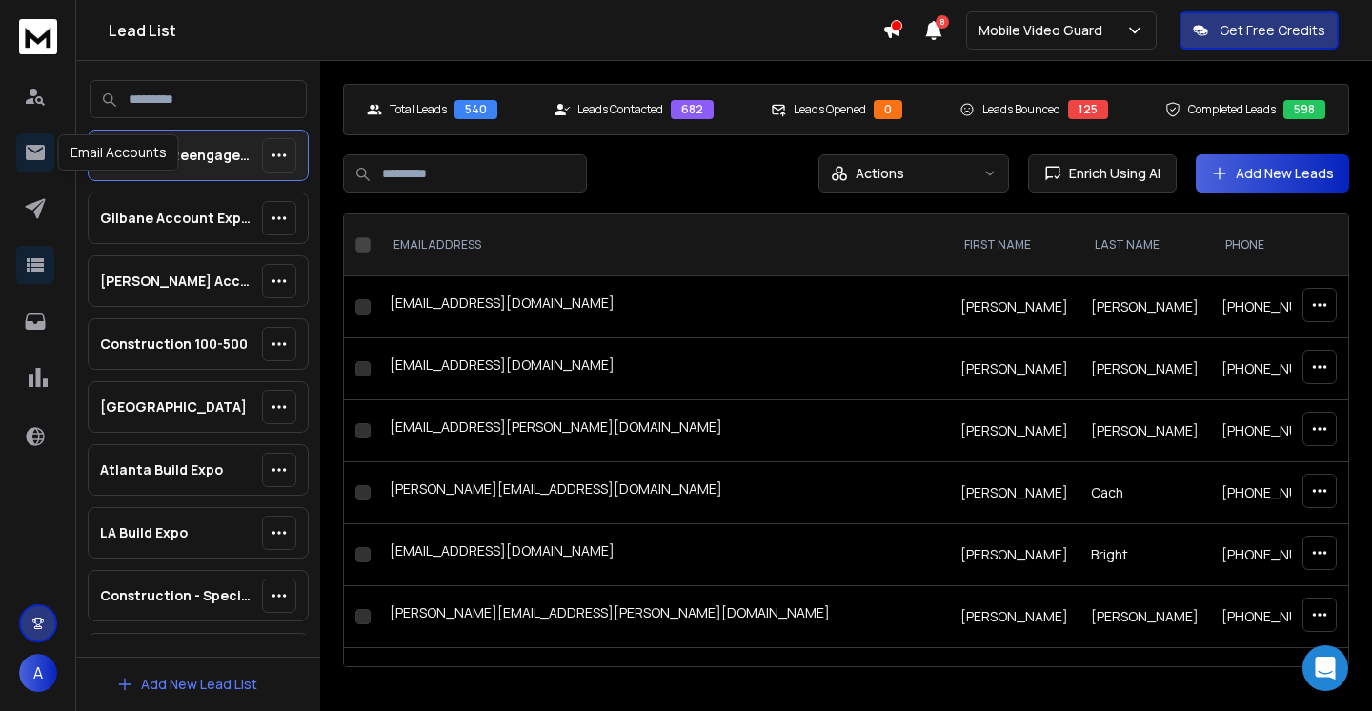
click at [35, 151] on icon at bounding box center [35, 152] width 19 height 15
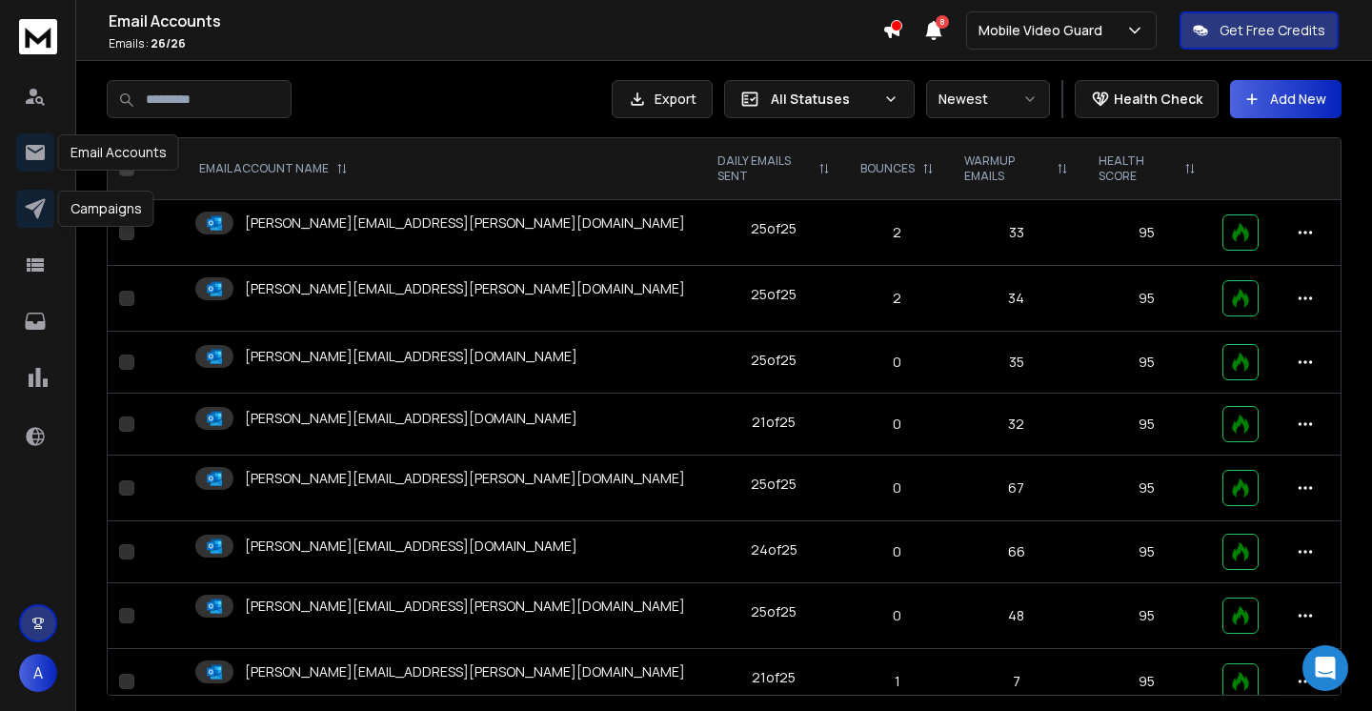
click at [38, 214] on icon at bounding box center [35, 208] width 20 height 20
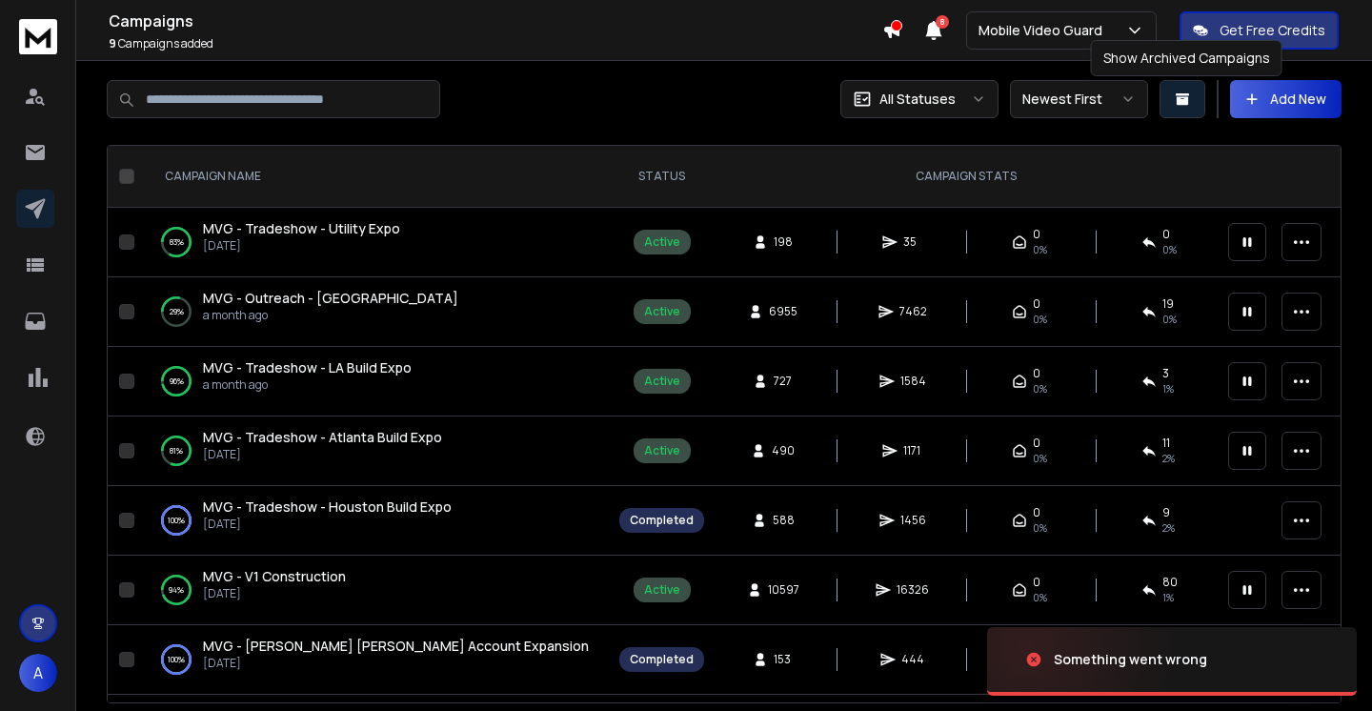
click at [1184, 99] on icon at bounding box center [1182, 98] width 13 height 11
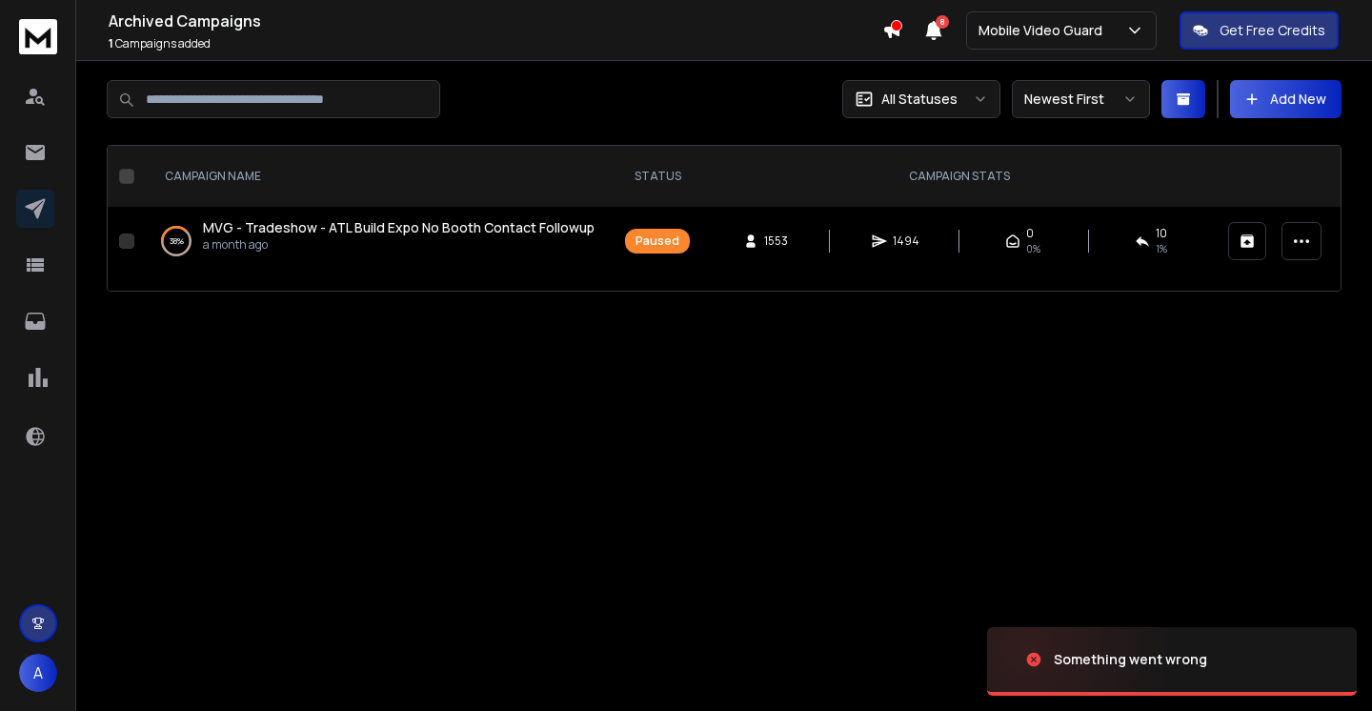
click at [1304, 232] on icon "button" at bounding box center [1301, 241] width 19 height 19
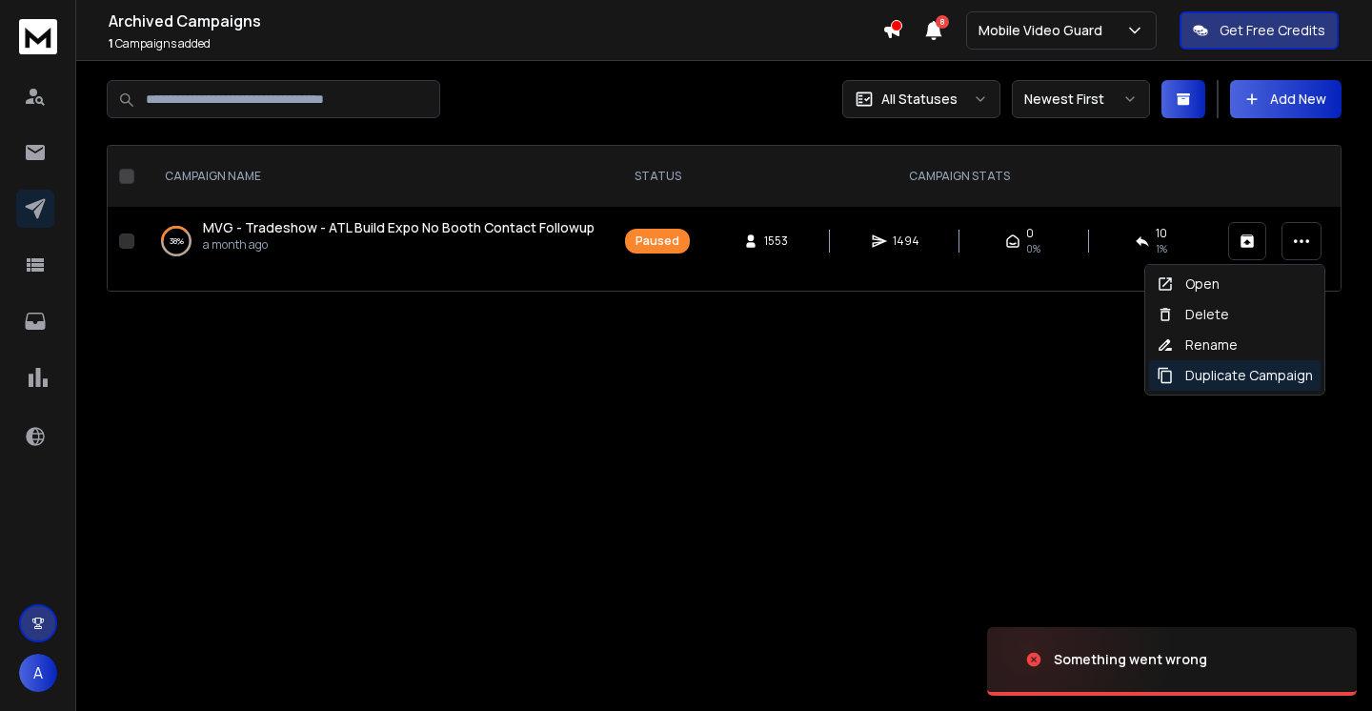
click at [1212, 366] on div "Duplicate Campaign" at bounding box center [1235, 375] width 156 height 19
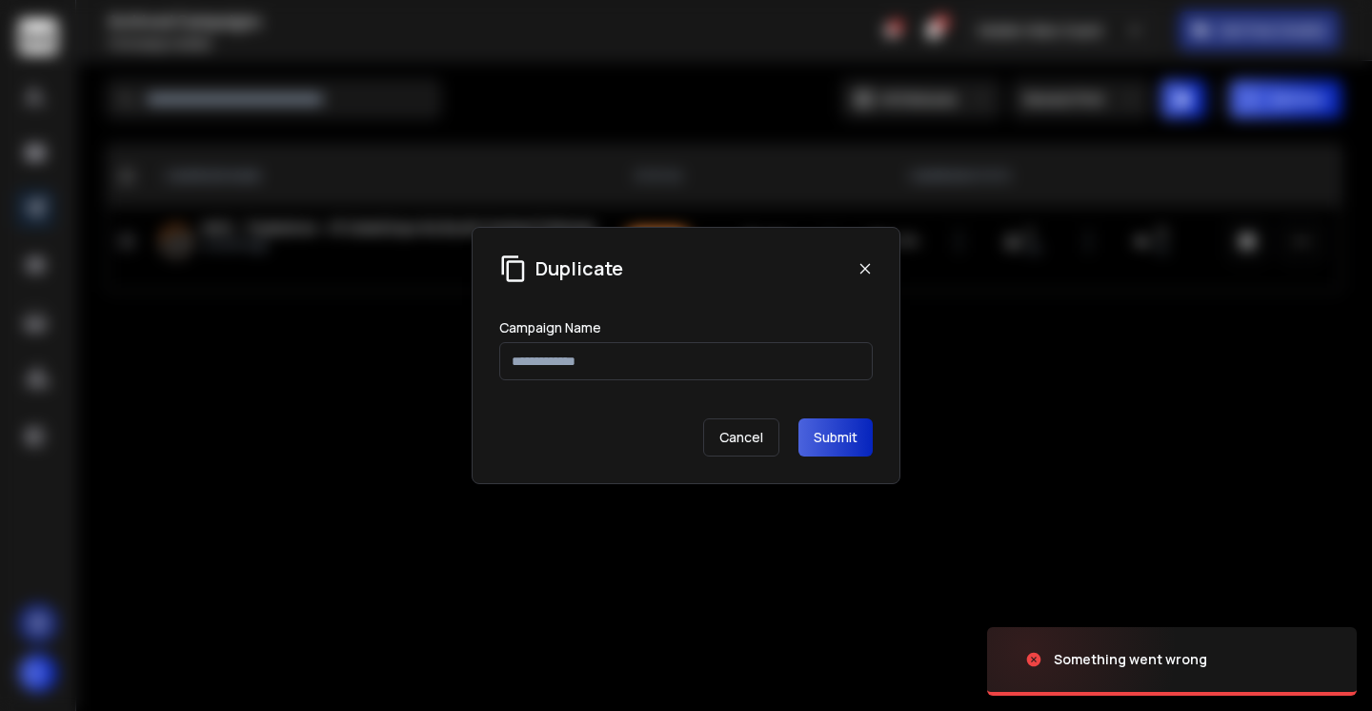
click at [875, 273] on div "Duplicate Campaign Name Cancel Submit" at bounding box center [686, 355] width 429 height 257
click at [863, 269] on icon at bounding box center [865, 269] width 10 height 10
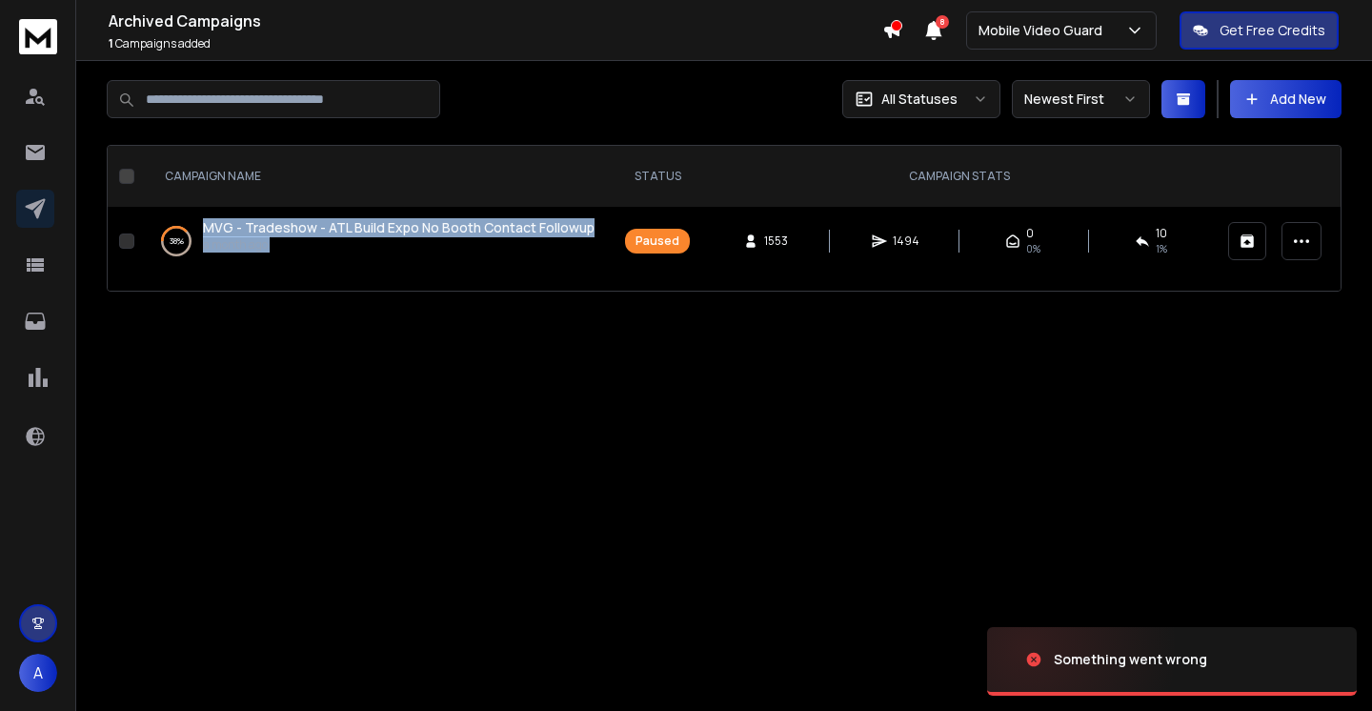
drag, startPoint x: 605, startPoint y: 227, endPoint x: 203, endPoint y: 228, distance: 402.1
click at [203, 228] on tr "38 % MVG - Tradeshow - ATL Build Expo No Booth Contact Followup a month ago Pau…" at bounding box center [724, 241] width 1233 height 69
click at [333, 242] on p "a month ago" at bounding box center [399, 244] width 392 height 15
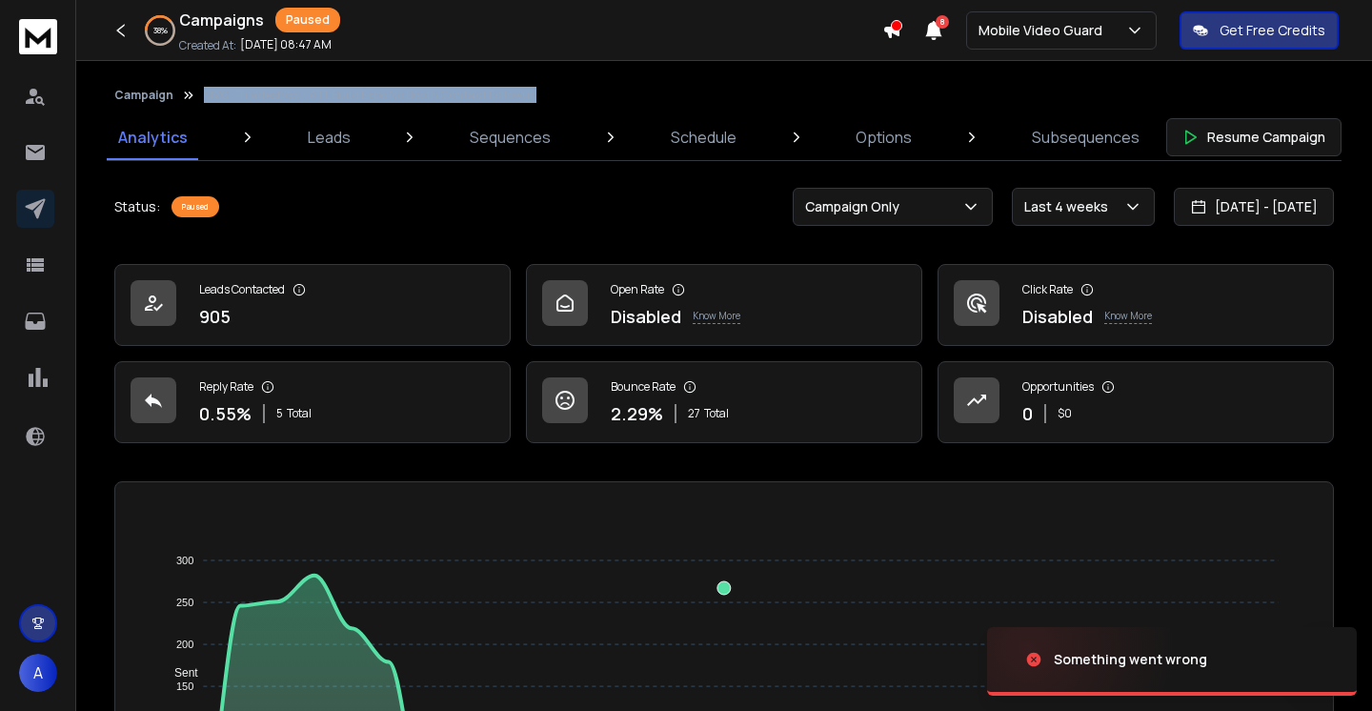
drag, startPoint x: 557, startPoint y: 92, endPoint x: 204, endPoint y: 95, distance: 353.5
click at [204, 95] on div "Campaign MVG - Tradeshow - ATL Build Expo No Booth Contact Followup" at bounding box center [724, 95] width 1220 height 15
copy p "MVG - Tradeshow - ATL Build Expo No Booth Contact Followup"
click at [117, 30] on icon at bounding box center [120, 30] width 8 height 12
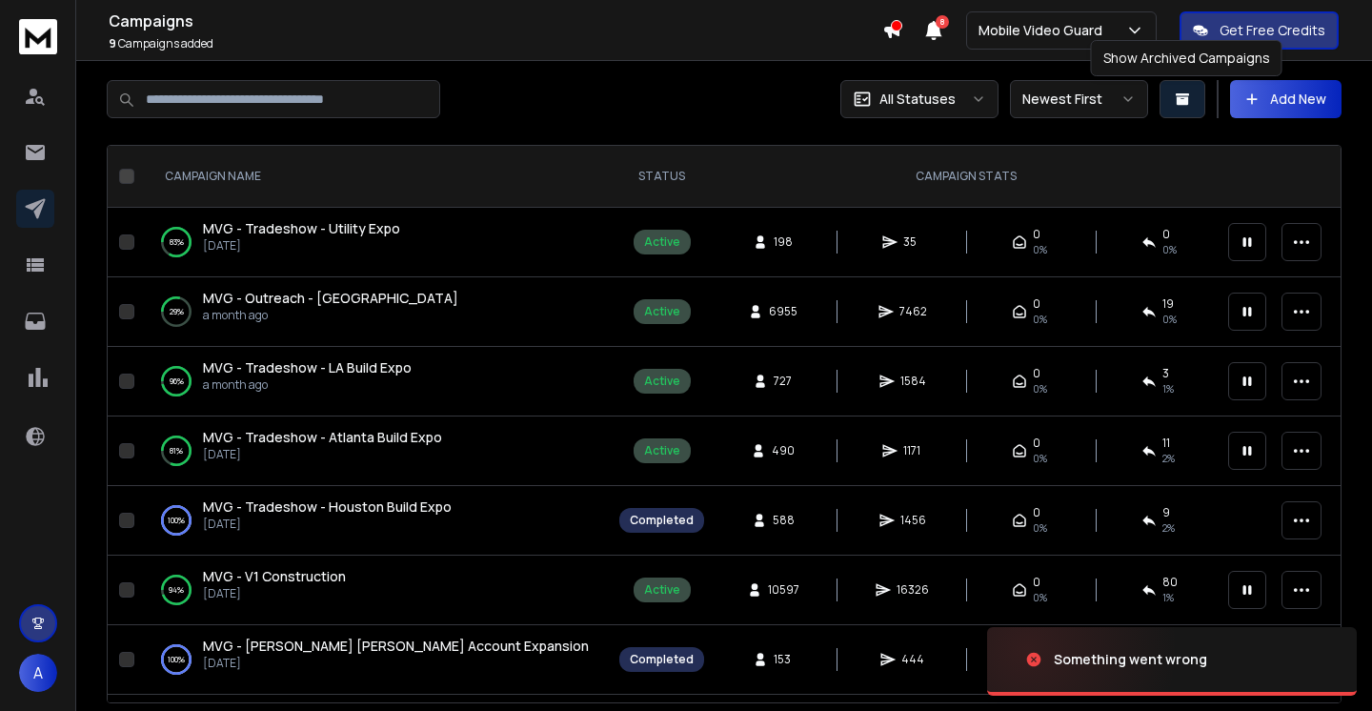
click at [1184, 95] on icon at bounding box center [1182, 98] width 13 height 13
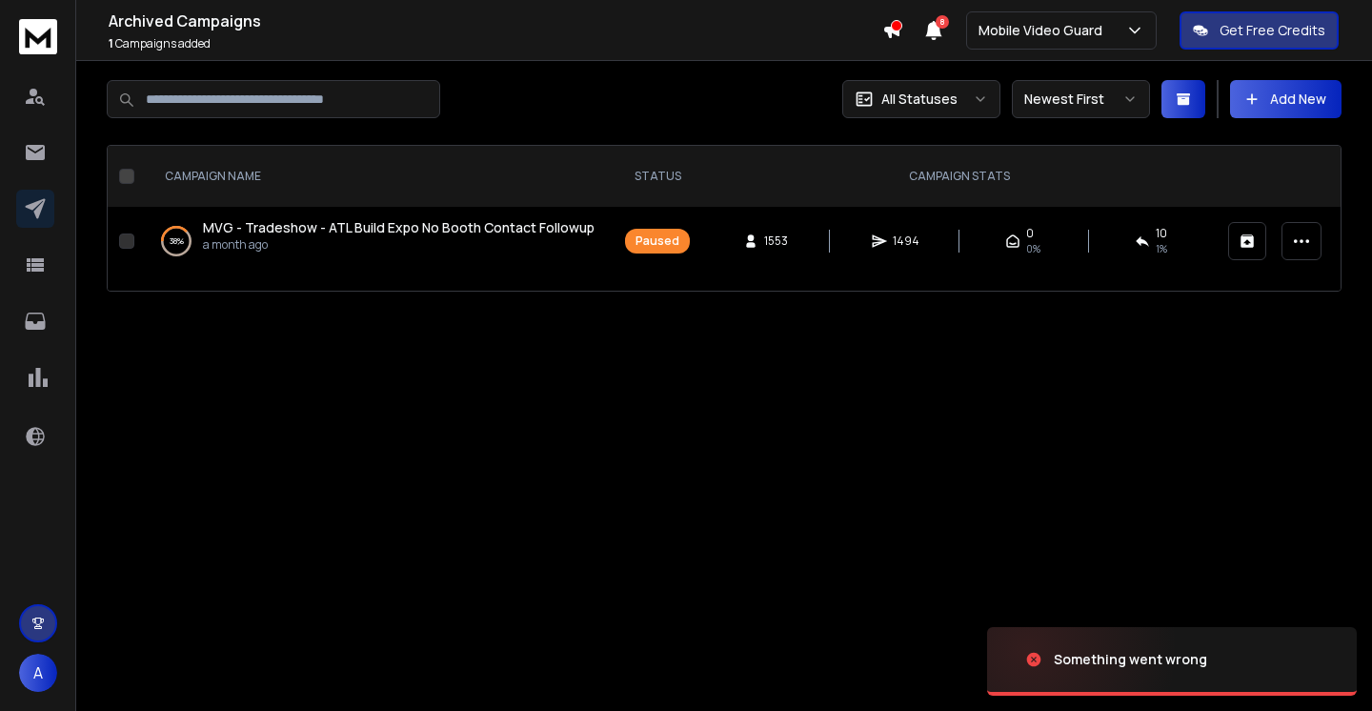
click at [1311, 227] on button "button" at bounding box center [1302, 241] width 40 height 38
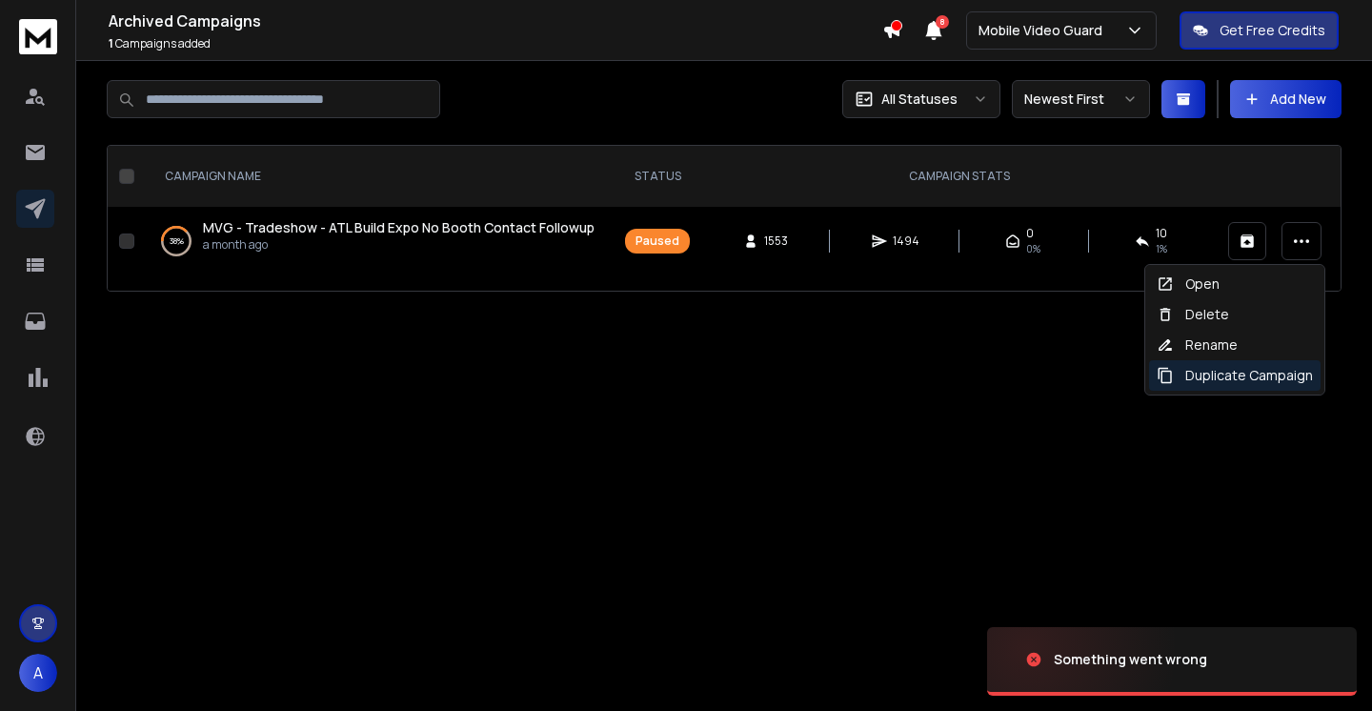
click at [1230, 372] on div "Duplicate Campaign" at bounding box center [1235, 375] width 156 height 19
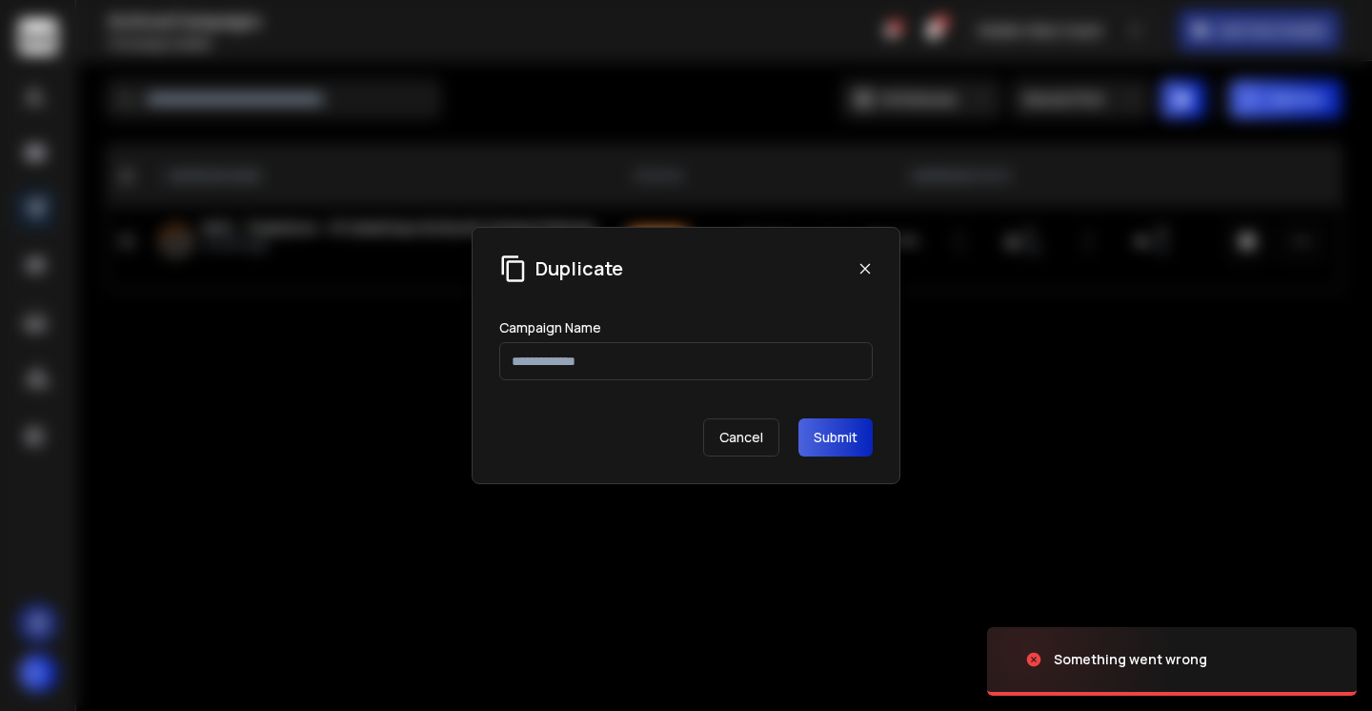
click at [569, 370] on input "text" at bounding box center [685, 361] width 373 height 38
paste input "**********"
click at [625, 363] on input "**********" at bounding box center [685, 361] width 373 height 38
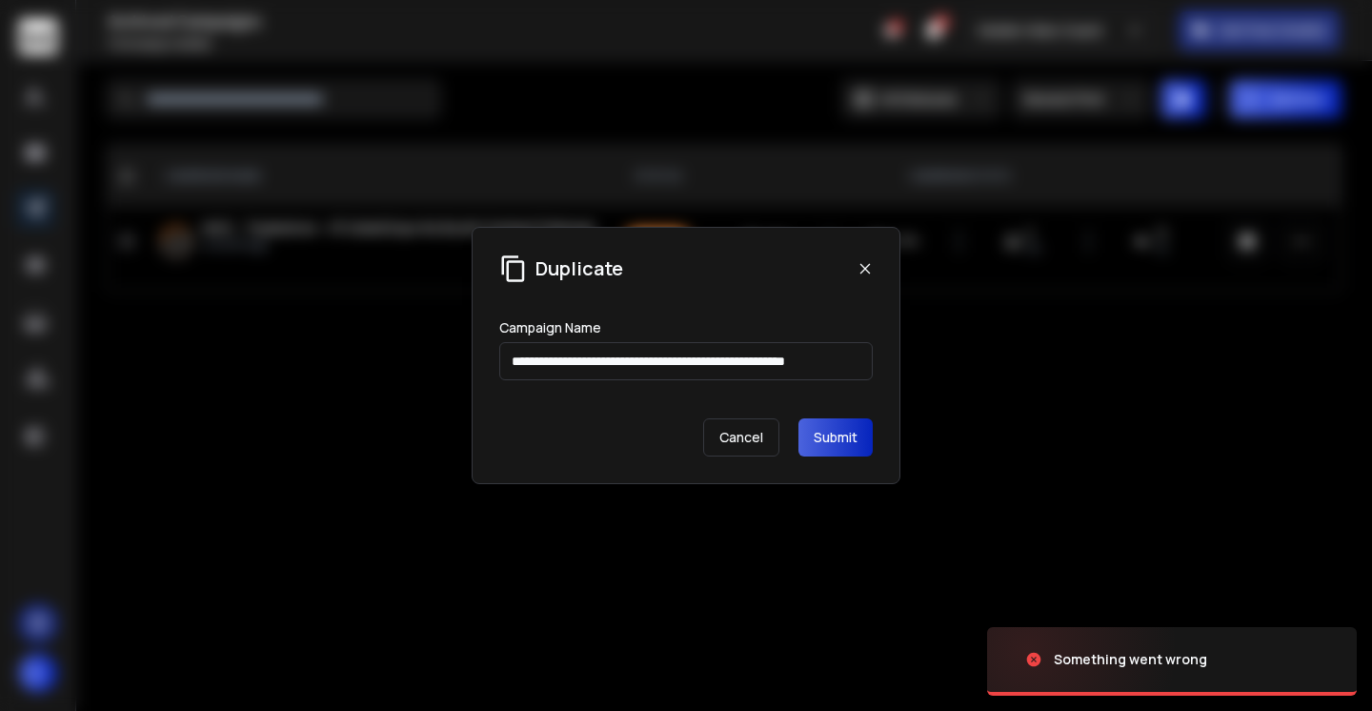
type input "**********"
click at [824, 439] on button "Submit" at bounding box center [835, 437] width 74 height 38
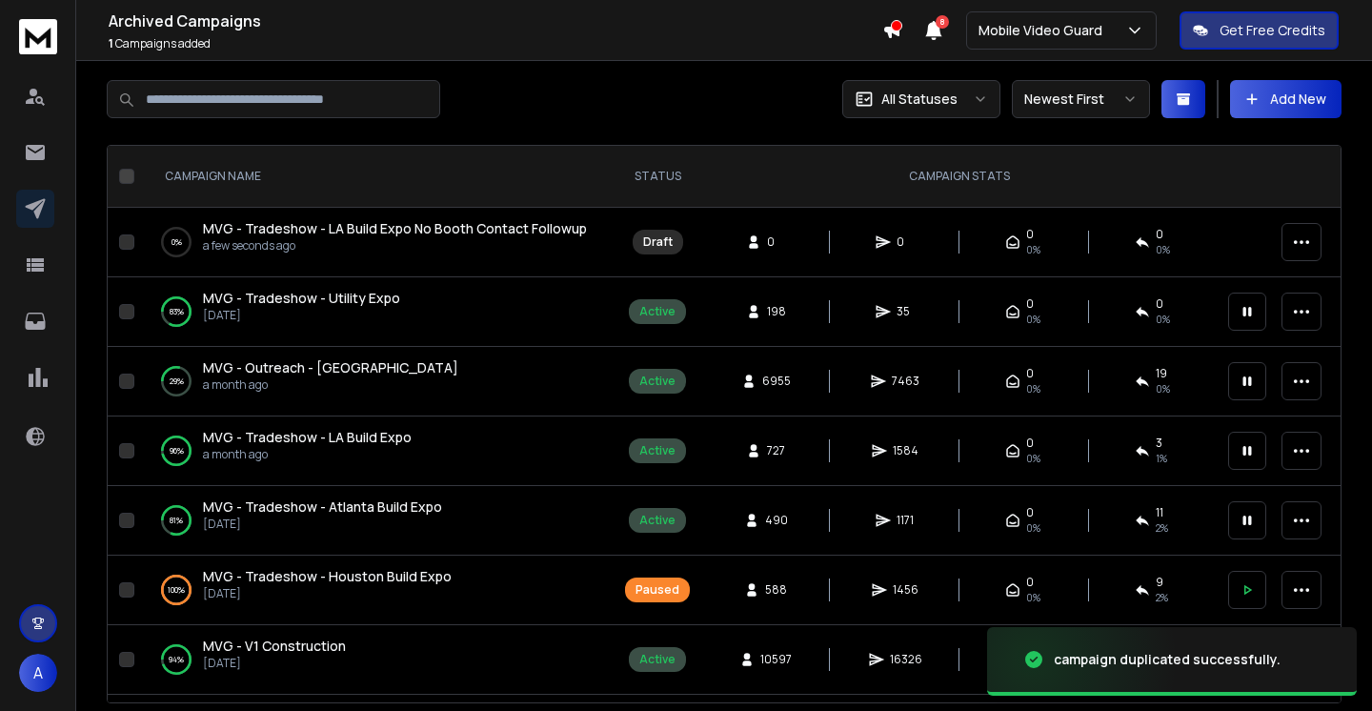
click at [412, 225] on span "MVG - Tradeshow - LA Build Expo No Booth Contact Followup" at bounding box center [395, 228] width 384 height 18
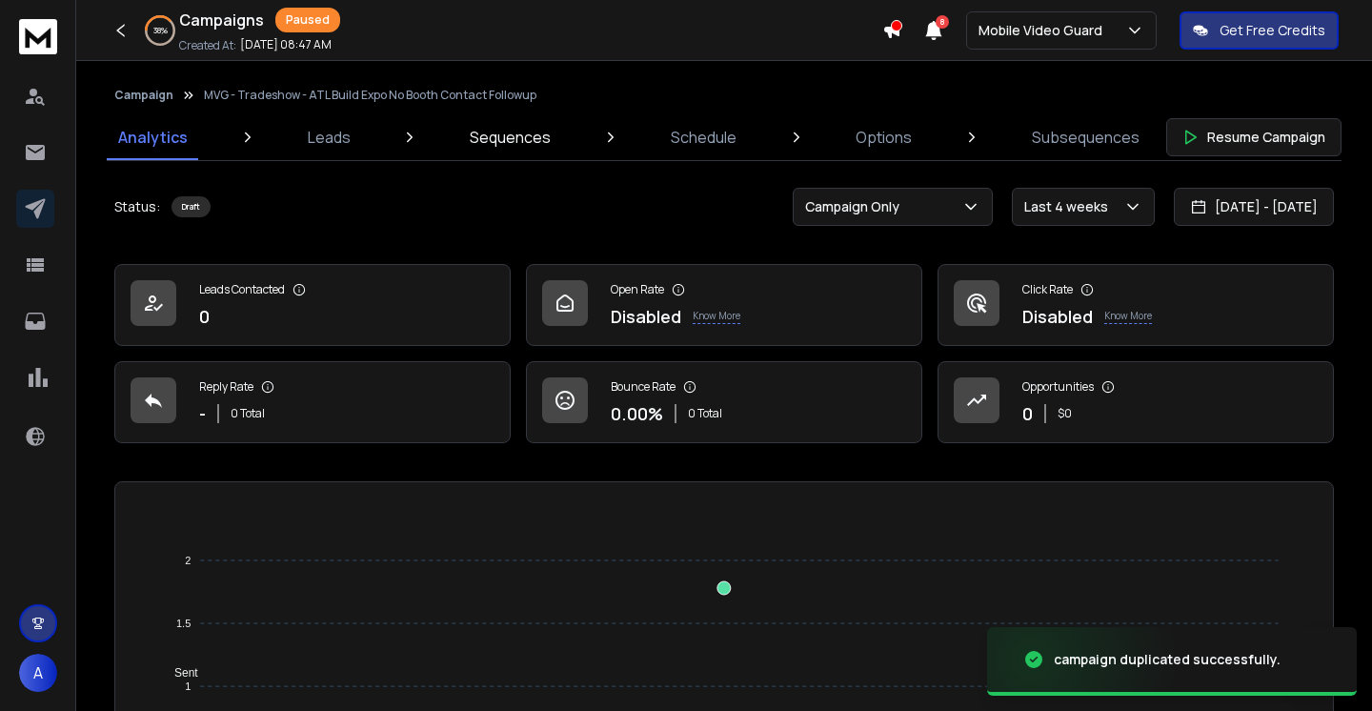
click at [499, 138] on p "Sequences" at bounding box center [510, 137] width 81 height 23
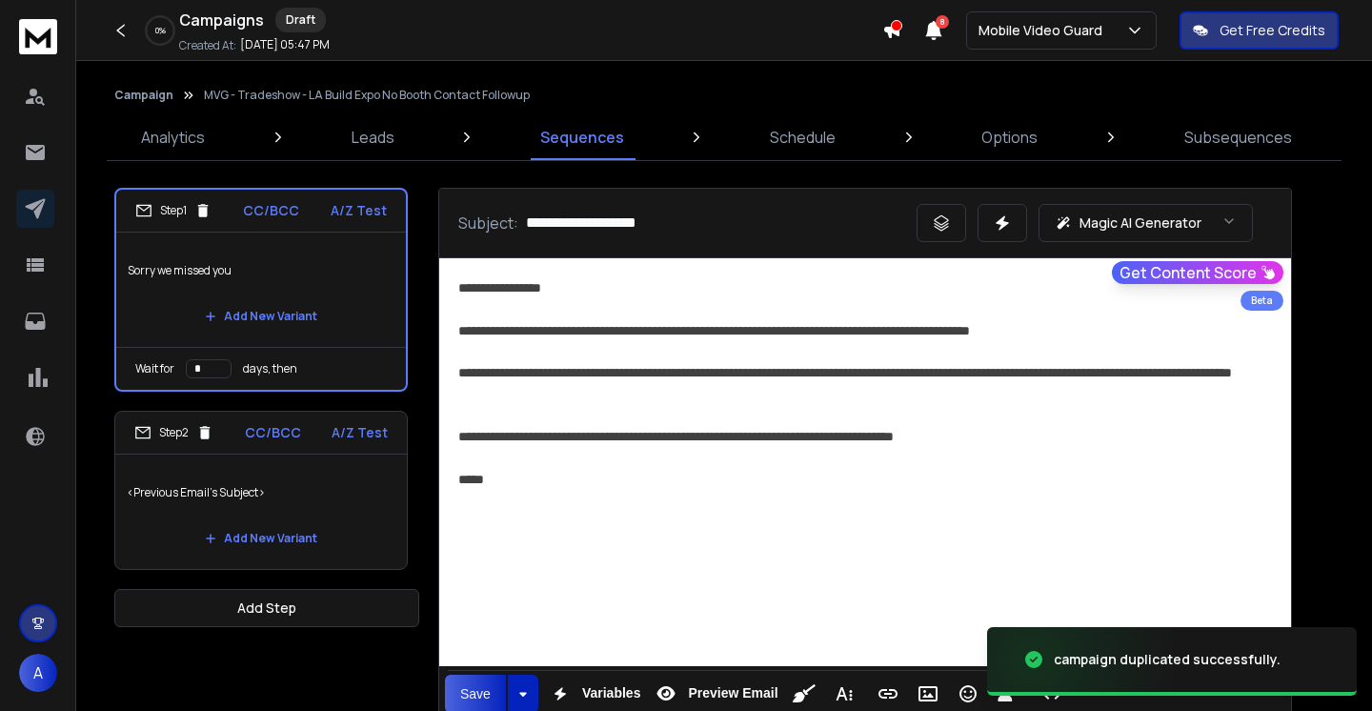
click at [690, 333] on div "**********" at bounding box center [865, 330] width 814 height 21
click at [316, 515] on p "<Previous Email's Subject>" at bounding box center [261, 492] width 269 height 53
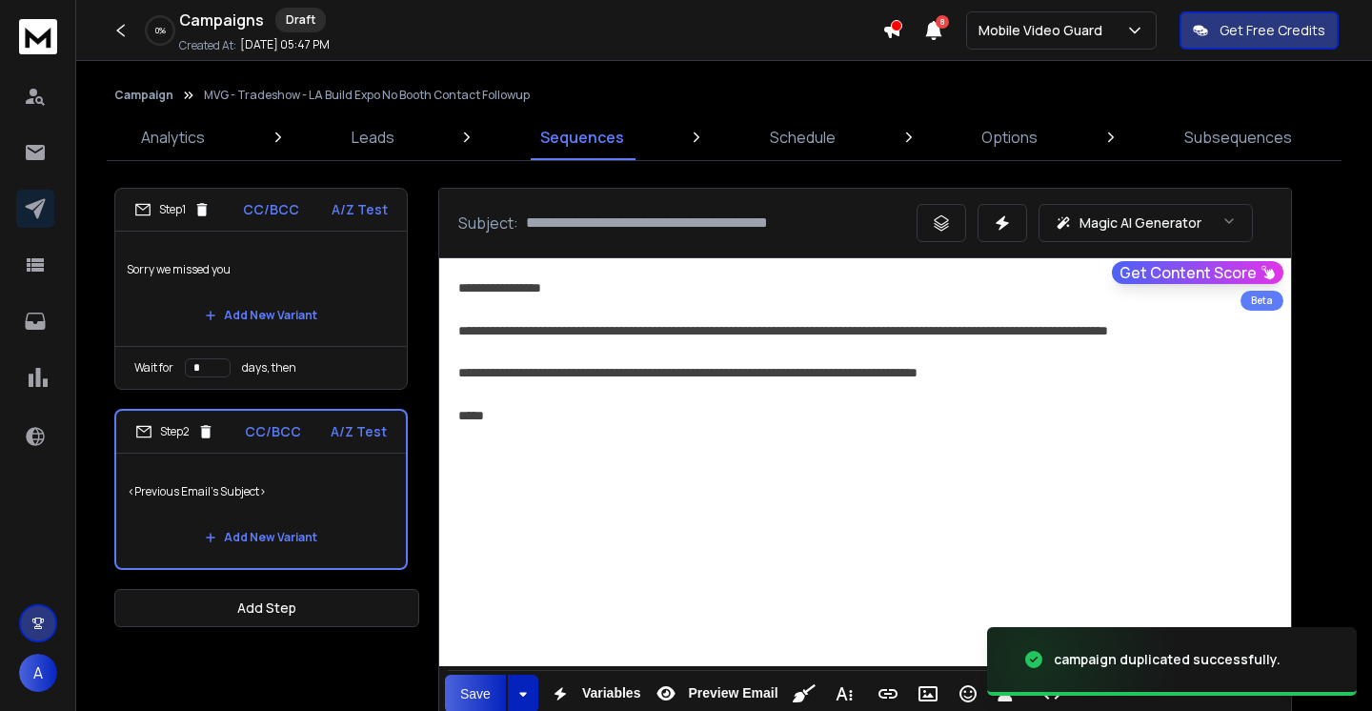
click at [328, 280] on p "Sorry we missed you" at bounding box center [261, 269] width 269 height 53
type input "**********"
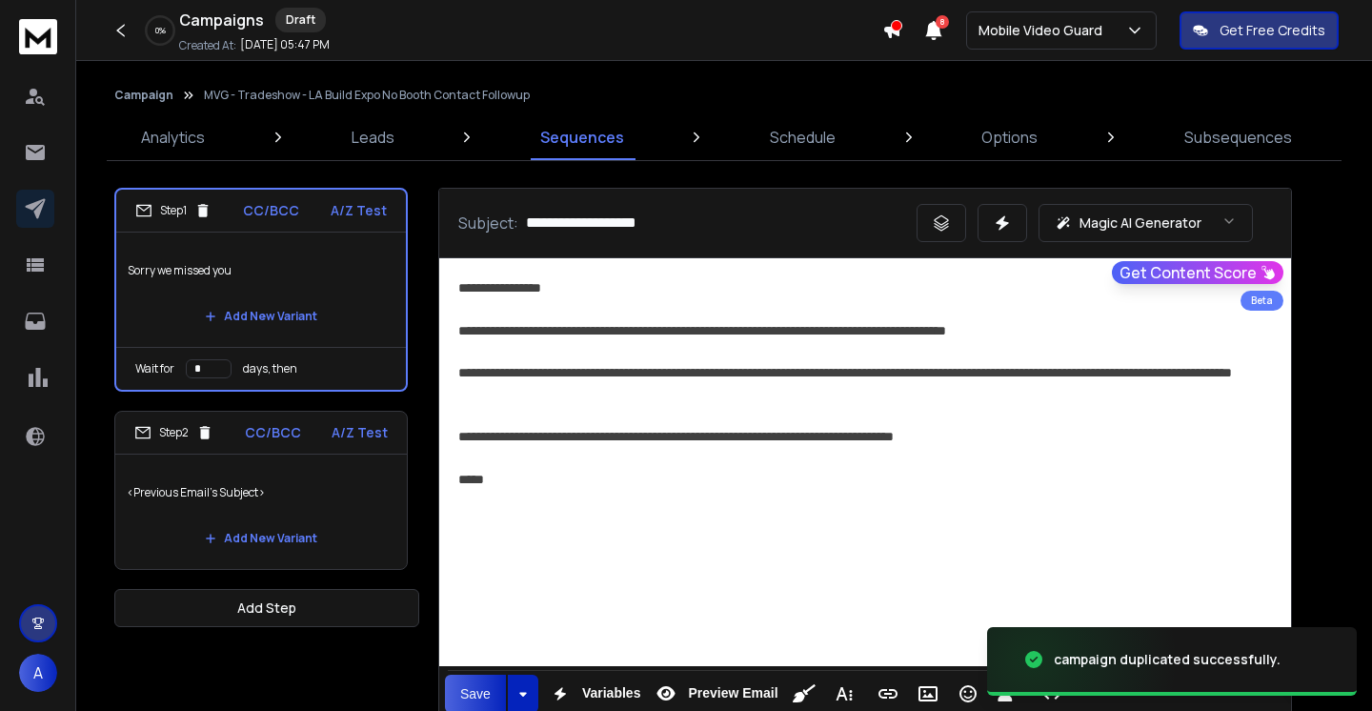
scroll to position [36, 0]
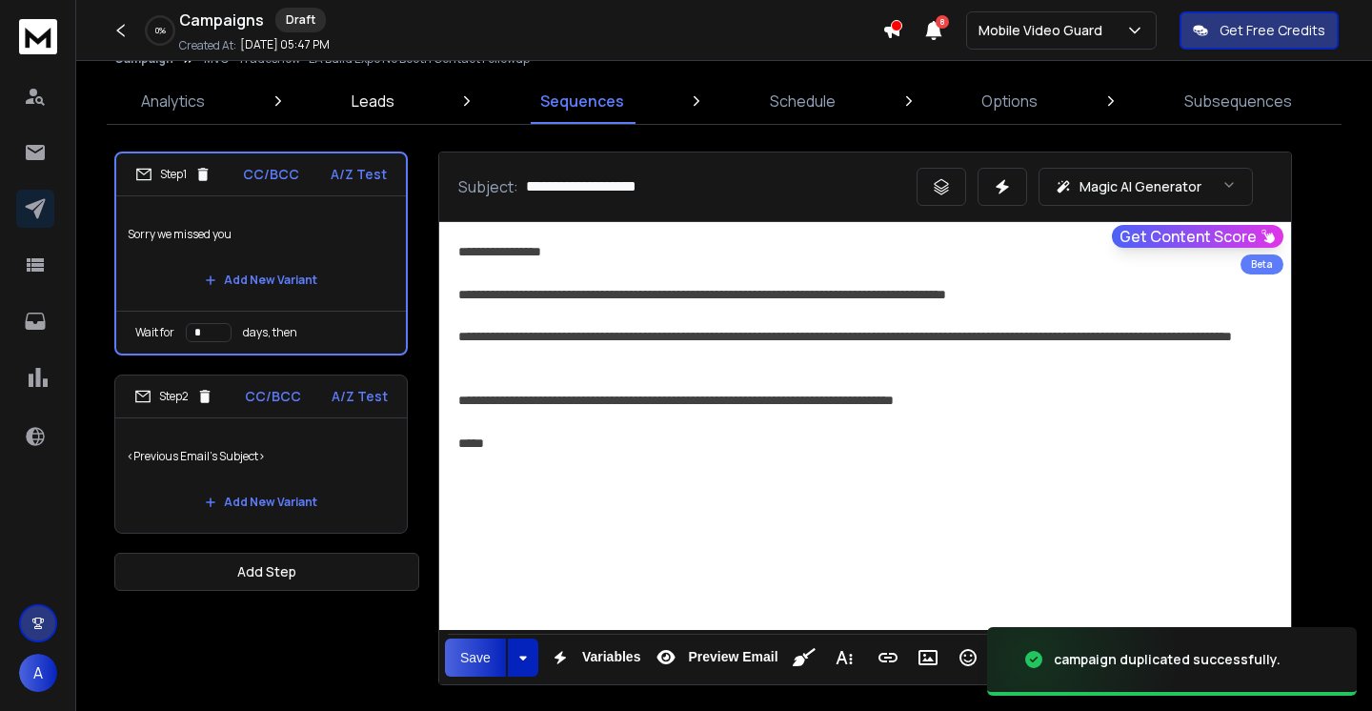
click at [366, 96] on p "Leads" at bounding box center [373, 101] width 43 height 23
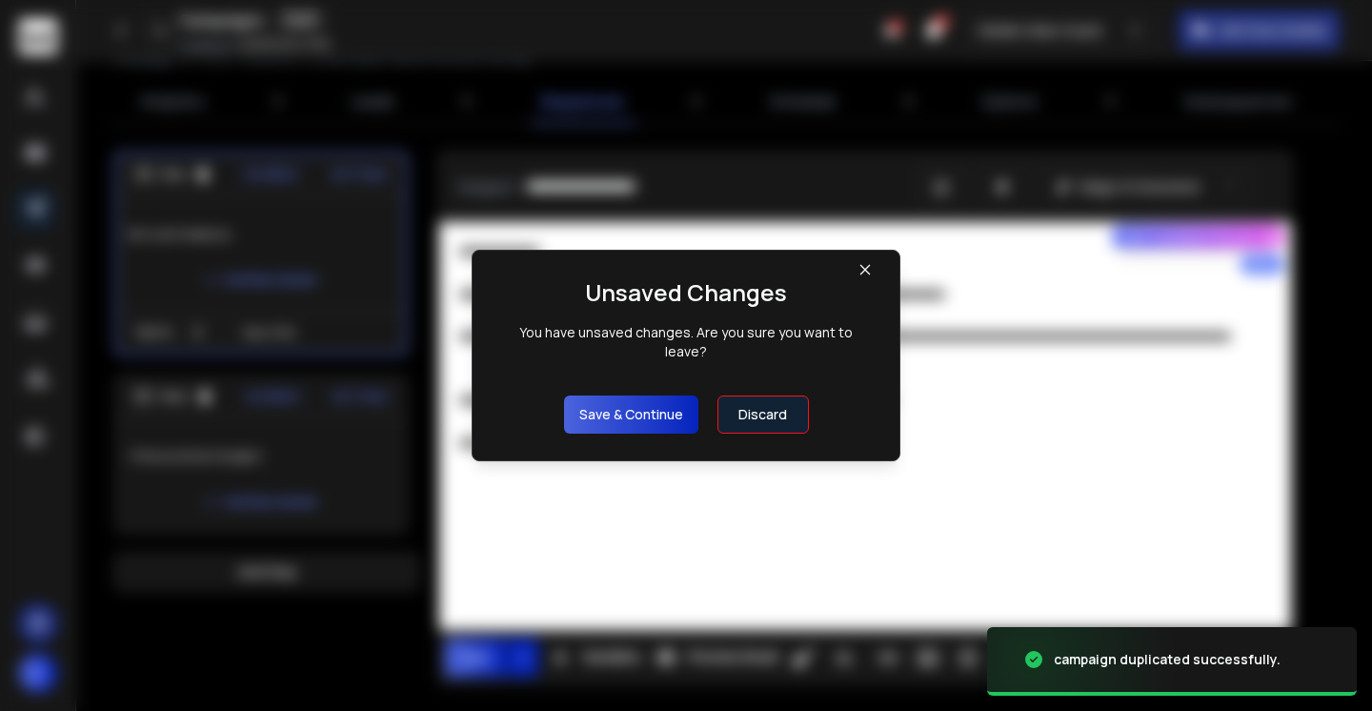
click at [647, 396] on button "Save & Continue" at bounding box center [631, 414] width 134 height 38
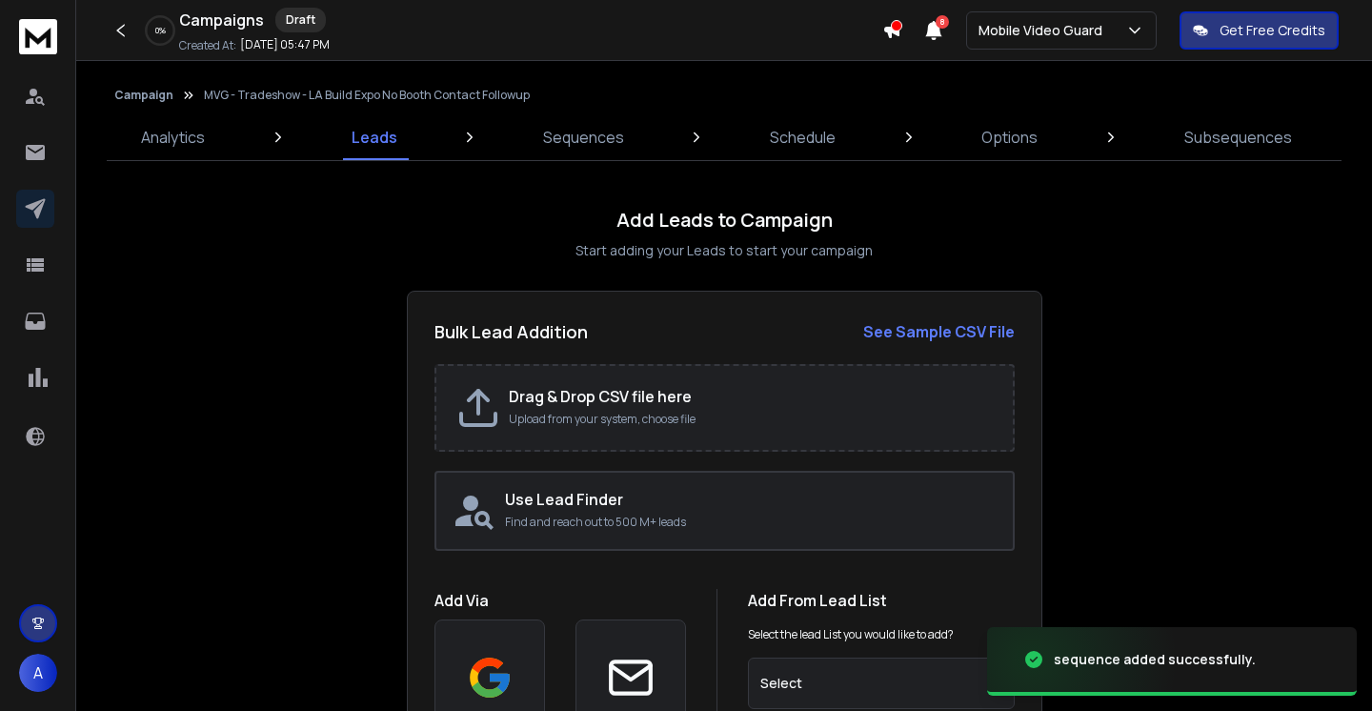
scroll to position [110, 0]
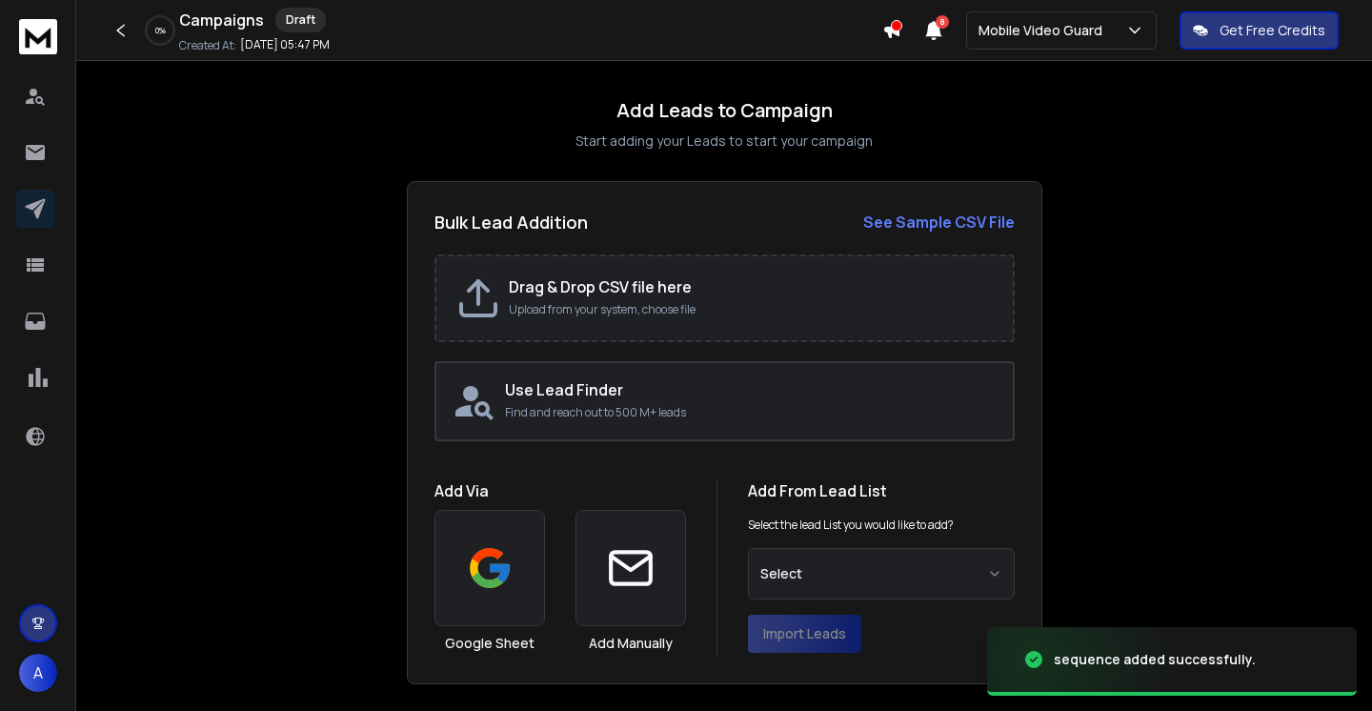
click at [826, 575] on button "Select" at bounding box center [881, 573] width 267 height 51
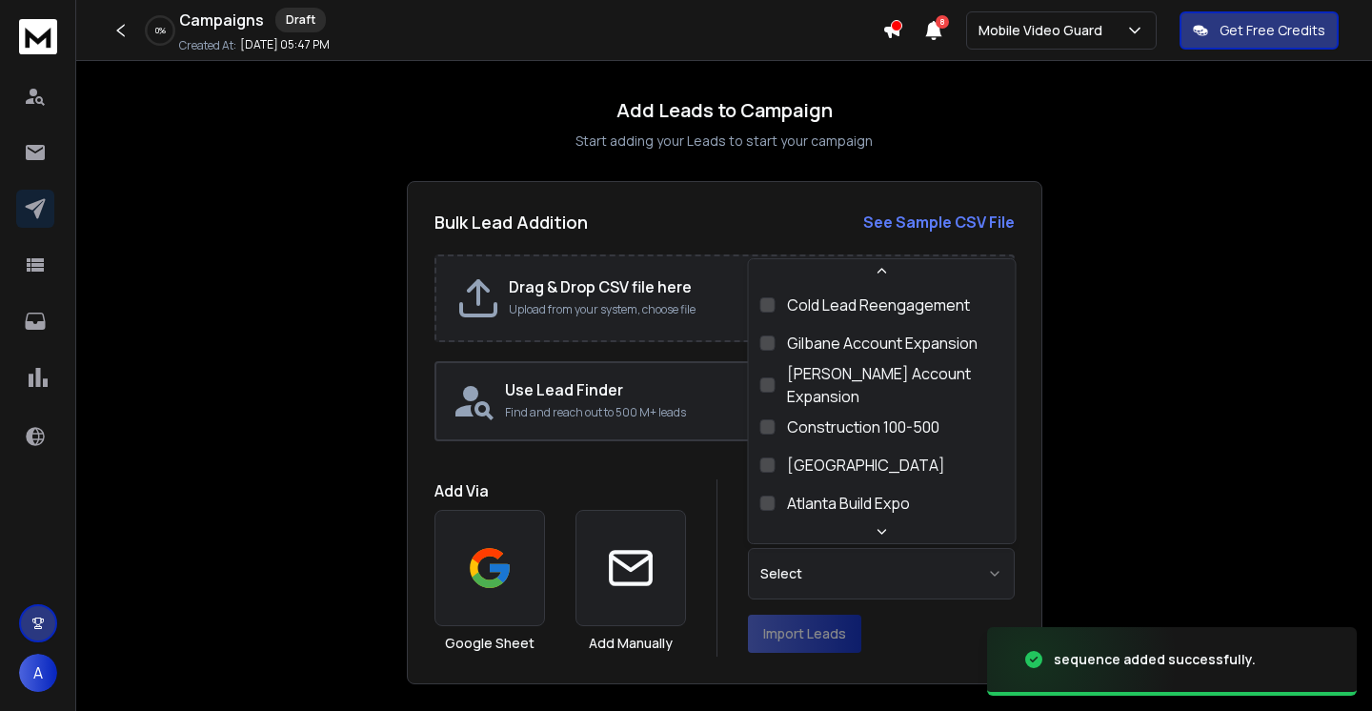
scroll to position [327, 0]
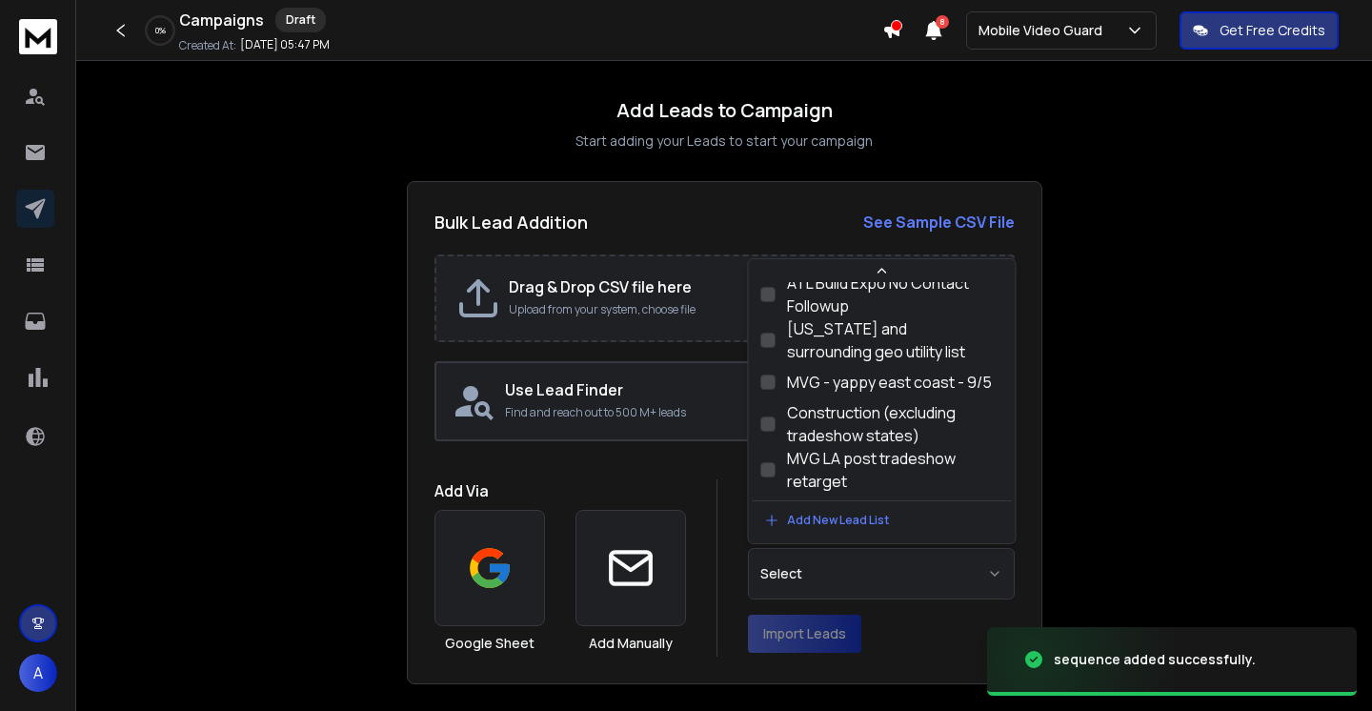
click at [824, 471] on div "MVG LA post tradeshow retarget" at bounding box center [890, 470] width 206 height 46
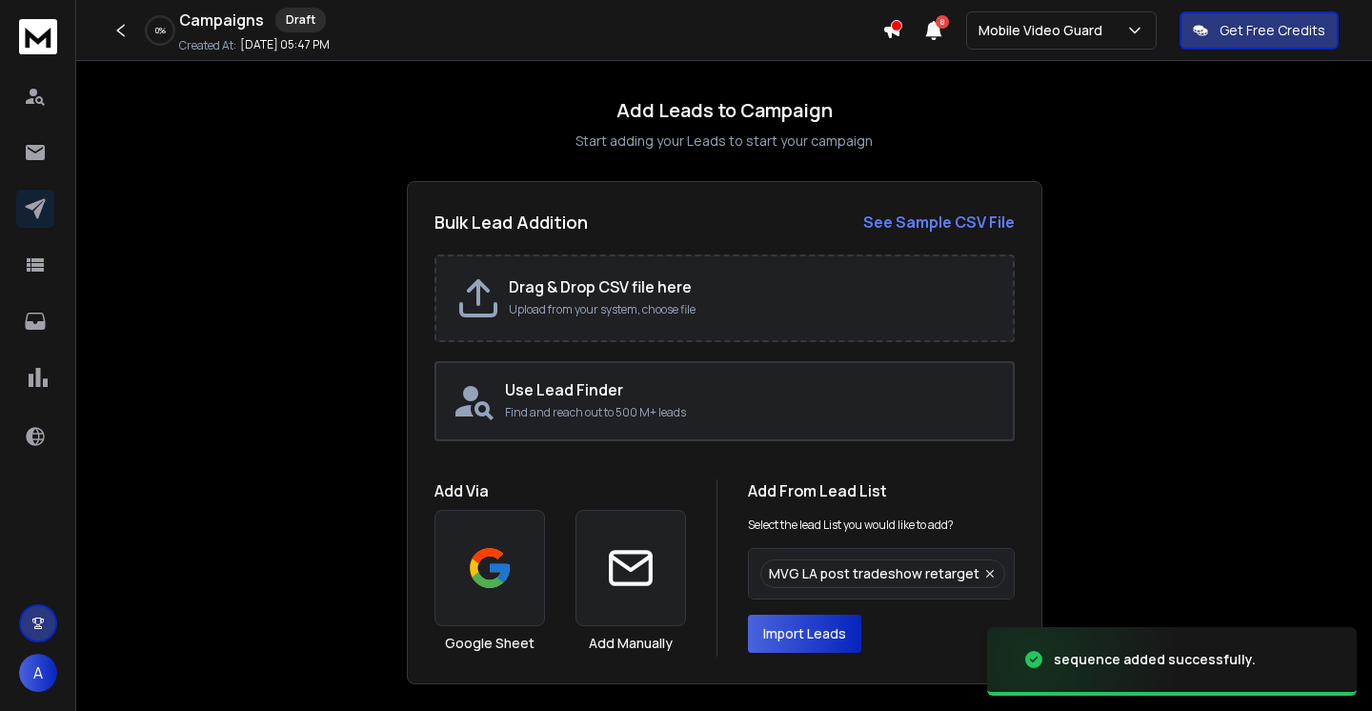
click at [1085, 468] on div "Add Leads to Campaign Start adding your Leads to start your campaign Bulk Lead …" at bounding box center [724, 381] width 1220 height 606
click at [768, 626] on button "Import Leads" at bounding box center [804, 634] width 113 height 38
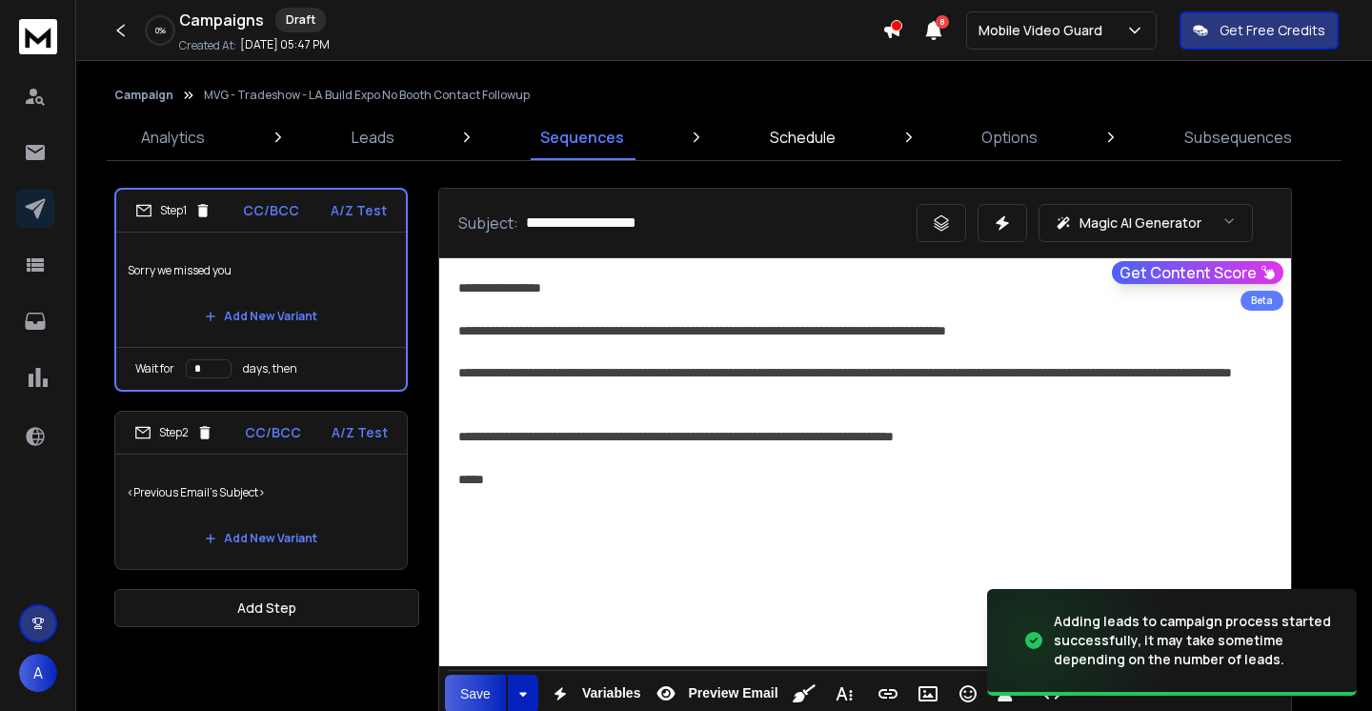
click at [795, 129] on p "Schedule" at bounding box center [803, 137] width 66 height 23
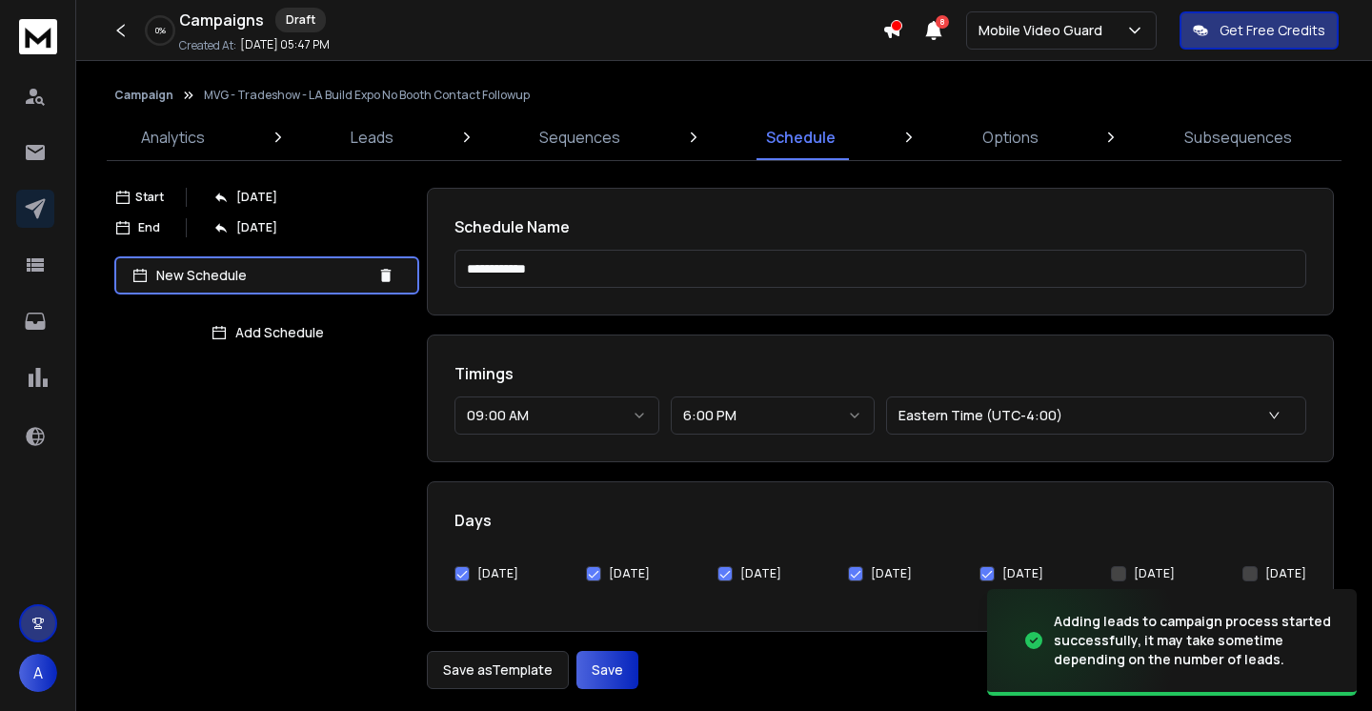
click at [965, 145] on div "Analytics Leads Sequences Schedule Options Subsequences" at bounding box center [717, 137] width 1220 height 46
click at [988, 145] on p "Options" at bounding box center [1010, 137] width 56 height 23
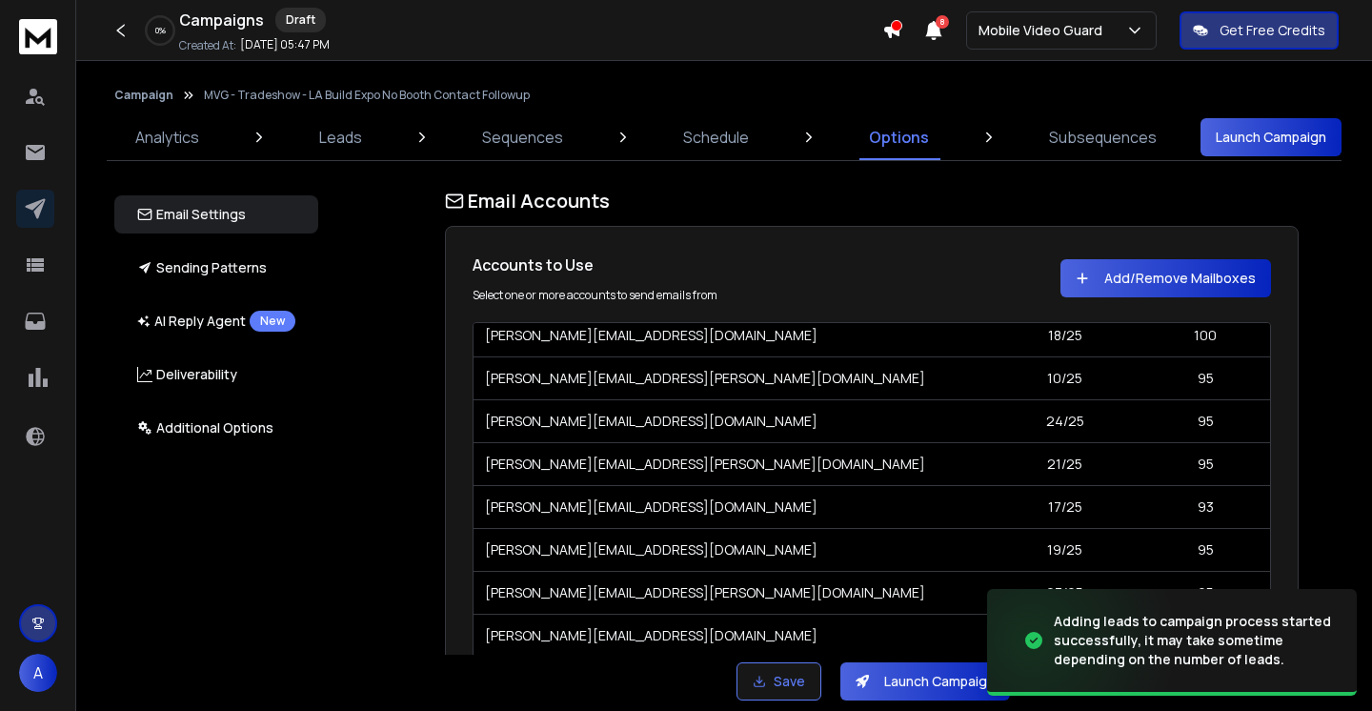
scroll to position [652, 0]
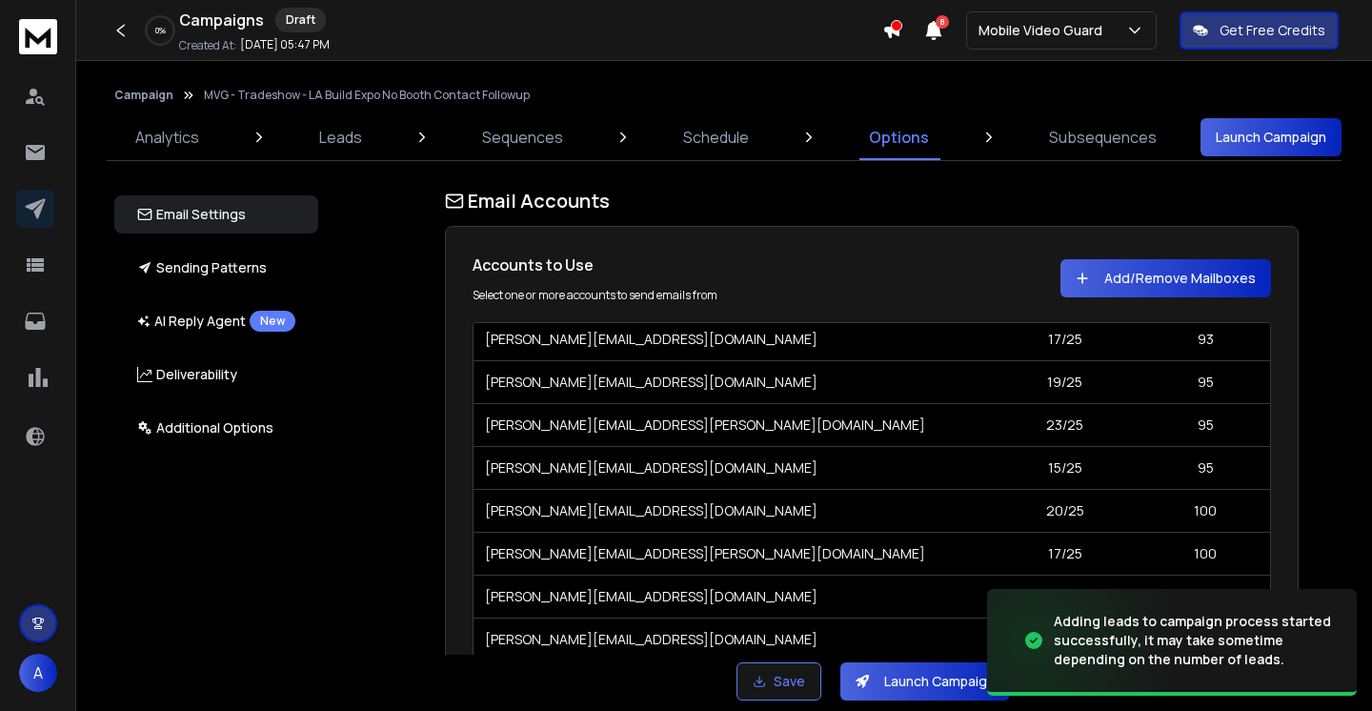
click at [1162, 285] on button "Add/Remove Mailboxes" at bounding box center [1165, 278] width 211 height 38
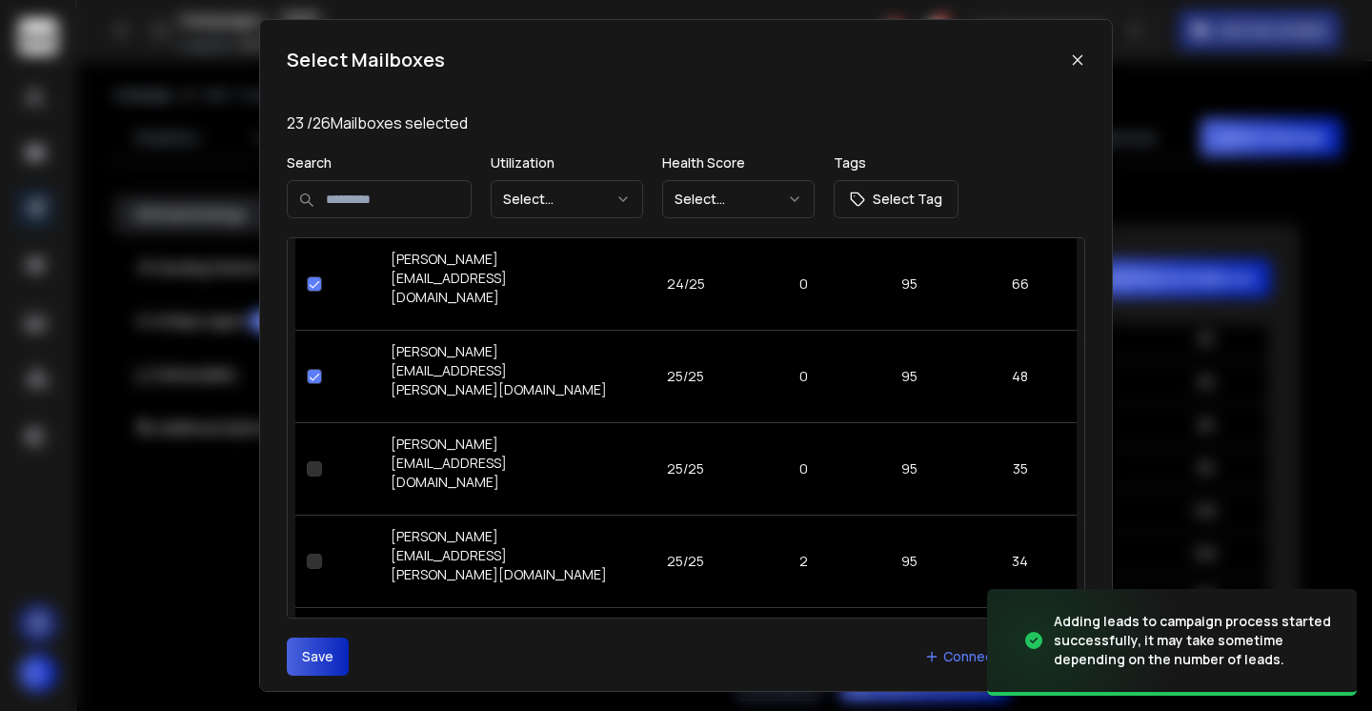
scroll to position [151, 0]
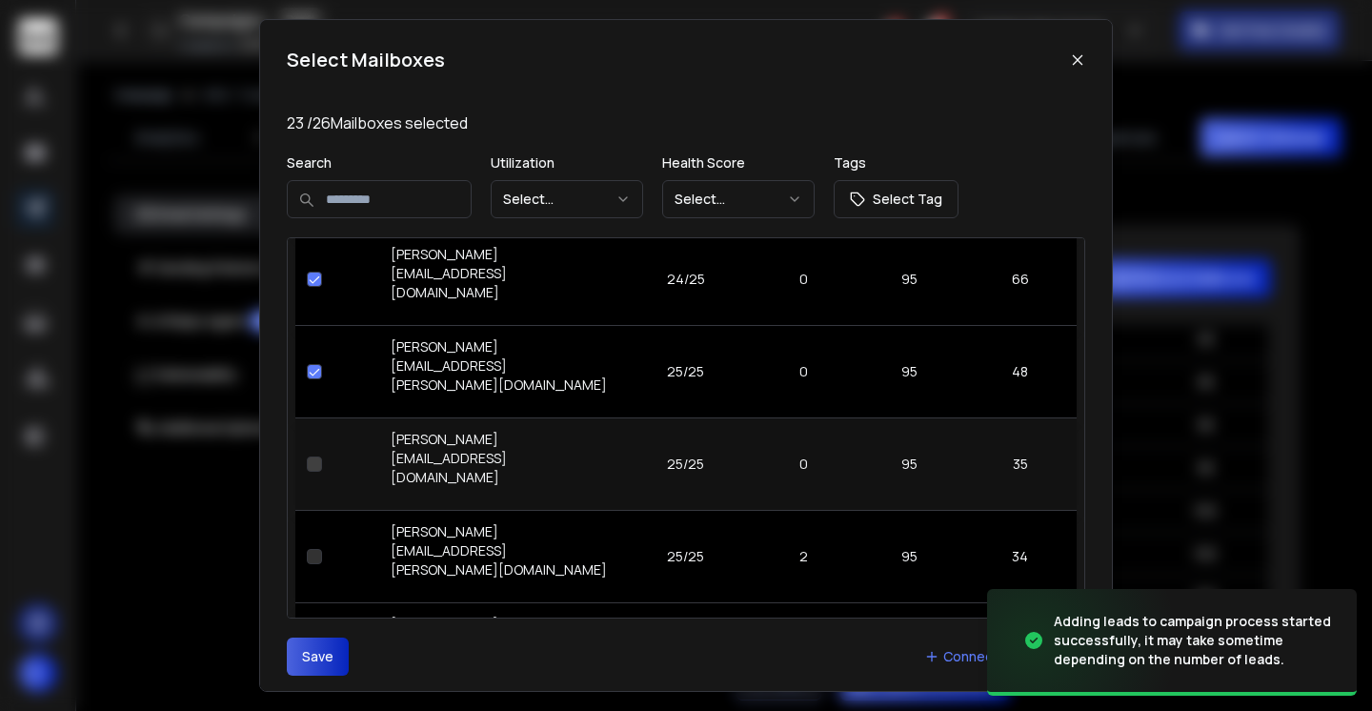
click at [315, 456] on button "button" at bounding box center [314, 463] width 15 height 15
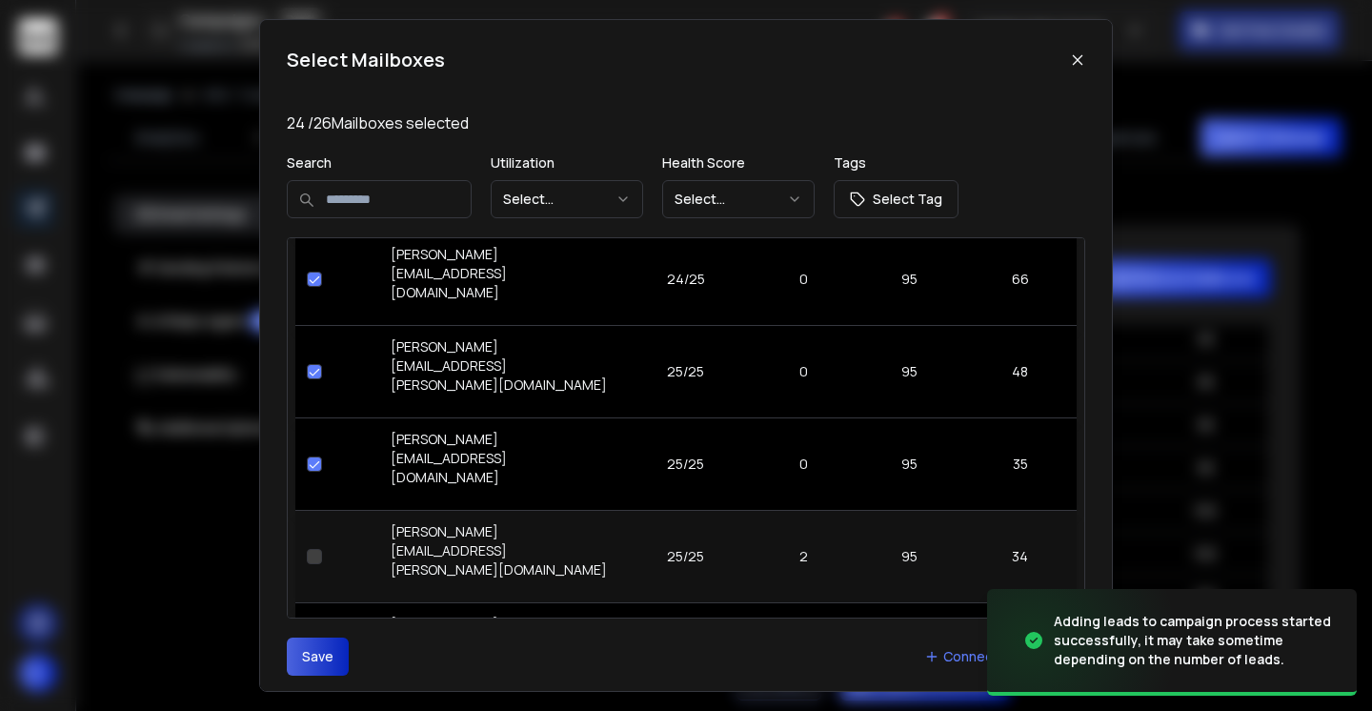
click at [314, 549] on button "button" at bounding box center [314, 556] width 15 height 15
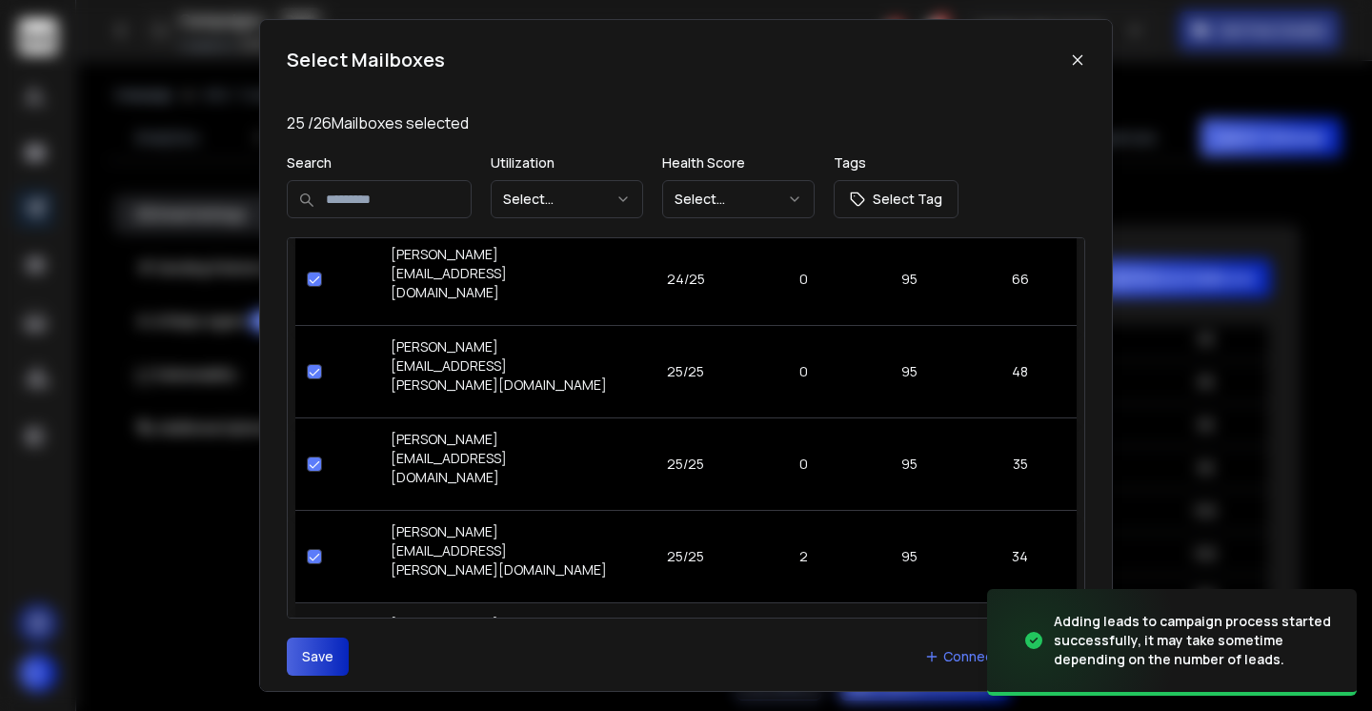
click at [314, 641] on button "button" at bounding box center [314, 648] width 15 height 15
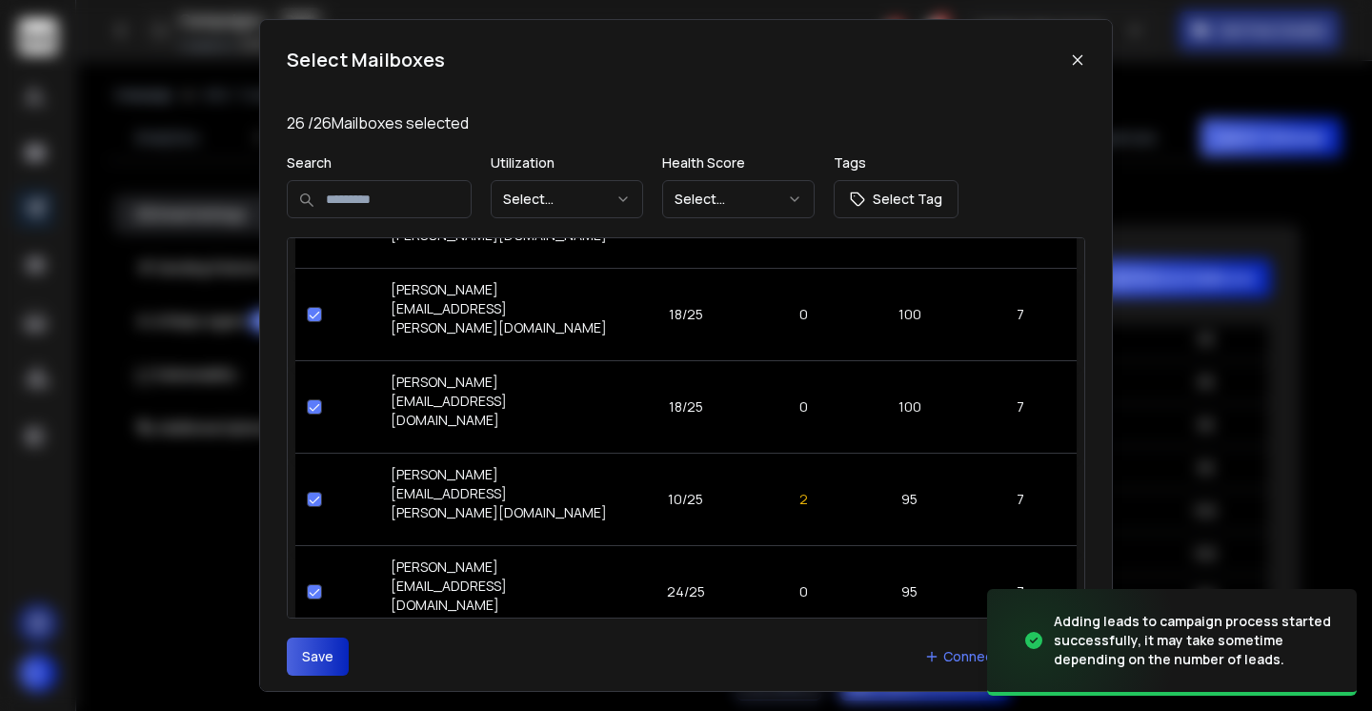
scroll to position [1291, 0]
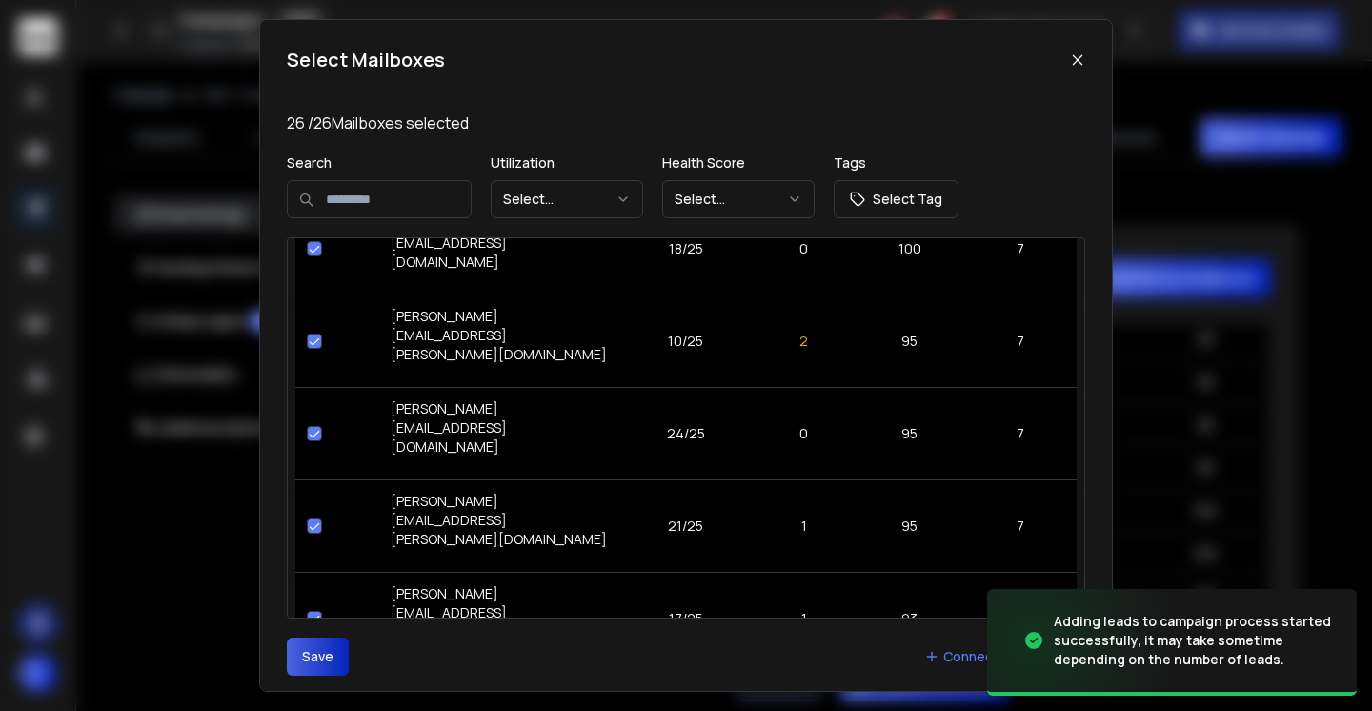
click at [324, 659] on button "Save" at bounding box center [318, 656] width 62 height 38
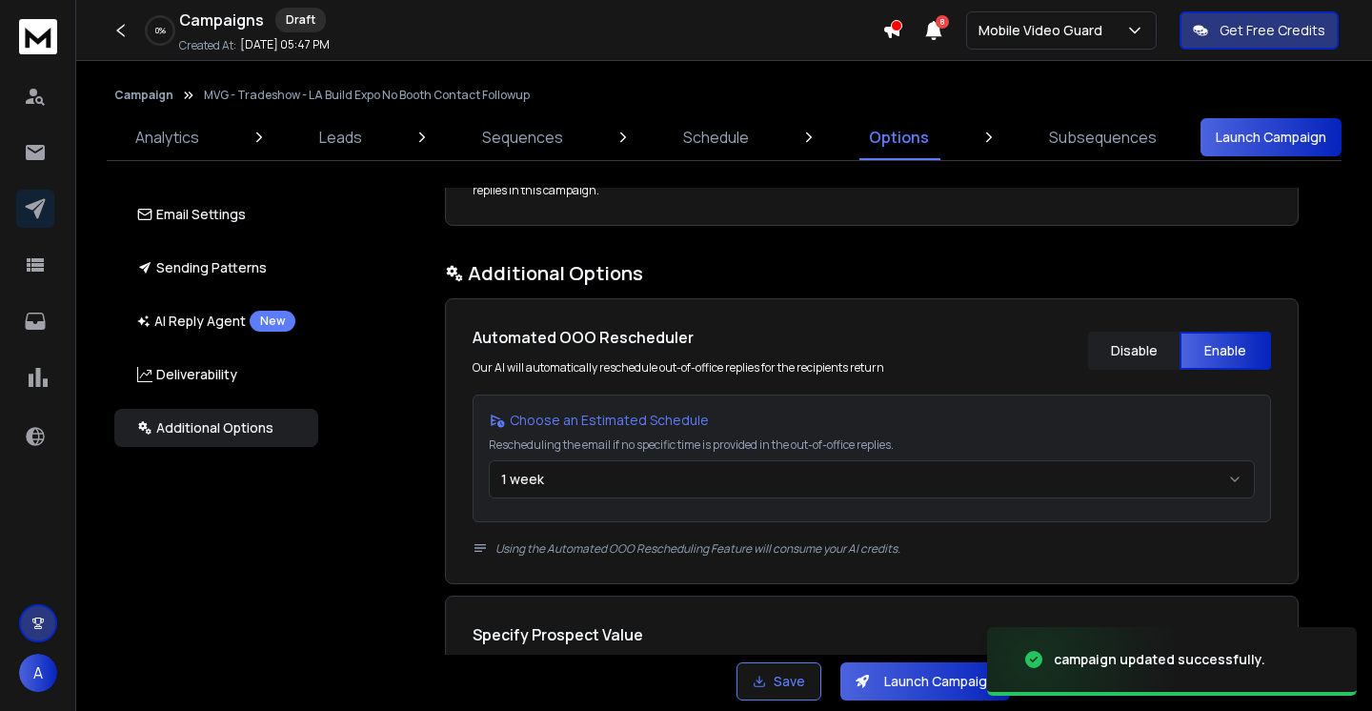
scroll to position [3345, 0]
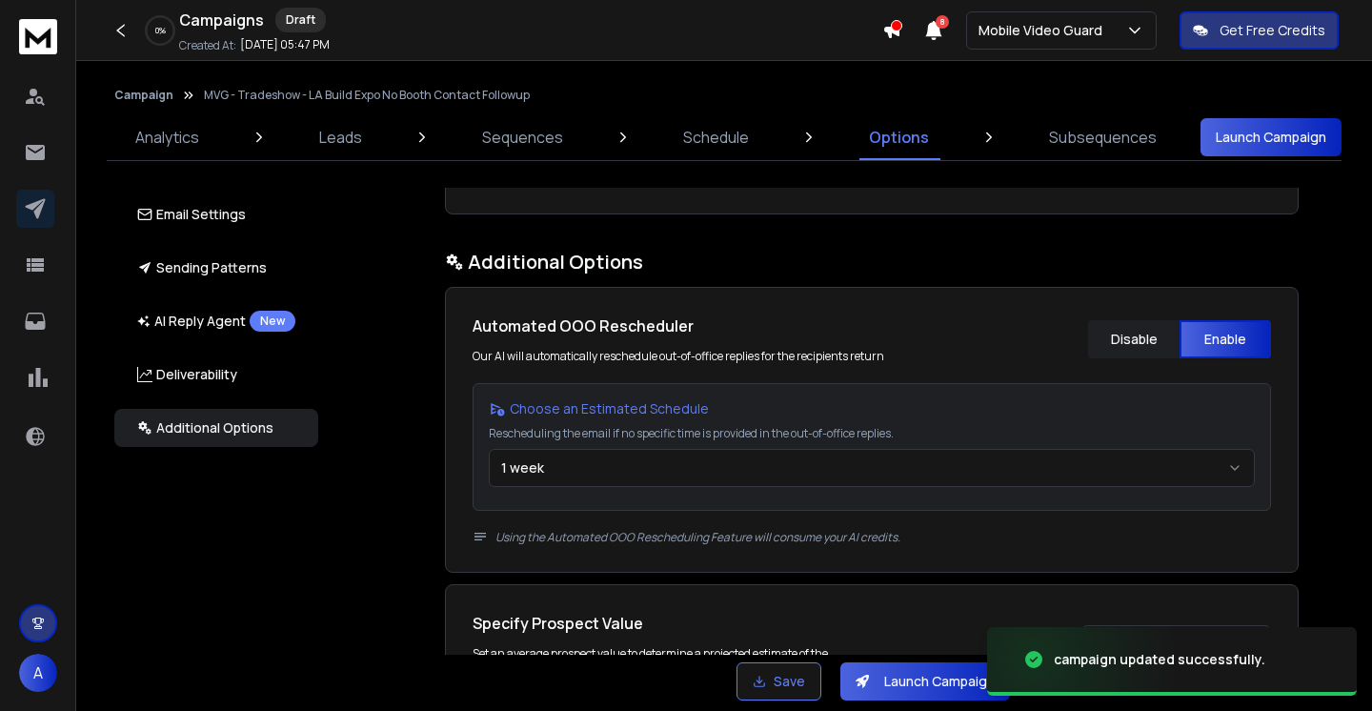
click at [630, 472] on button "1 week" at bounding box center [872, 468] width 766 height 38
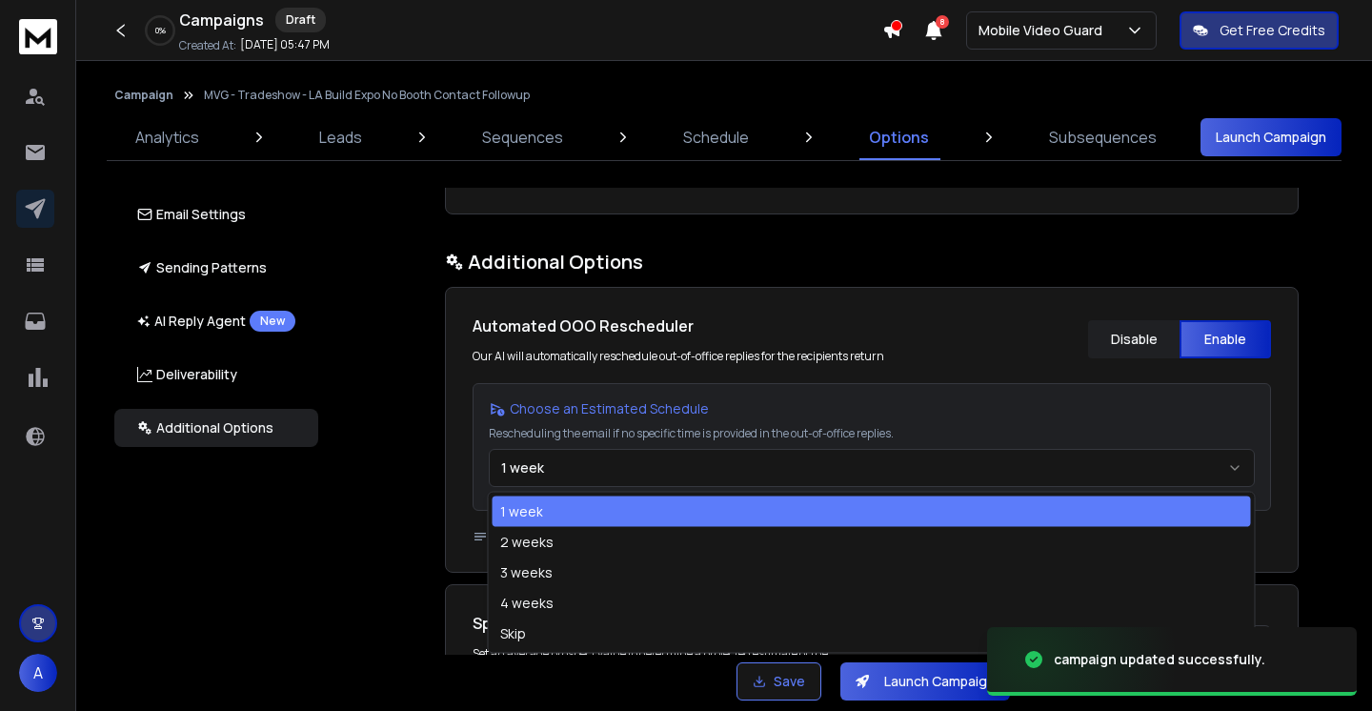
select select "**"
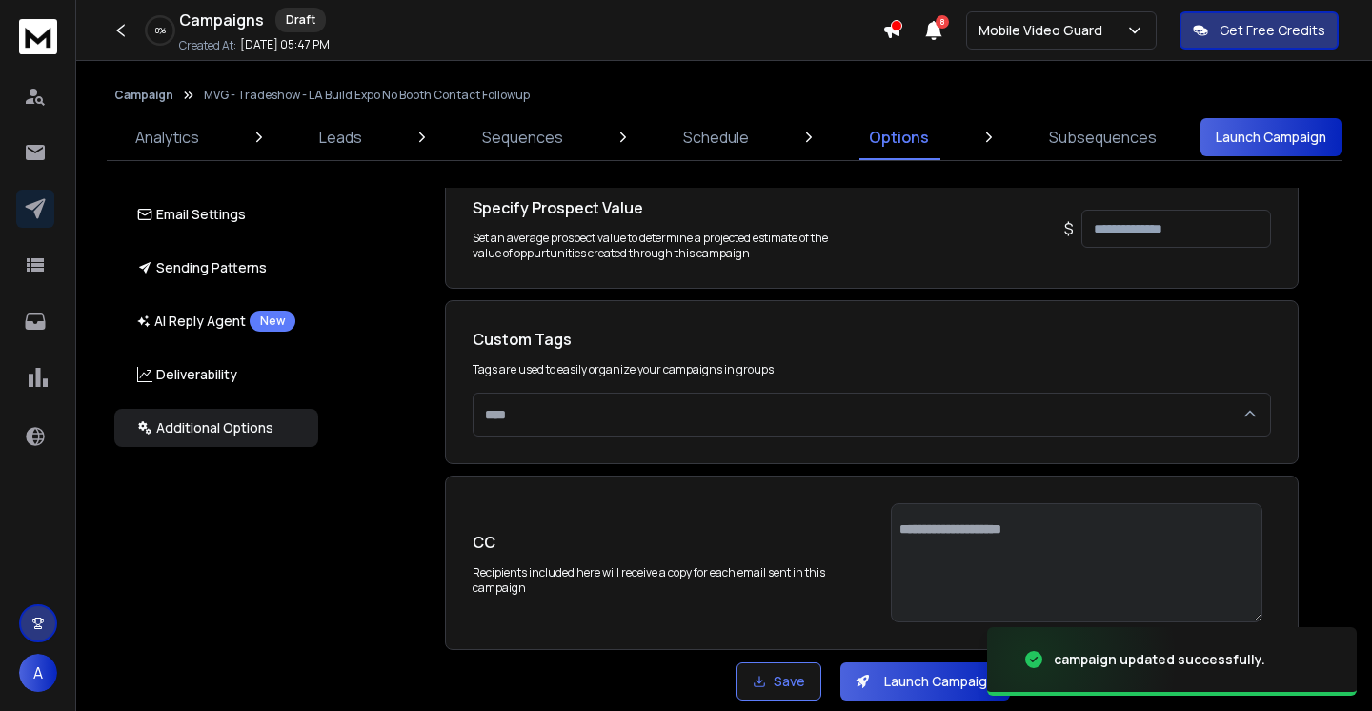
scroll to position [3767, 0]
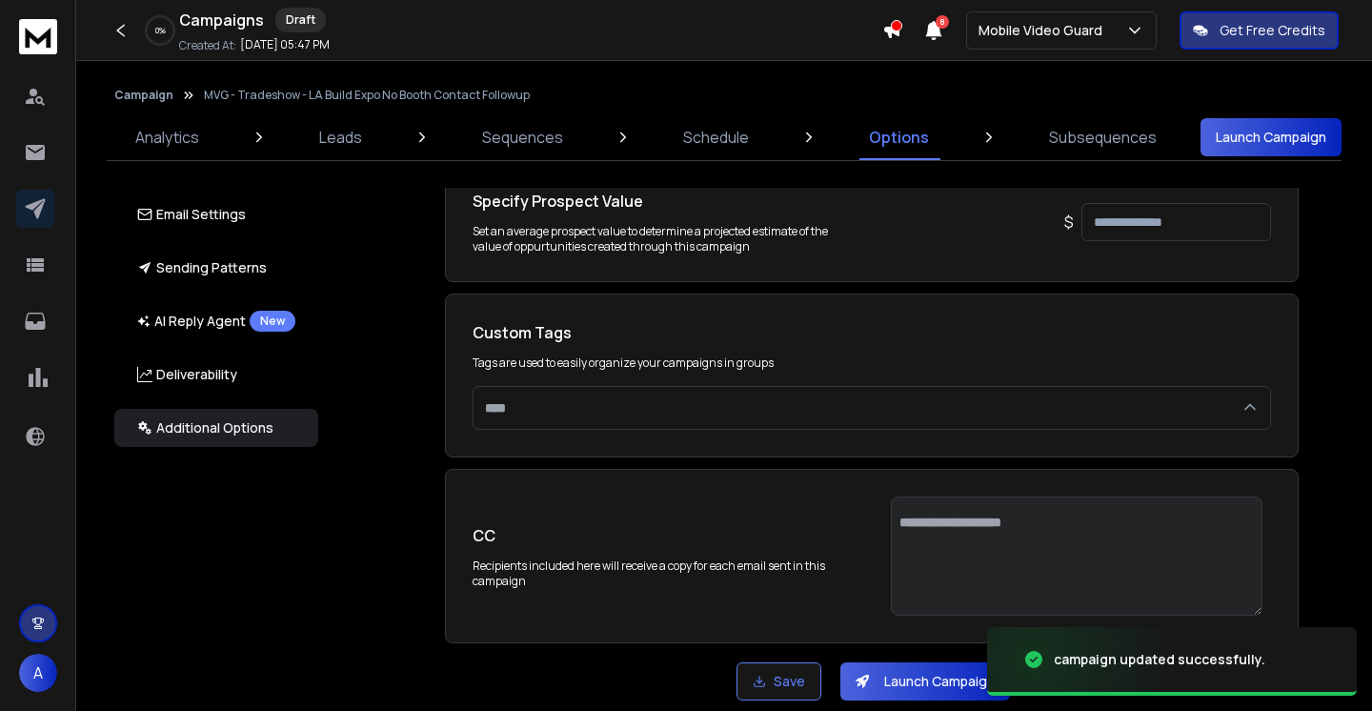
drag, startPoint x: 1119, startPoint y: 216, endPoint x: 1022, endPoint y: 213, distance: 96.3
click at [1027, 214] on div "$ ***" at bounding box center [1081, 222] width 380 height 38
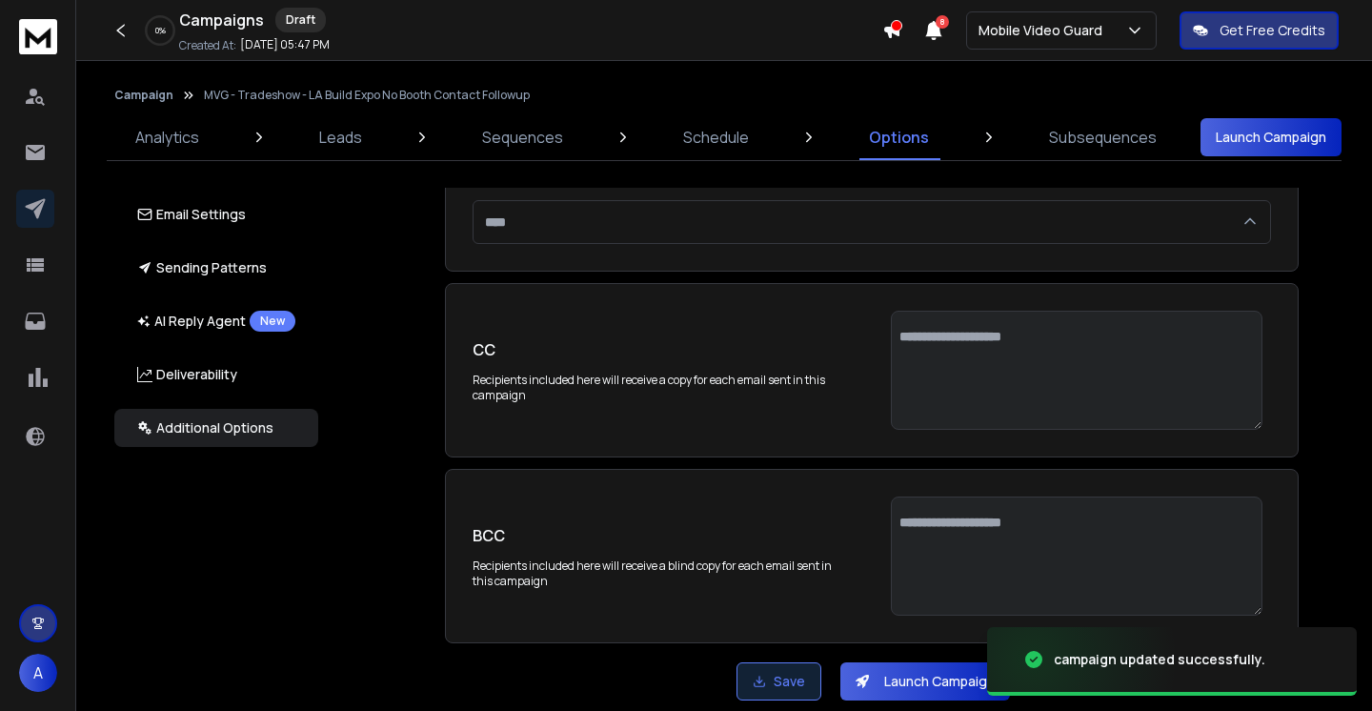
type input "*"
click at [783, 685] on button "Save" at bounding box center [779, 681] width 85 height 38
click at [354, 143] on p "Leads" at bounding box center [340, 137] width 43 height 23
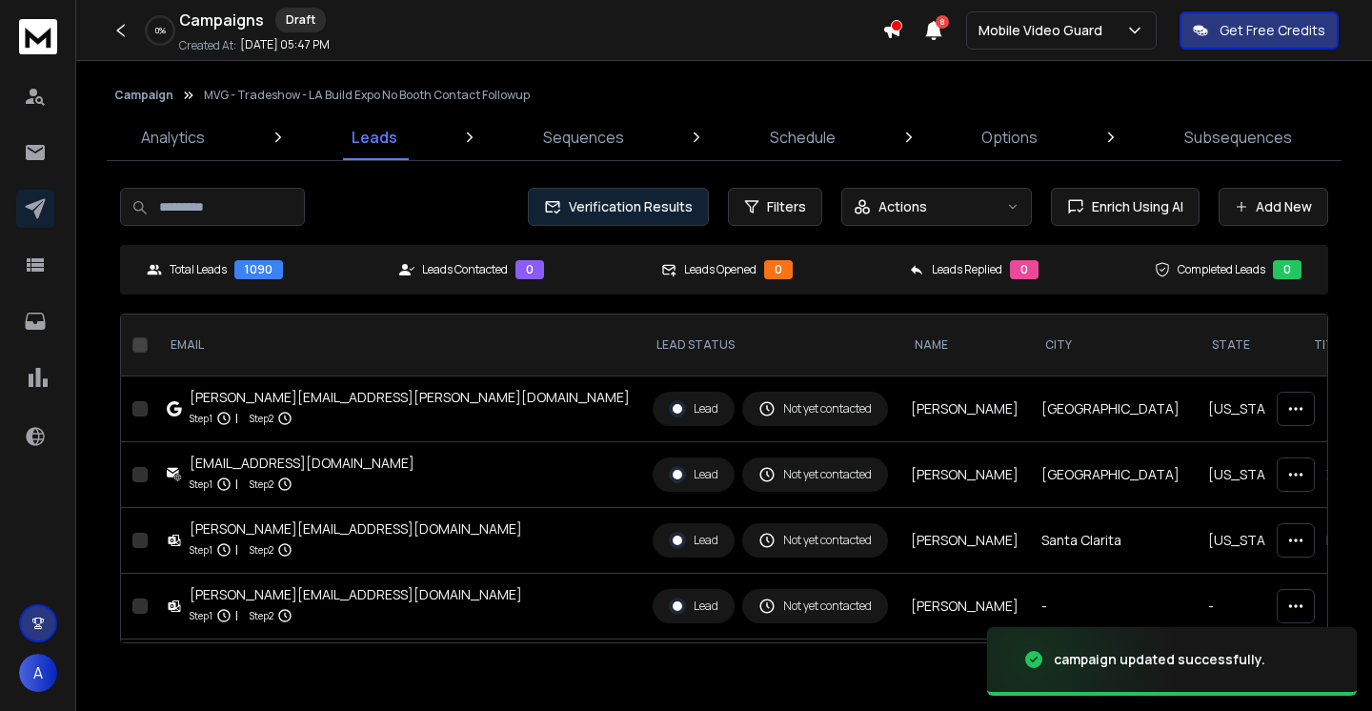
click at [637, 208] on span "Verification Results" at bounding box center [626, 206] width 131 height 19
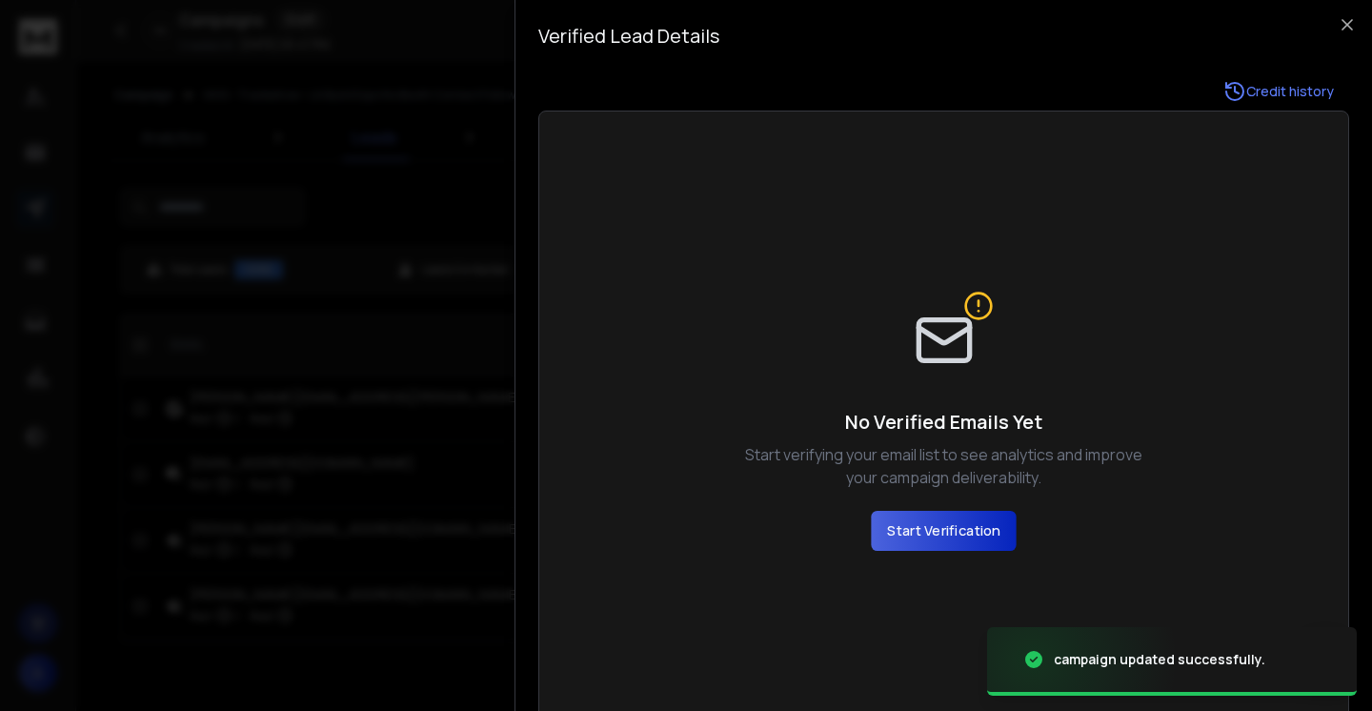
click at [913, 525] on button "Start Verification" at bounding box center [943, 531] width 145 height 40
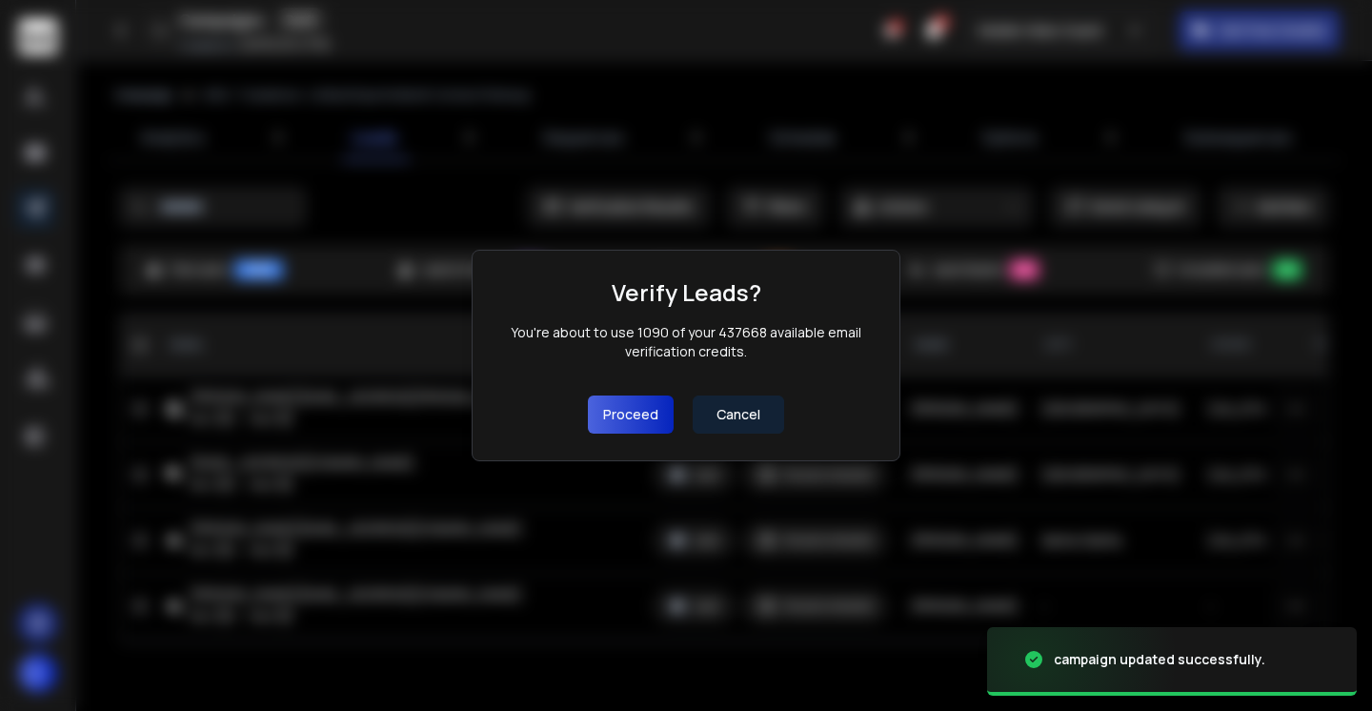
click at [646, 414] on button "Proceed" at bounding box center [631, 414] width 86 height 38
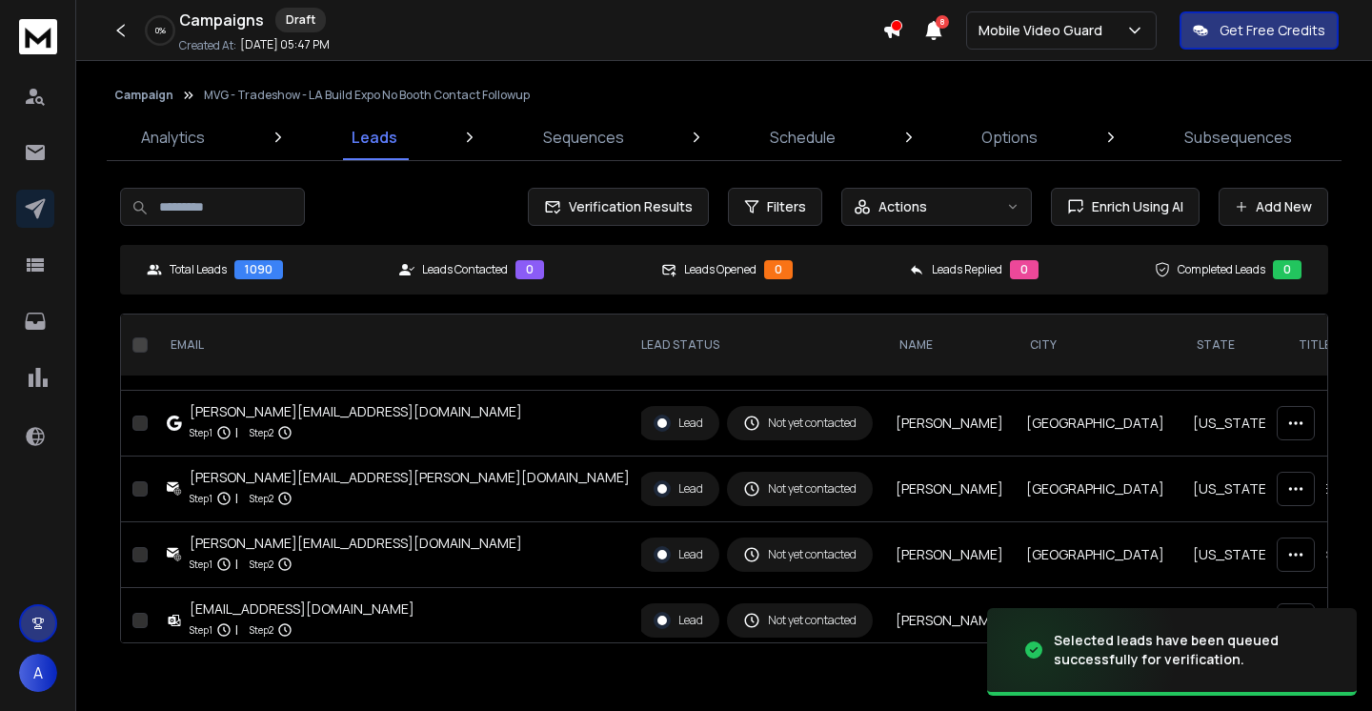
scroll to position [2636, 15]
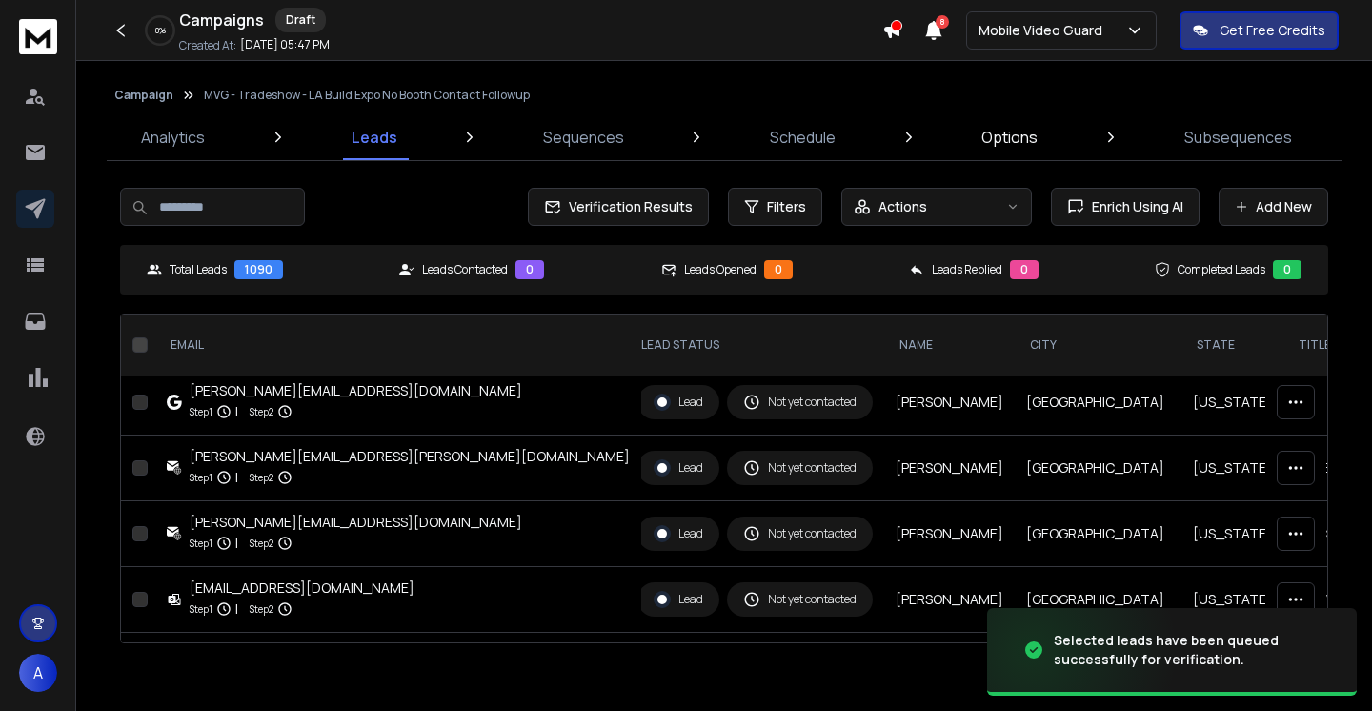
click at [997, 150] on link "Options" at bounding box center [1009, 137] width 79 height 46
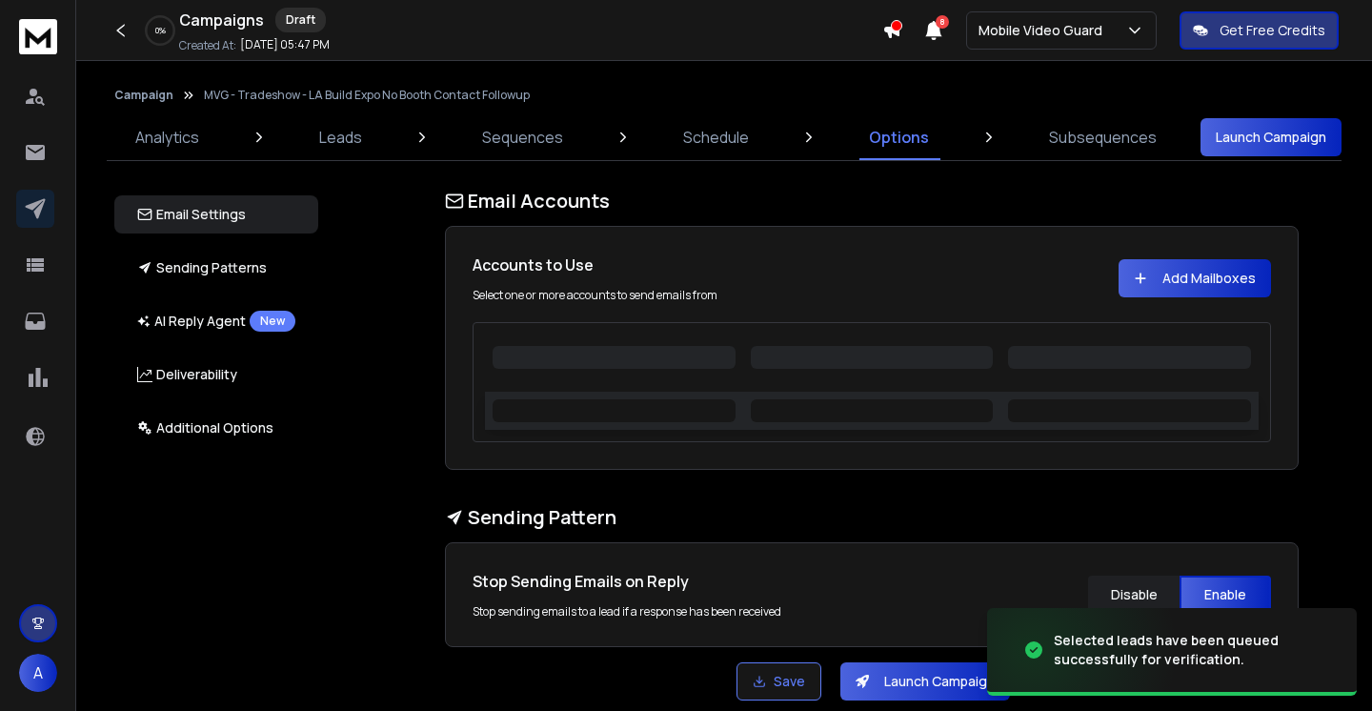
click at [871, 684] on button "Launch Campaign" at bounding box center [925, 681] width 170 height 38
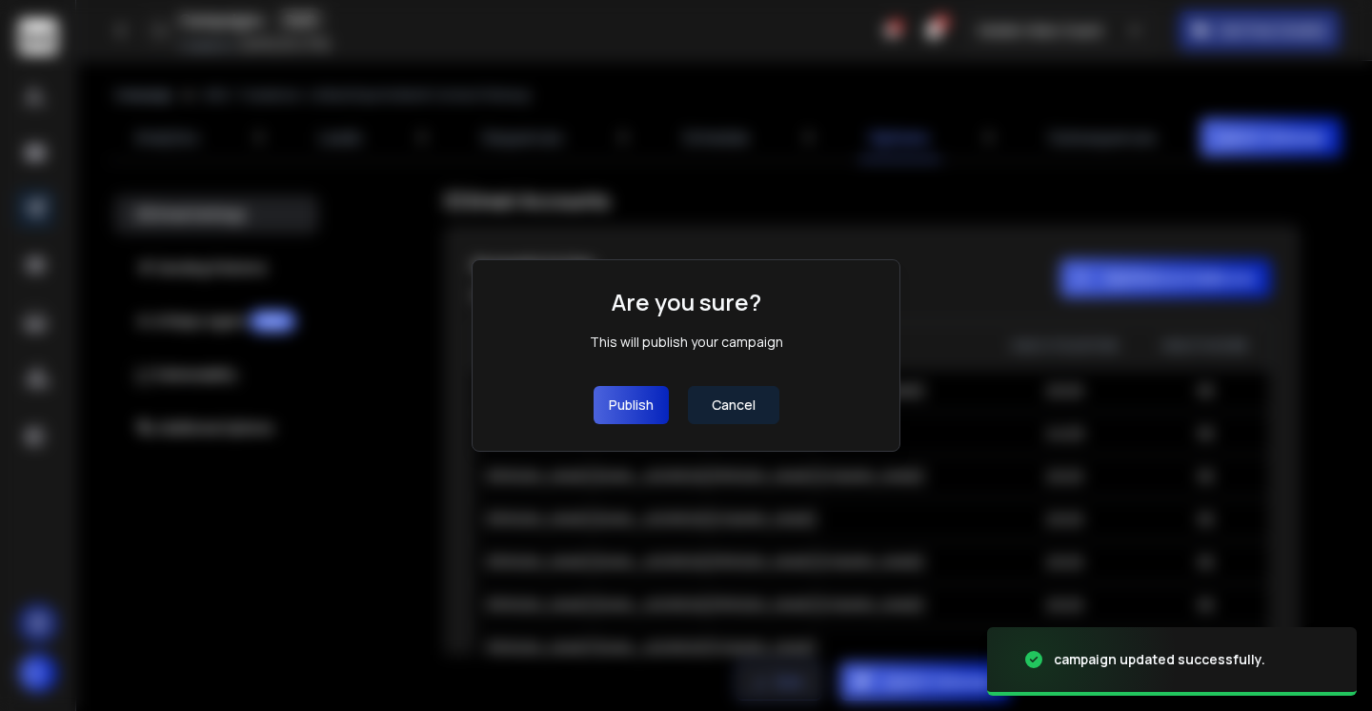
click at [631, 395] on button "Publish" at bounding box center [631, 405] width 75 height 38
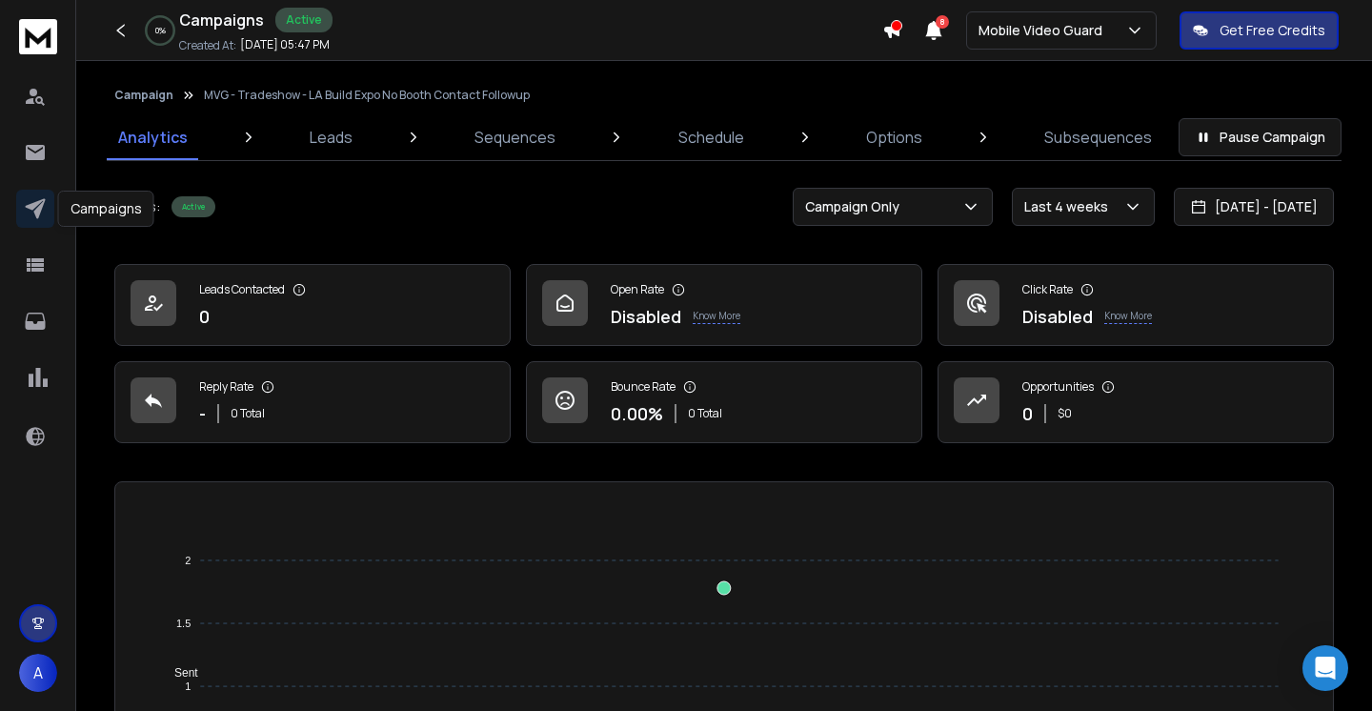
click at [36, 205] on icon at bounding box center [35, 208] width 20 height 20
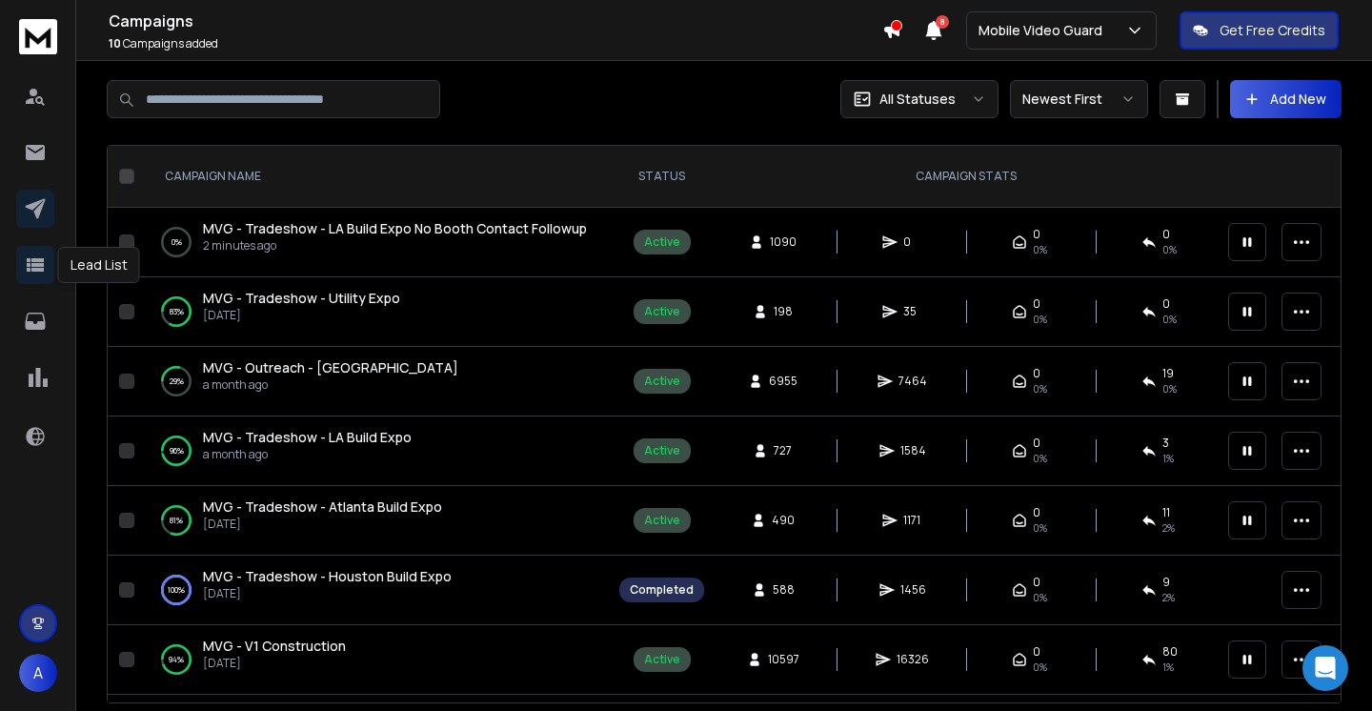
click at [37, 278] on link at bounding box center [35, 265] width 38 height 38
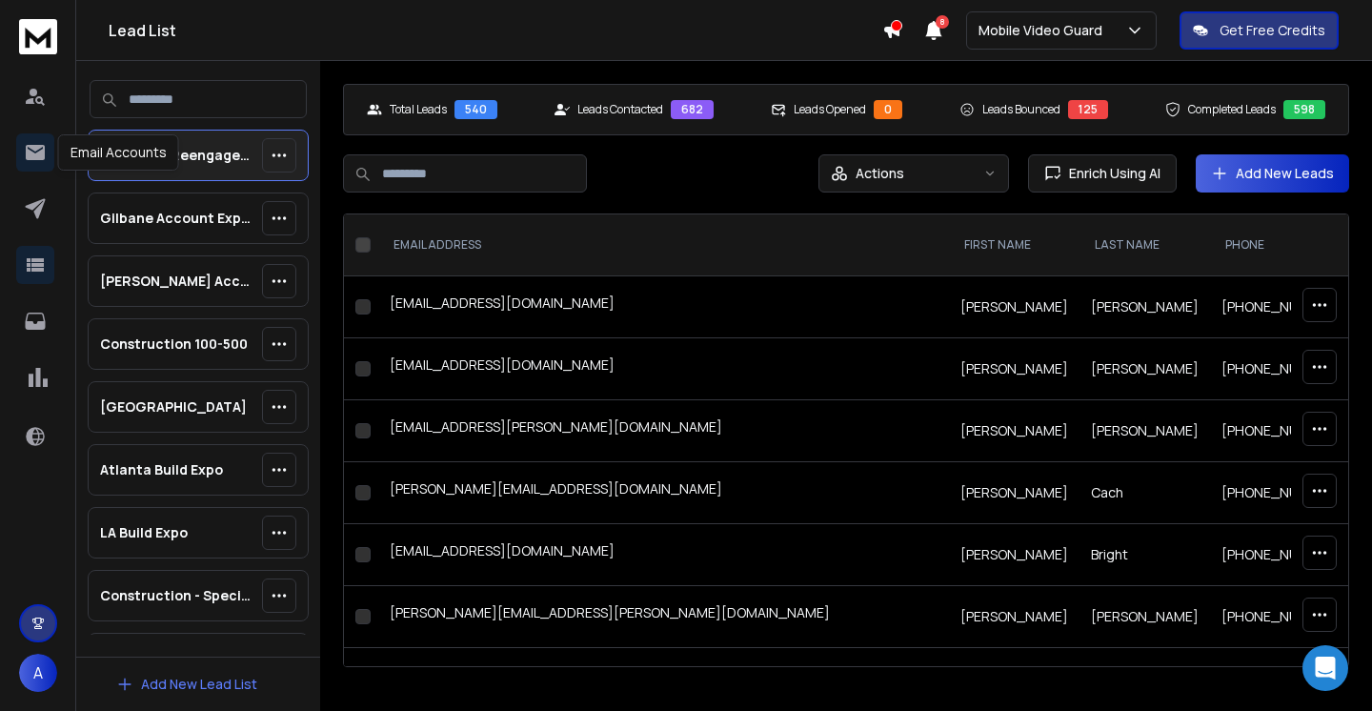
click at [36, 157] on icon at bounding box center [35, 152] width 19 height 15
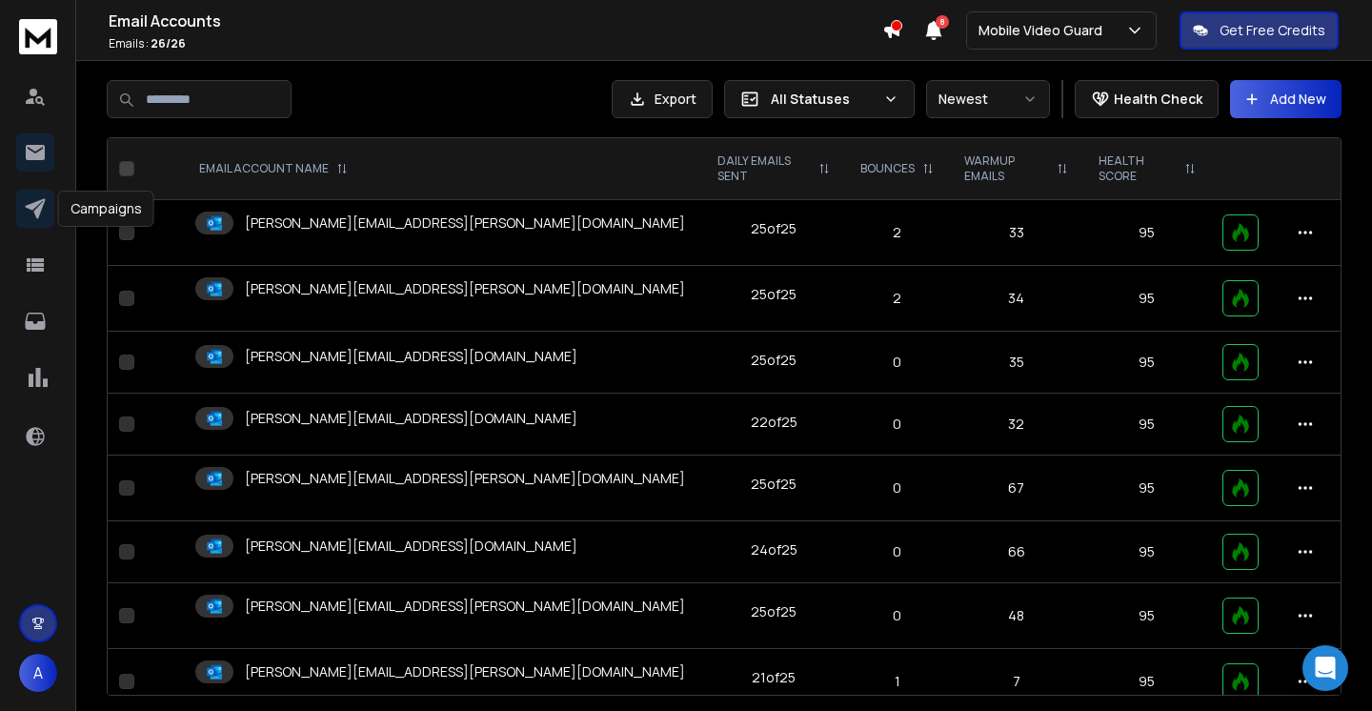
click at [30, 203] on icon at bounding box center [35, 208] width 23 height 23
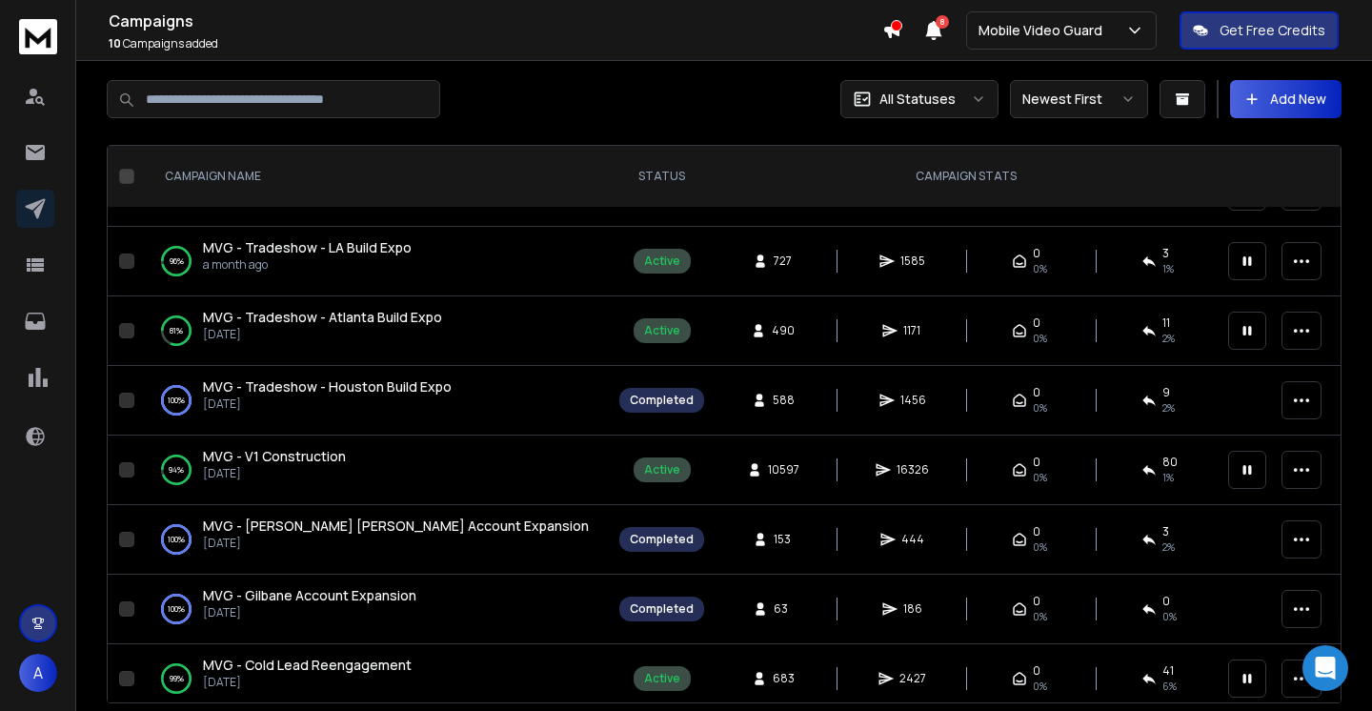
scroll to position [215, 0]
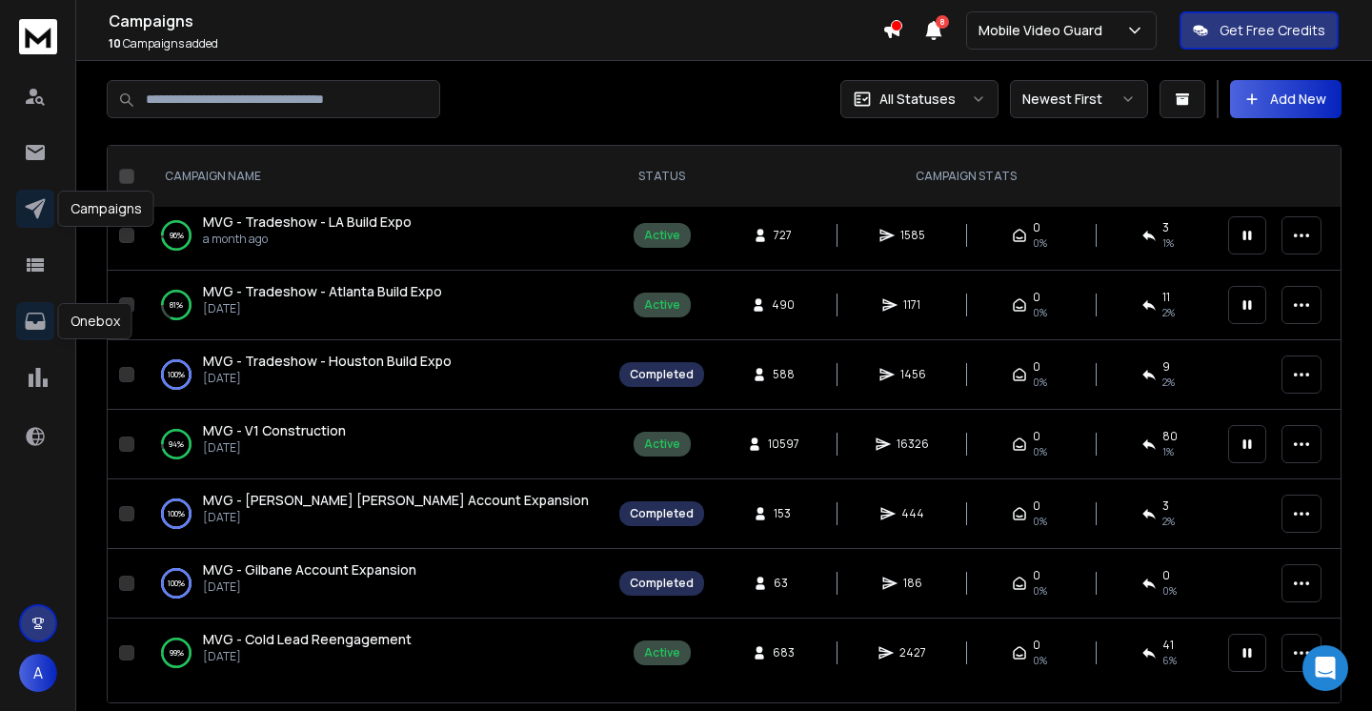
click at [42, 315] on icon at bounding box center [35, 321] width 23 height 23
